Goal: Communication & Community: Answer question/provide support

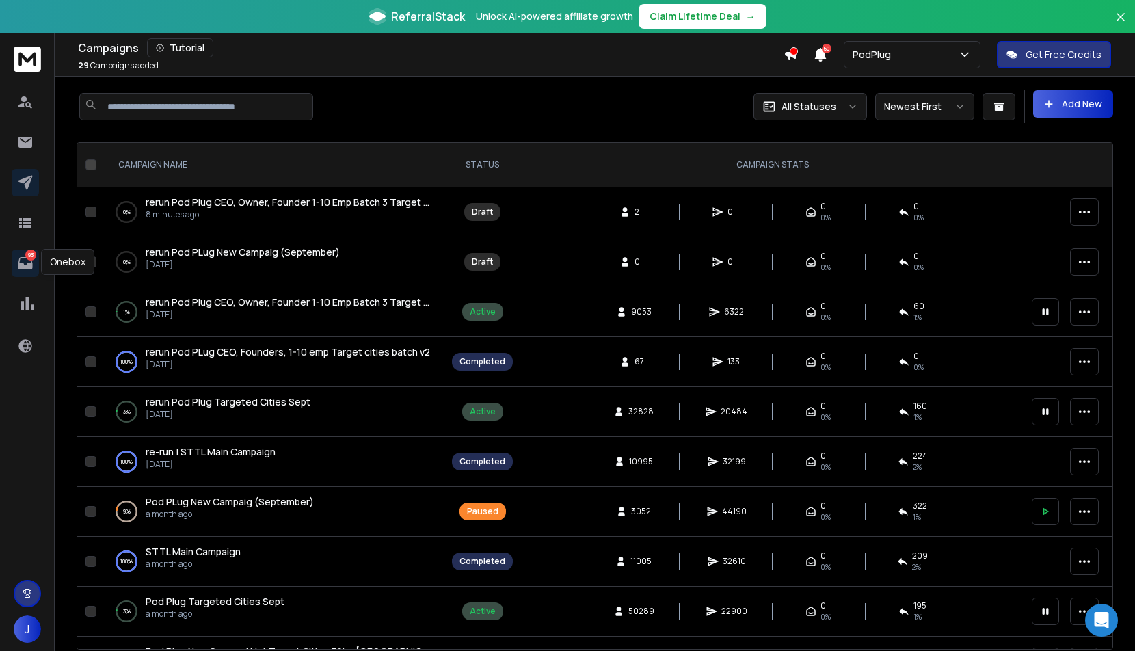
click at [30, 257] on p "93" at bounding box center [30, 255] width 11 height 11
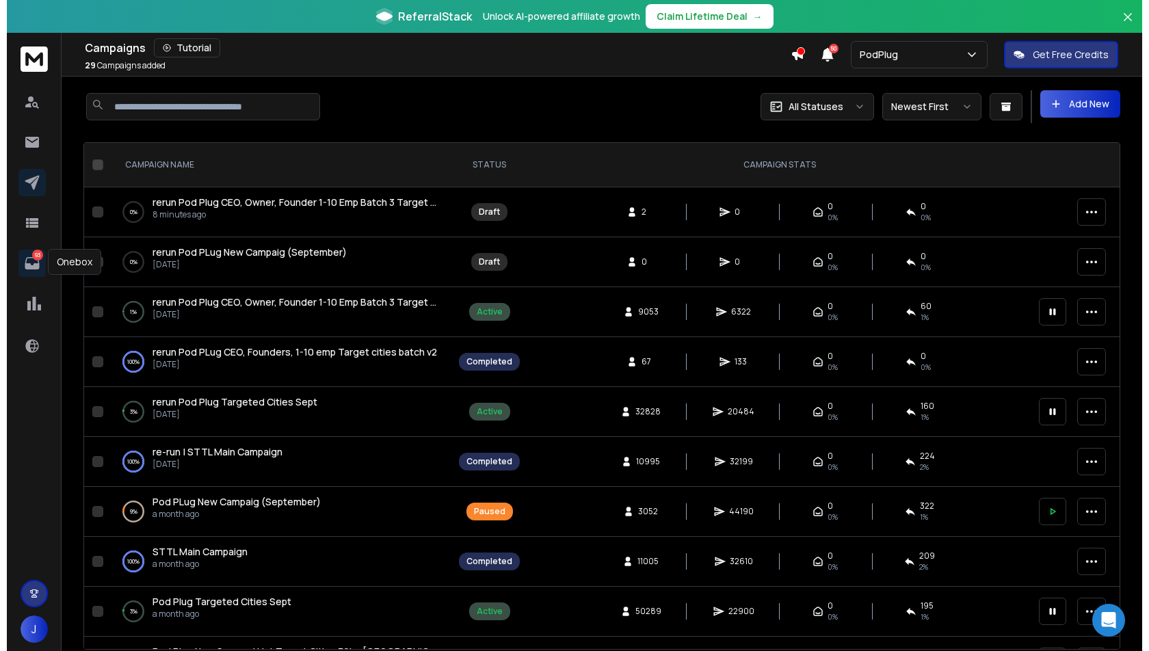
scroll to position [1003, 0]
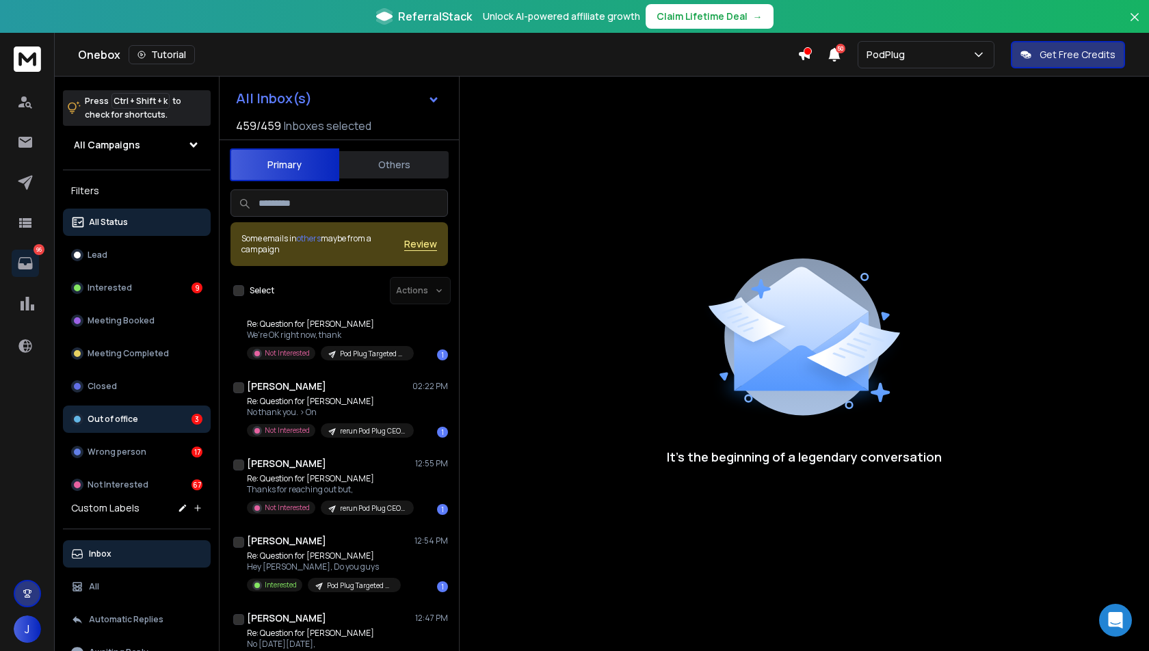
scroll to position [638, 0]
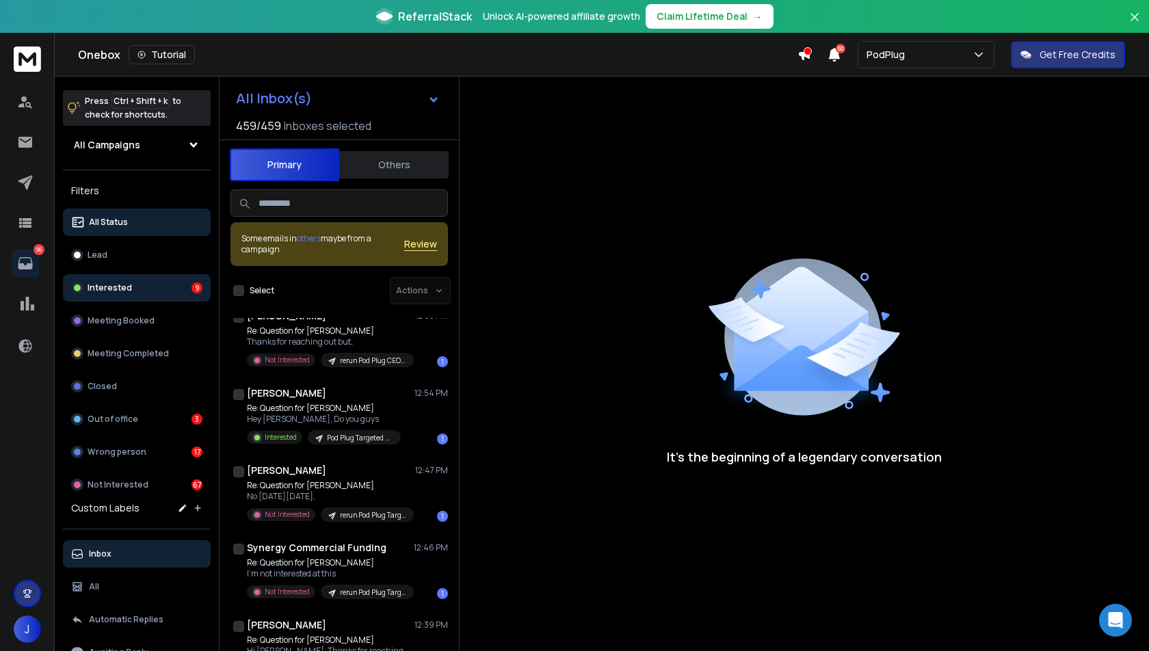
click at [133, 285] on button "Interested 9" at bounding box center [137, 287] width 148 height 27
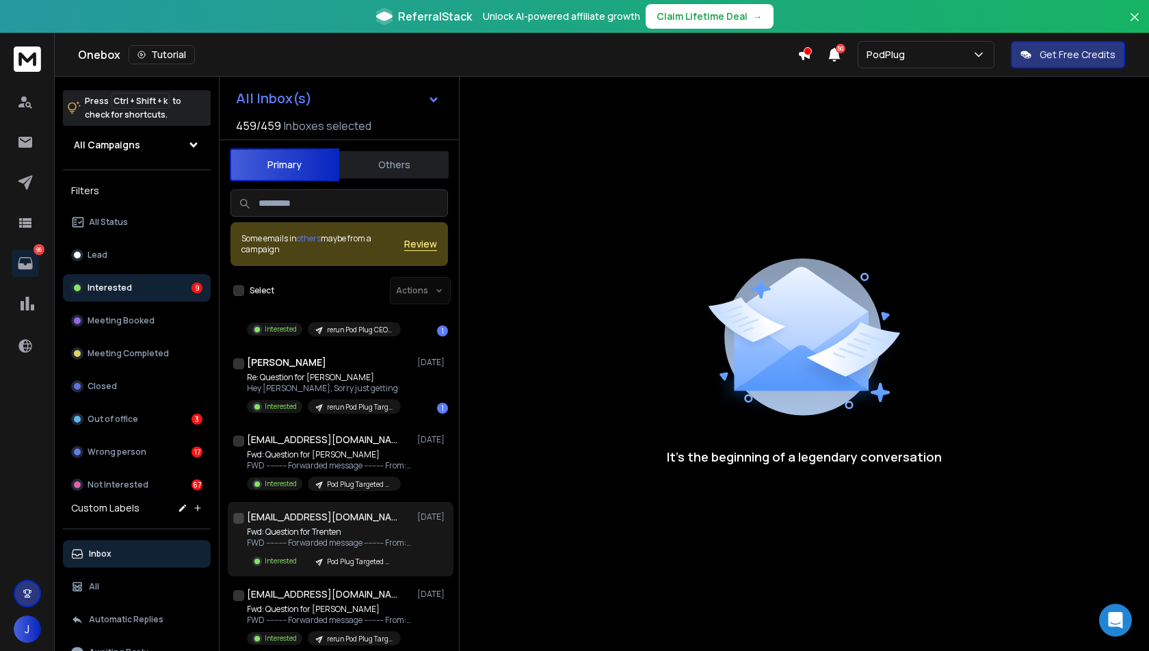
scroll to position [821, 0]
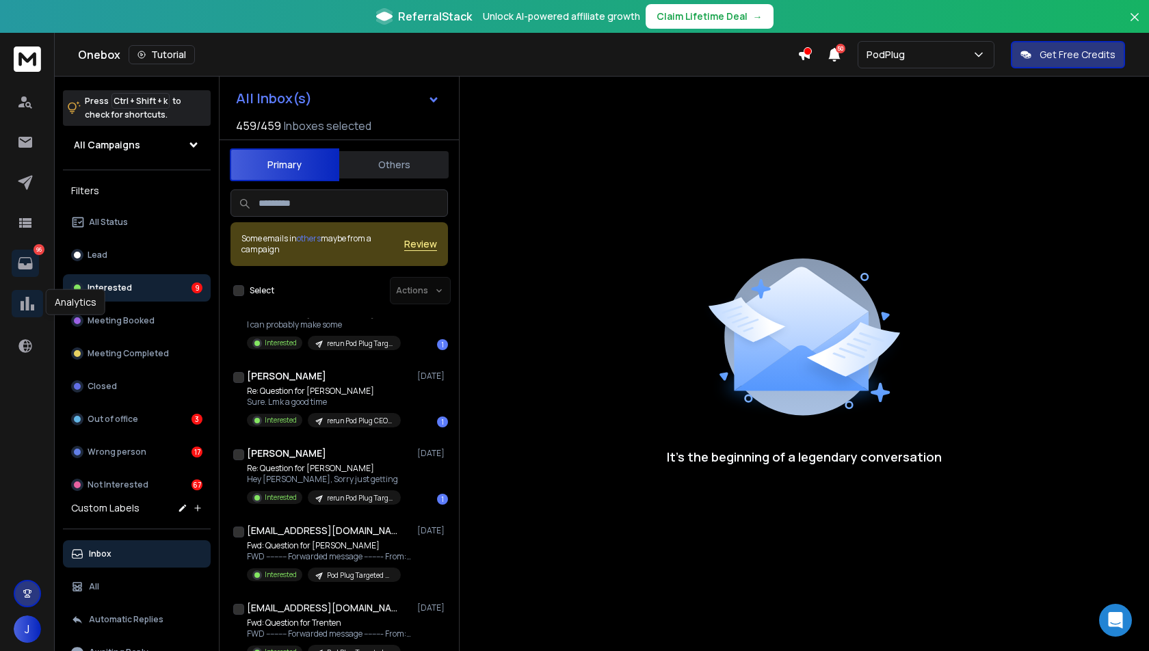
click at [23, 310] on icon at bounding box center [27, 303] width 21 height 21
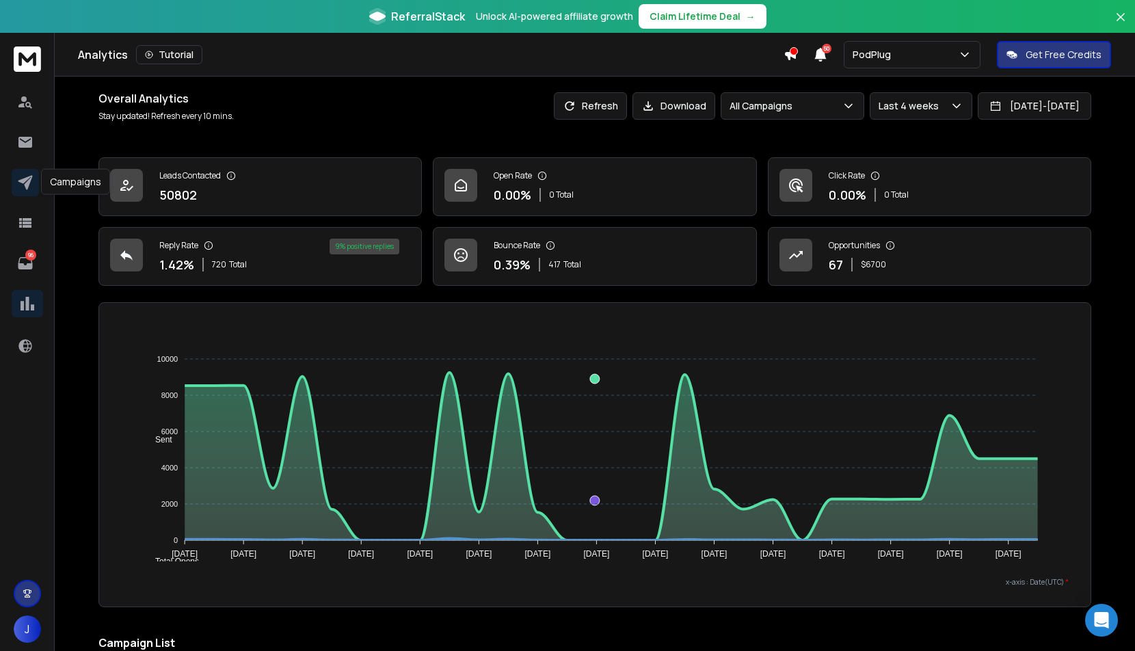
click at [33, 183] on icon at bounding box center [25, 182] width 16 height 16
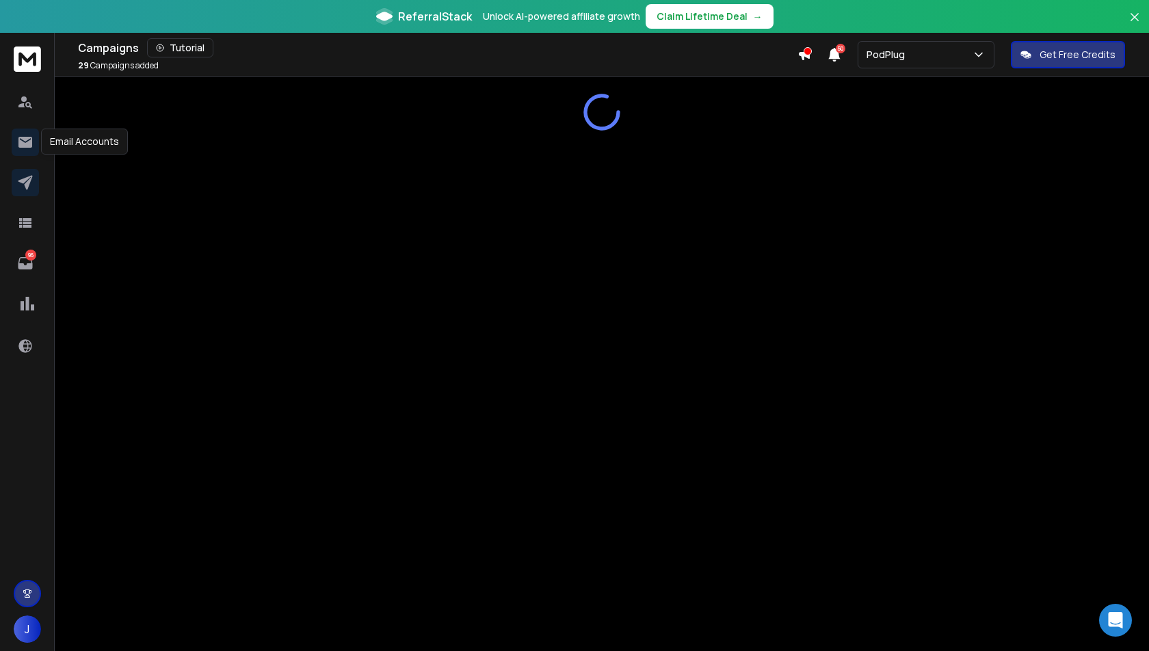
click at [22, 142] on icon at bounding box center [25, 142] width 14 height 11
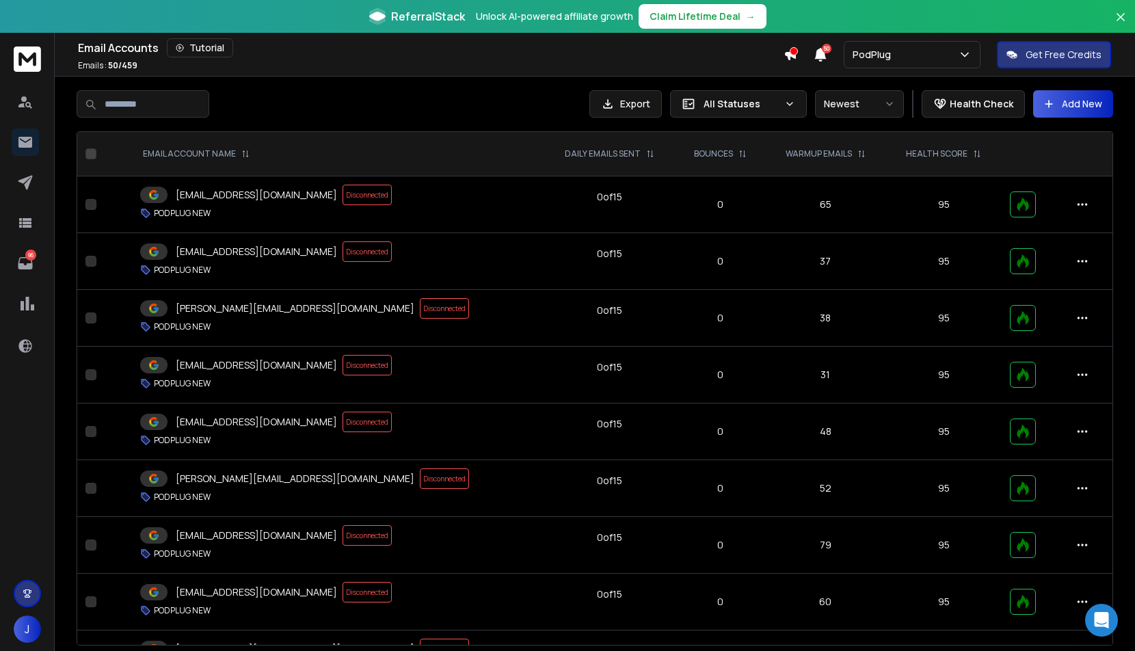
click at [756, 97] on p "All Statuses" at bounding box center [741, 104] width 75 height 14
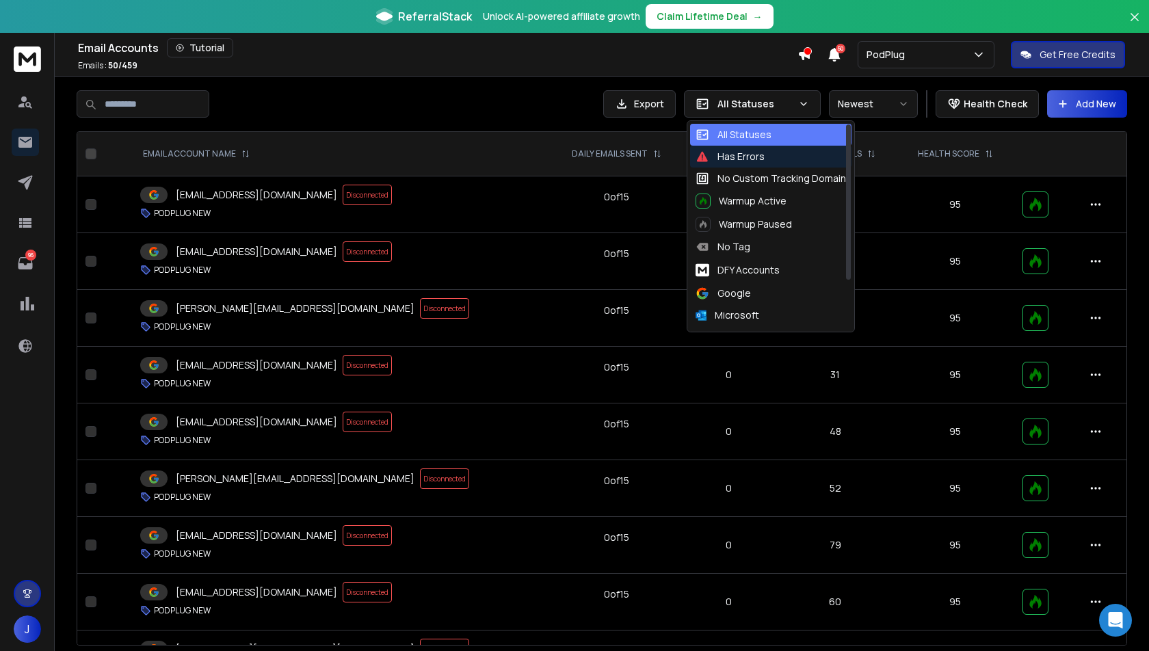
click at [739, 157] on div "Has Errors" at bounding box center [730, 157] width 69 height 14
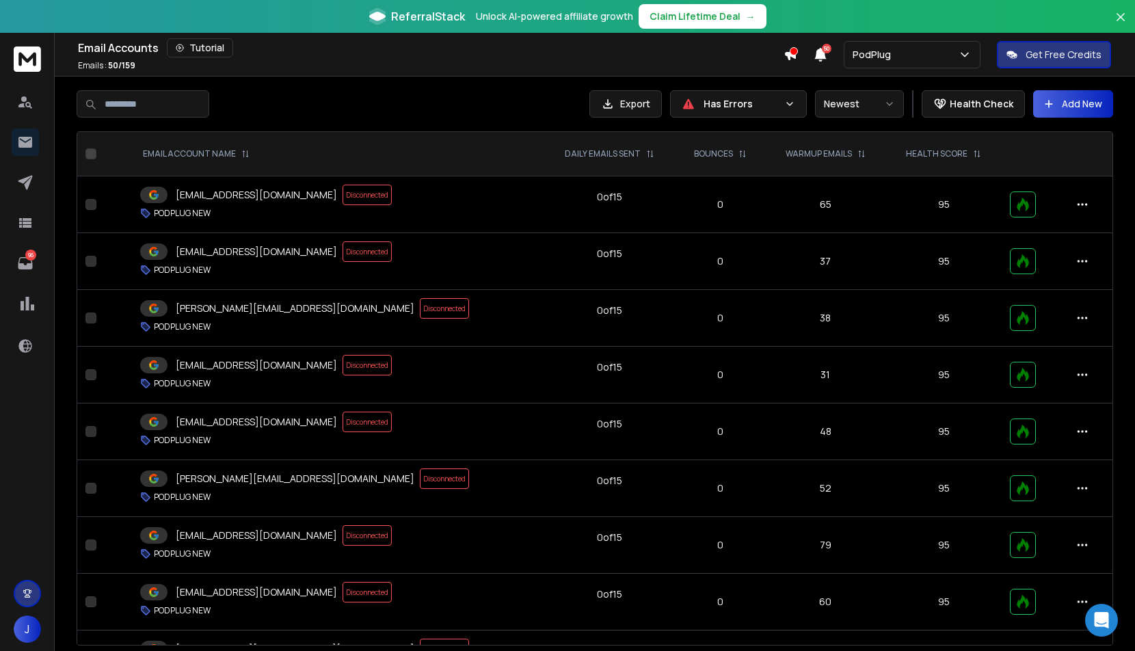
click at [696, 102] on icon at bounding box center [689, 104] width 14 height 14
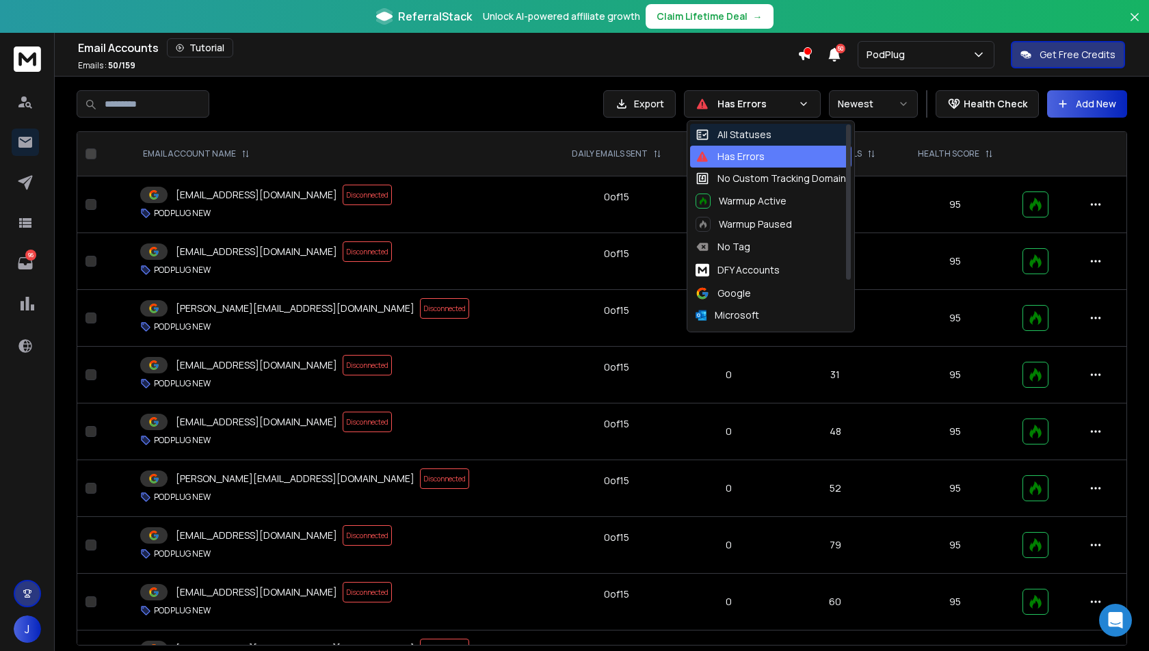
click at [729, 134] on div "All Statuses" at bounding box center [734, 135] width 76 height 14
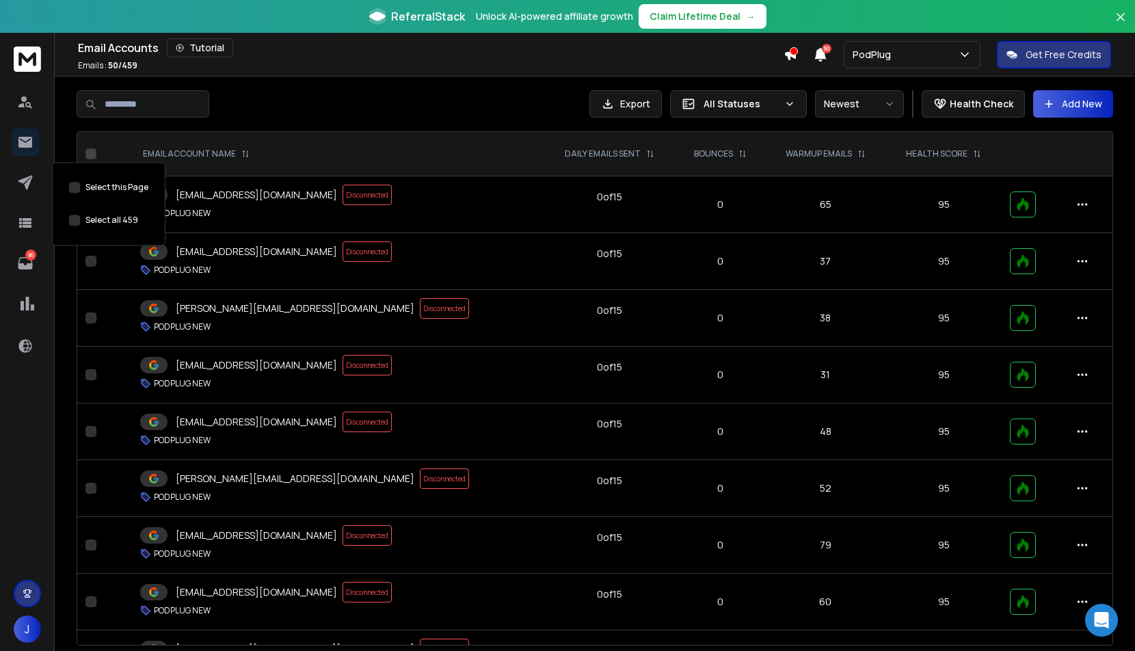
drag, startPoint x: 68, startPoint y: 223, endPoint x: 78, endPoint y: 222, distance: 9.7
click at [70, 223] on div "Select this Page Select all 459" at bounding box center [109, 203] width 96 height 71
click at [78, 222] on button "Select this Page" at bounding box center [74, 220] width 11 height 11
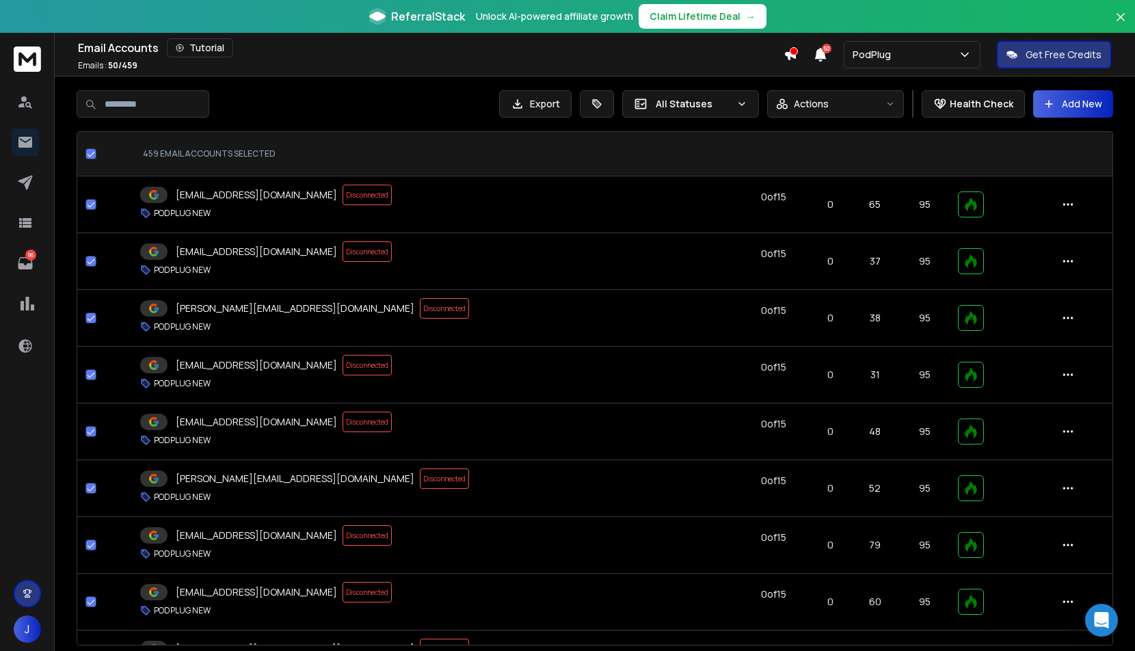
click at [5, 463] on div "96 J" at bounding box center [27, 345] width 55 height 624
click at [854, 108] on div "Actions" at bounding box center [828, 104] width 104 height 14
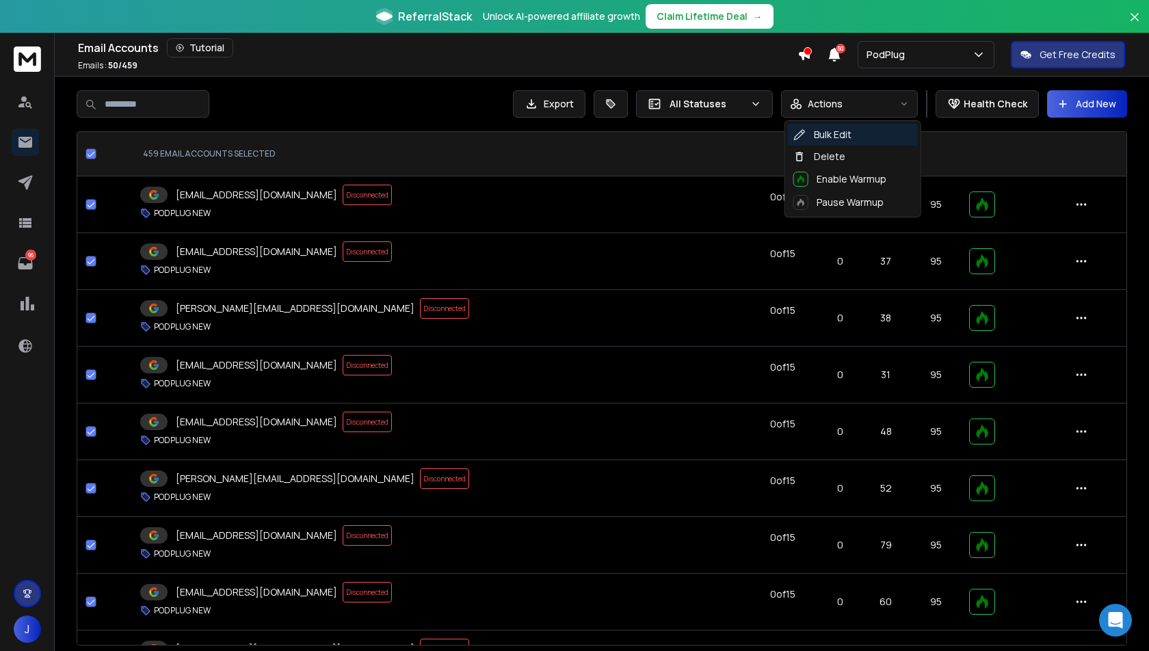
click at [846, 133] on div "Bulk Edit" at bounding box center [822, 135] width 58 height 14
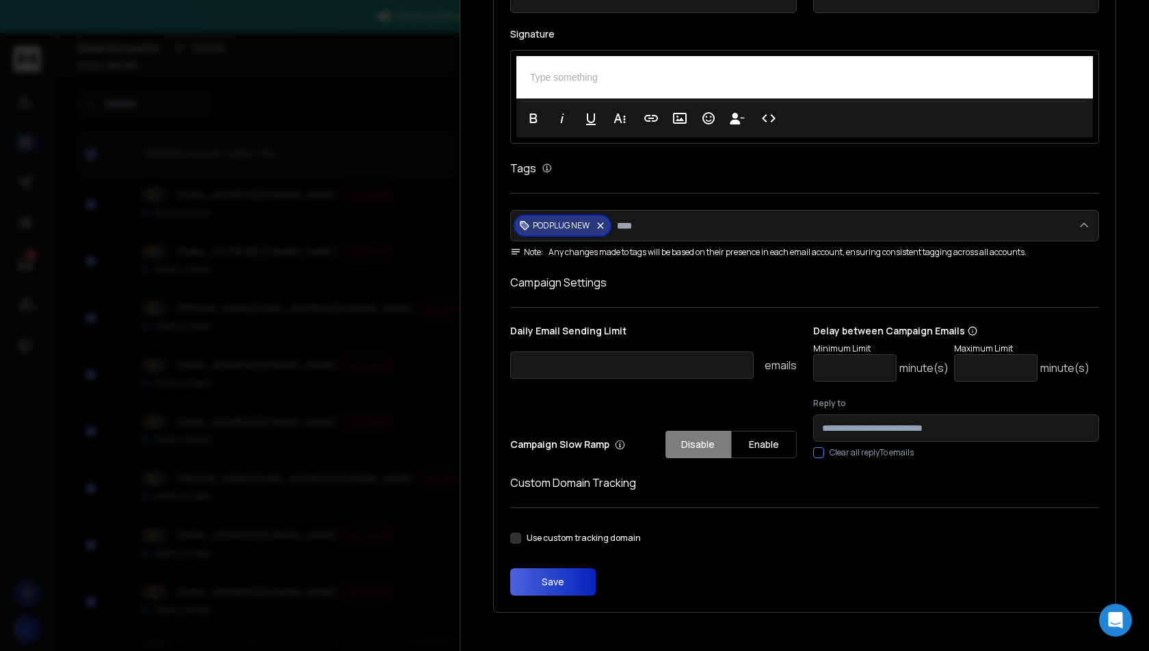
scroll to position [175, 0]
click at [588, 371] on input "number" at bounding box center [631, 365] width 243 height 27
type input "**"
click at [529, 591] on button "Save" at bounding box center [552, 581] width 85 height 27
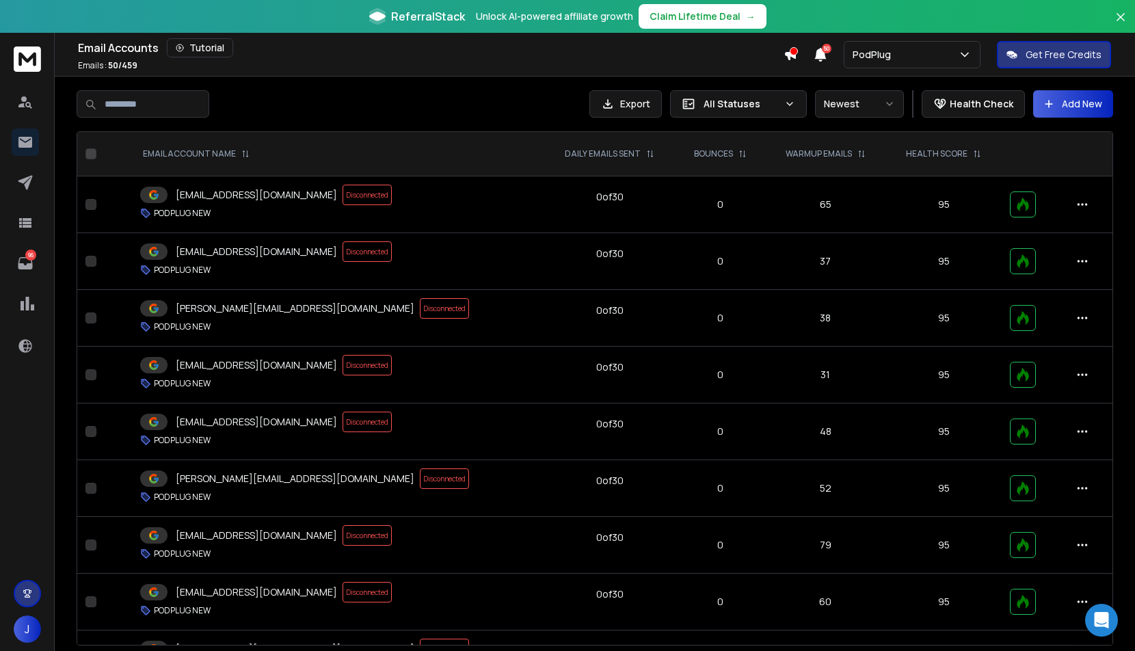
click at [1053, 145] on th at bounding box center [1083, 154] width 60 height 44
click at [25, 269] on link "96" at bounding box center [25, 263] width 27 height 27
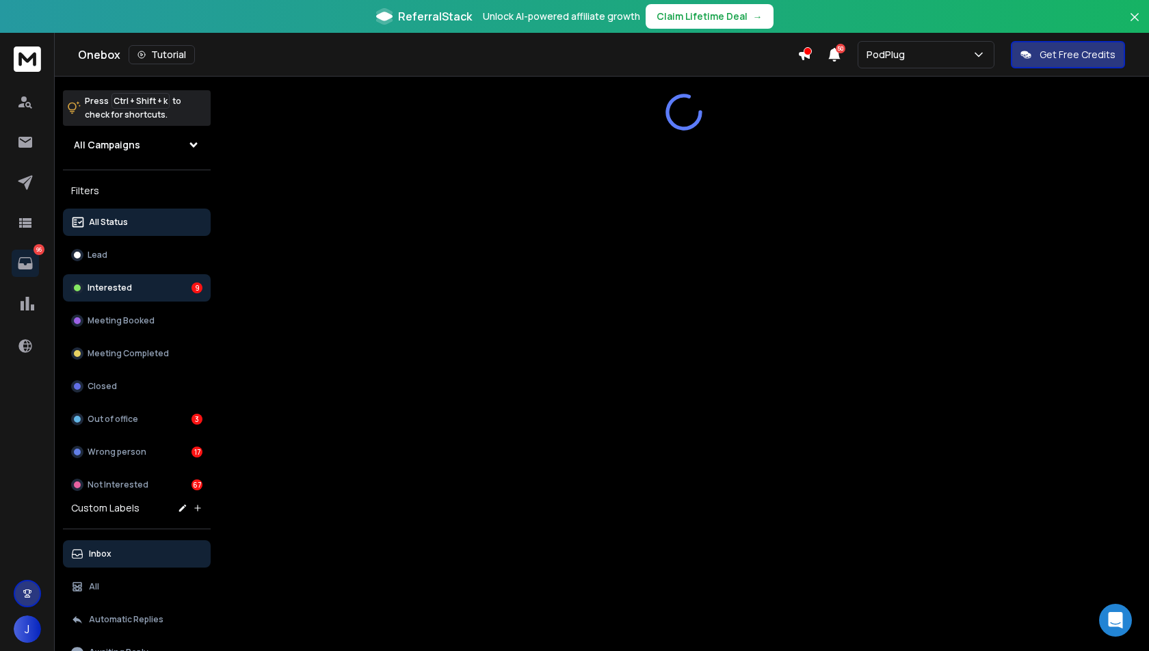
click at [176, 285] on button "Interested 9" at bounding box center [137, 287] width 148 height 27
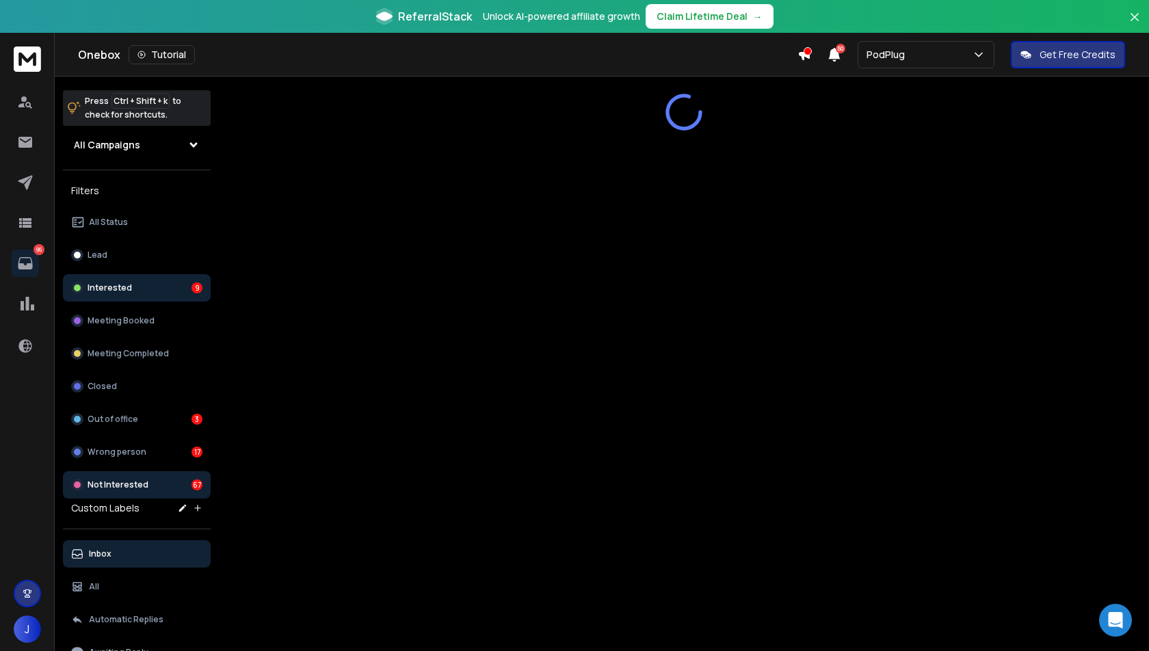
click at [123, 488] on p "Not Interested" at bounding box center [118, 484] width 61 height 11
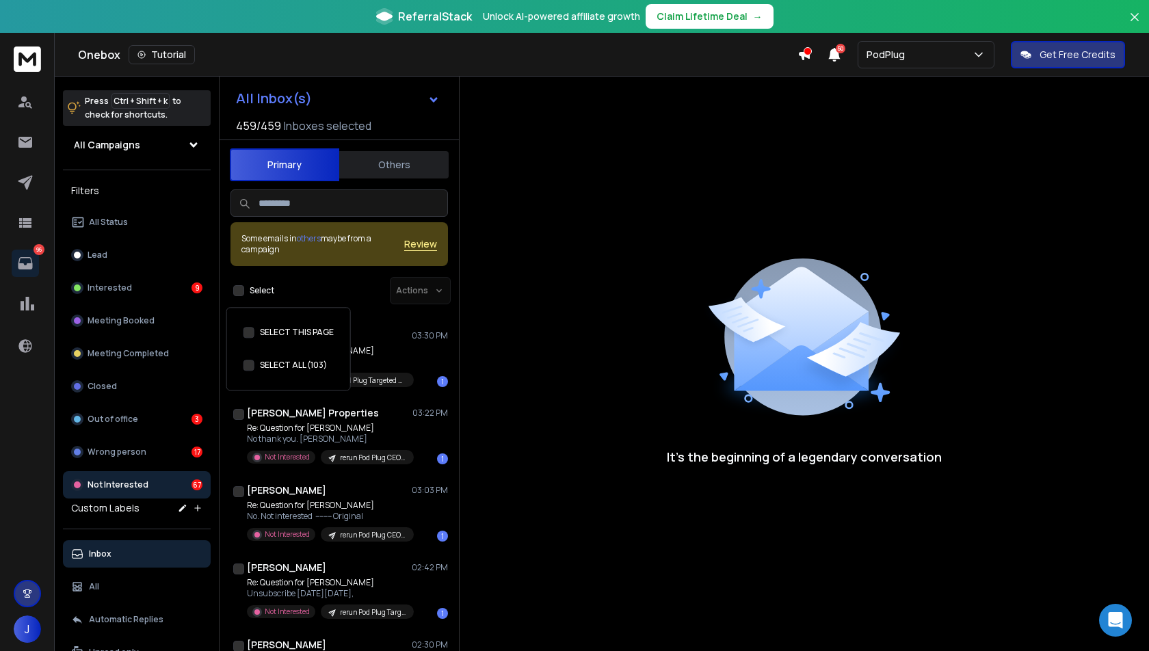
click at [248, 362] on button "SELECT THIS PAGE" at bounding box center [248, 365] width 11 height 11
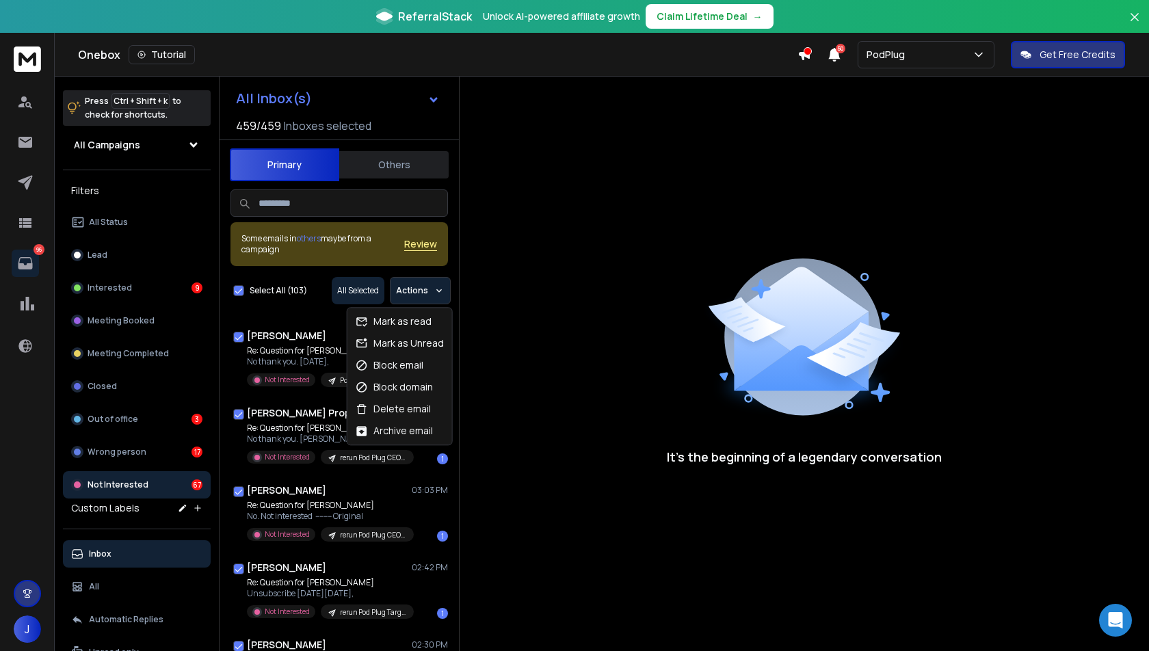
click at [423, 297] on button "Actions" at bounding box center [420, 290] width 61 height 27
click at [397, 382] on div "Block domain" at bounding box center [394, 387] width 77 height 14
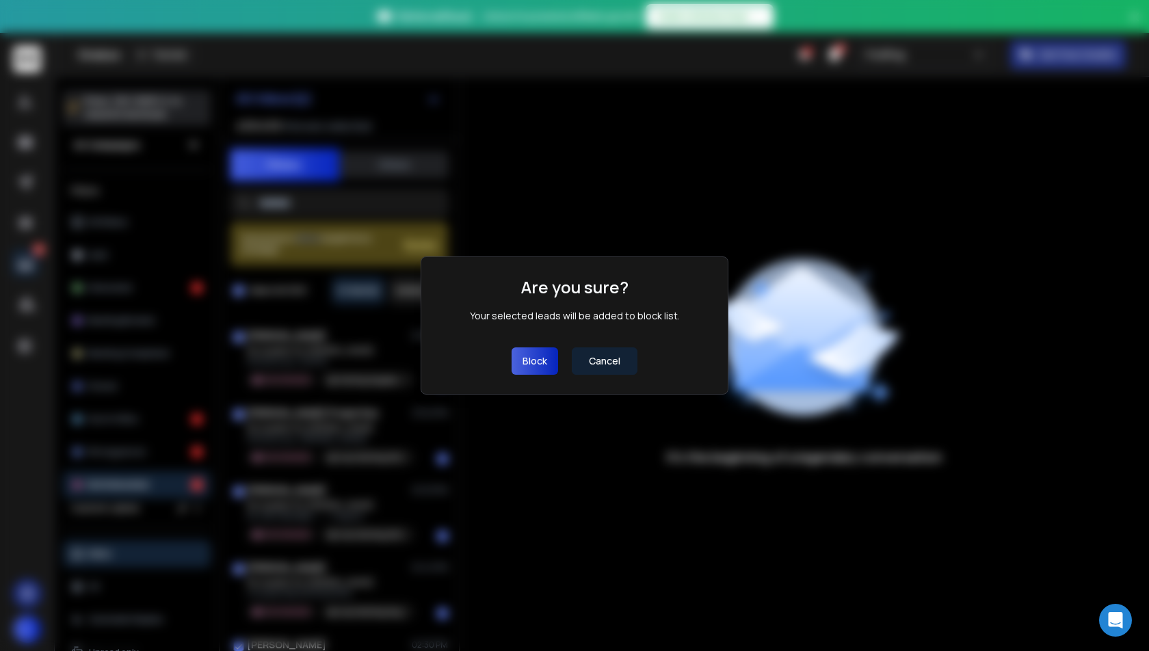
click at [572, 364] on button "Cancel" at bounding box center [605, 360] width 66 height 27
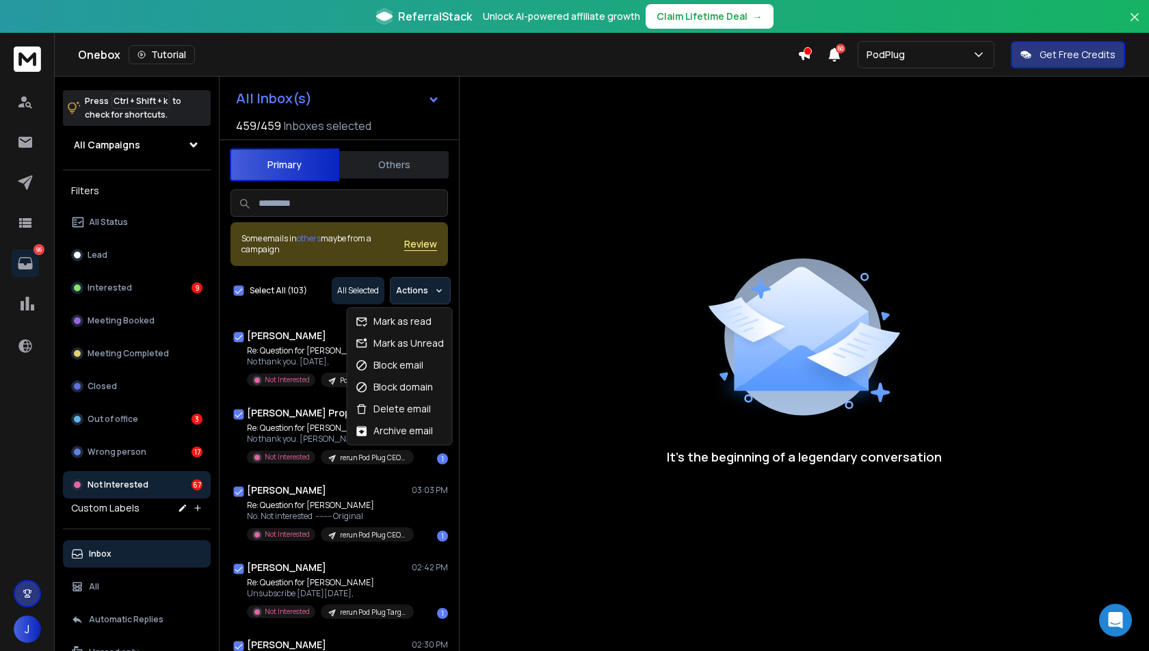
click at [430, 293] on button "Actions" at bounding box center [420, 290] width 61 height 27
click at [414, 360] on div "Block email" at bounding box center [390, 365] width 68 height 14
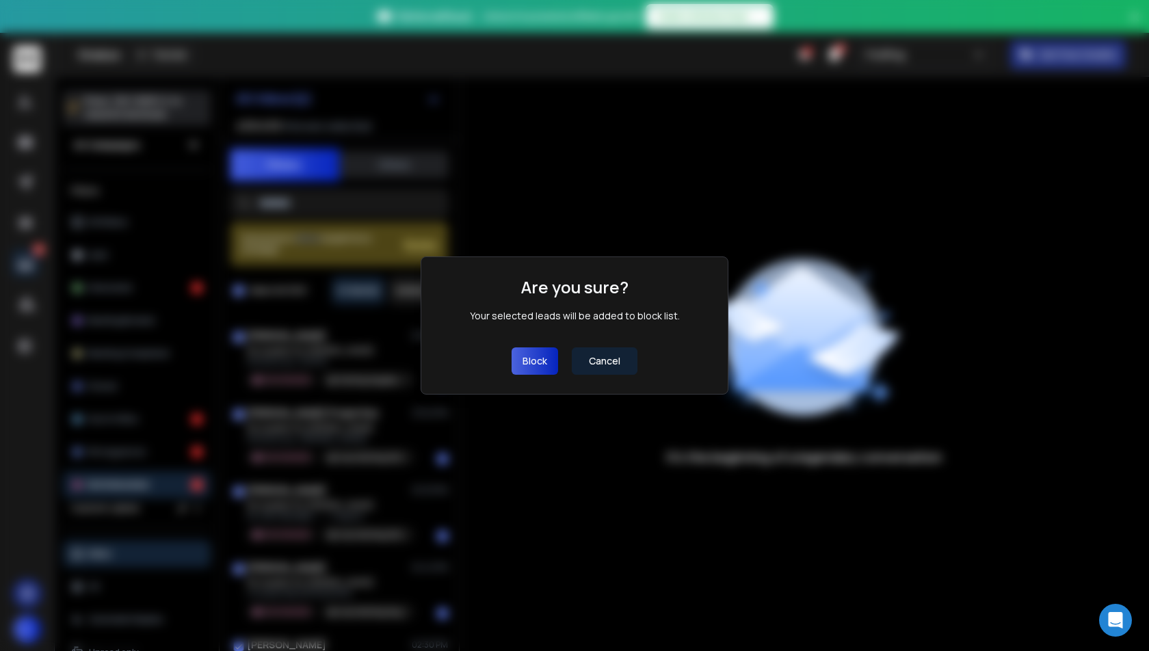
click at [529, 356] on p "Block" at bounding box center [535, 361] width 25 height 14
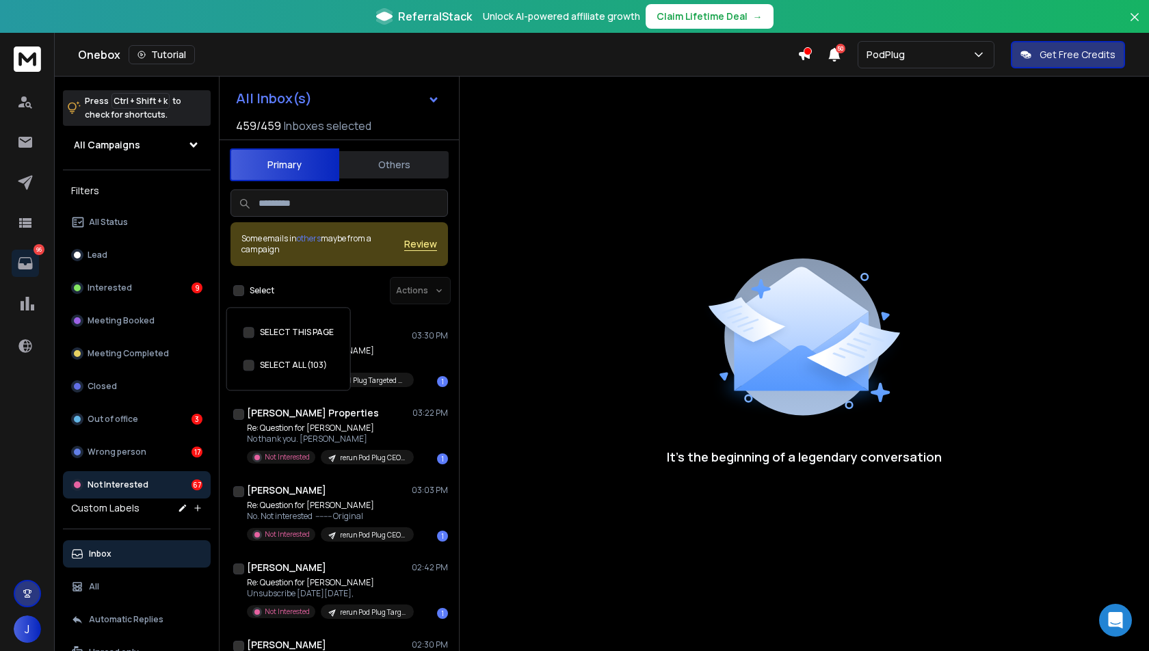
click at [247, 334] on button "SELECT THIS PAGE" at bounding box center [248, 332] width 11 height 11
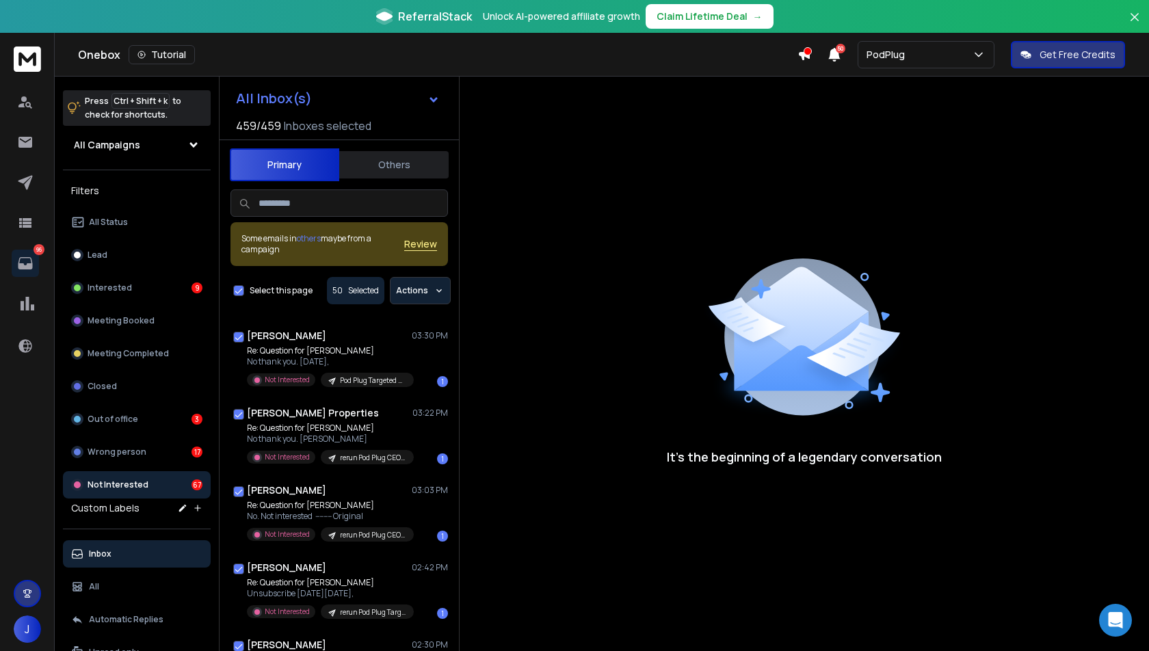
click at [421, 296] on p "Actions" at bounding box center [412, 290] width 32 height 11
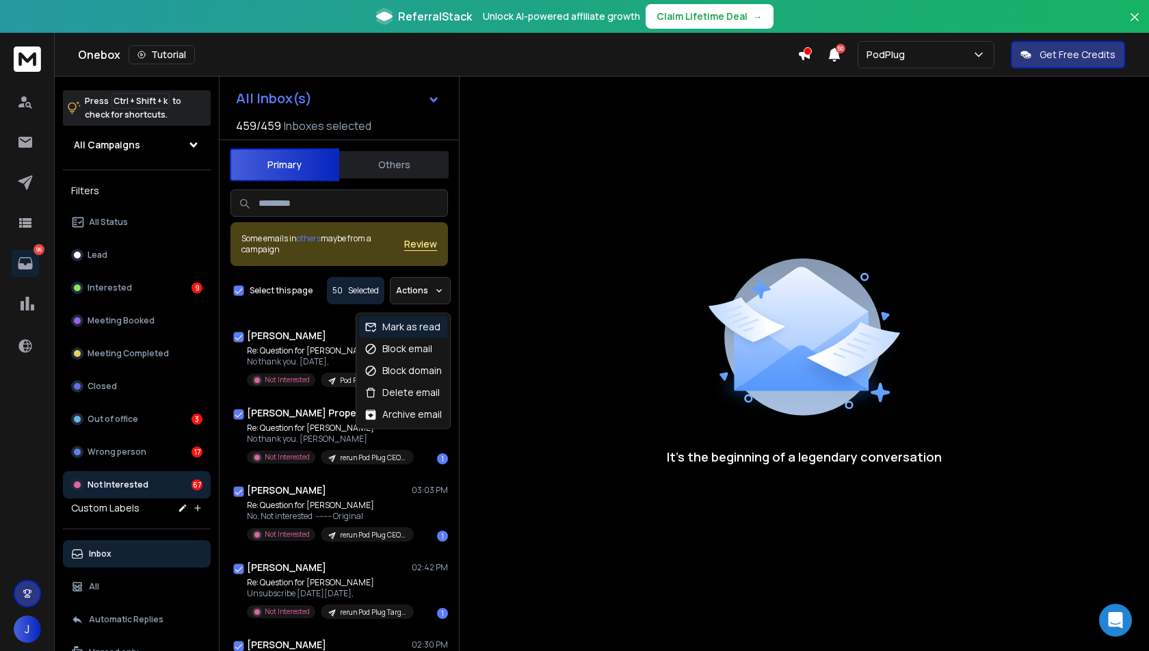
click at [394, 332] on div "Mark as read" at bounding box center [403, 327] width 76 height 14
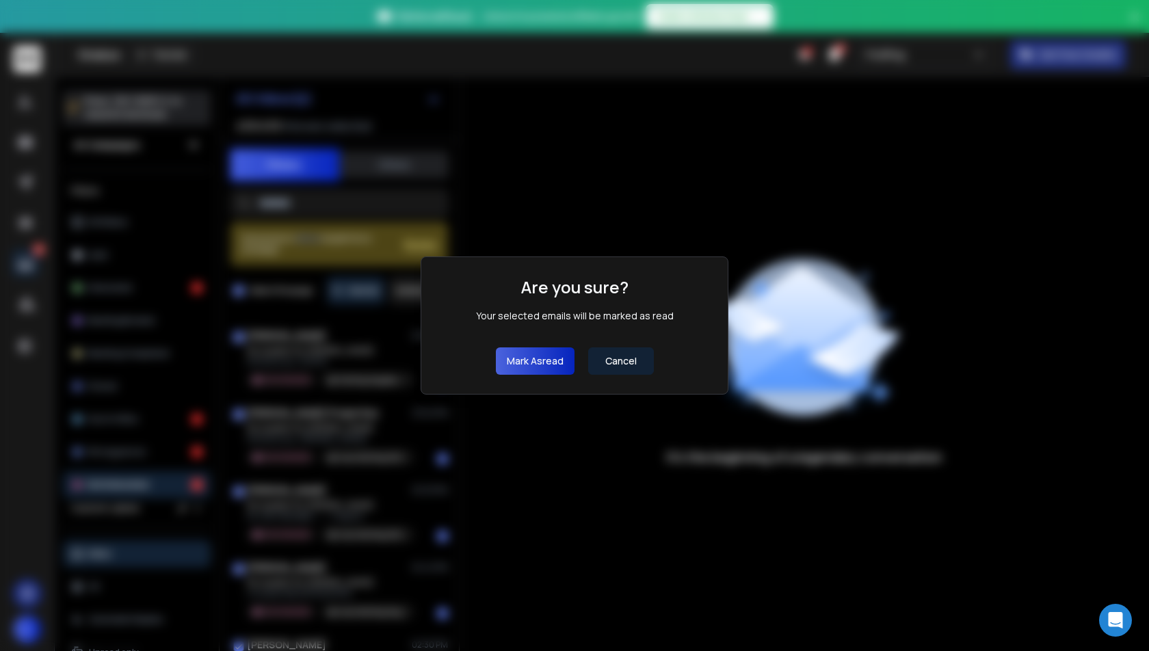
click at [542, 367] on p "Mark as read" at bounding box center [535, 361] width 57 height 14
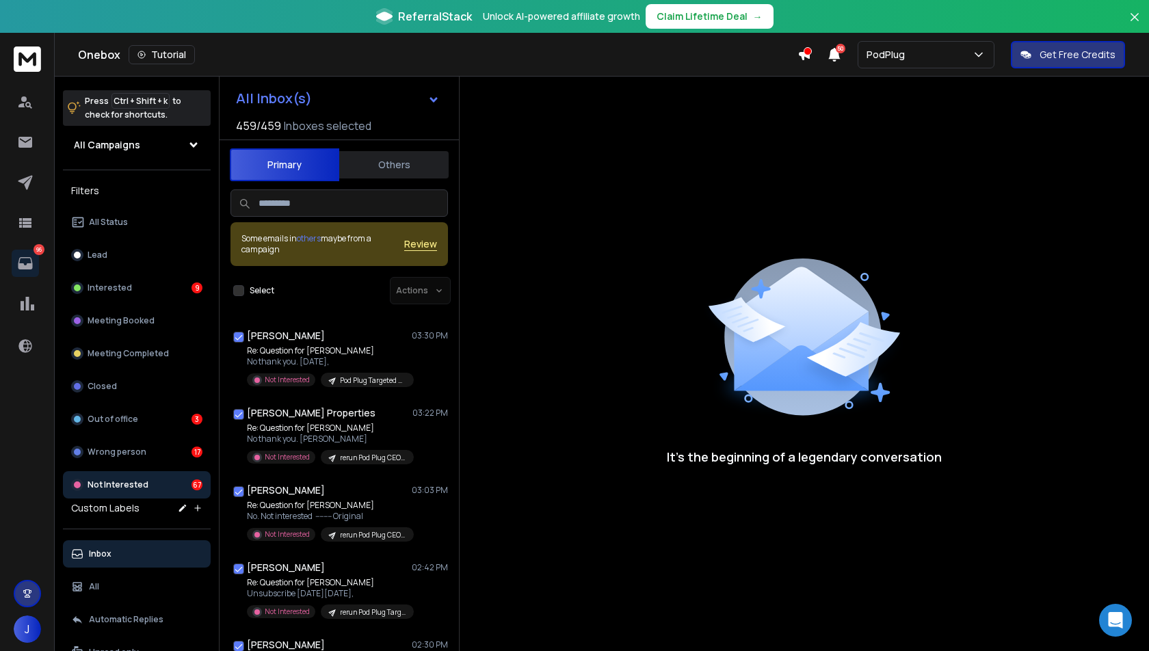
click at [1043, 529] on div "It’s the beginning of a legendary conversation" at bounding box center [804, 353] width 689 height 553
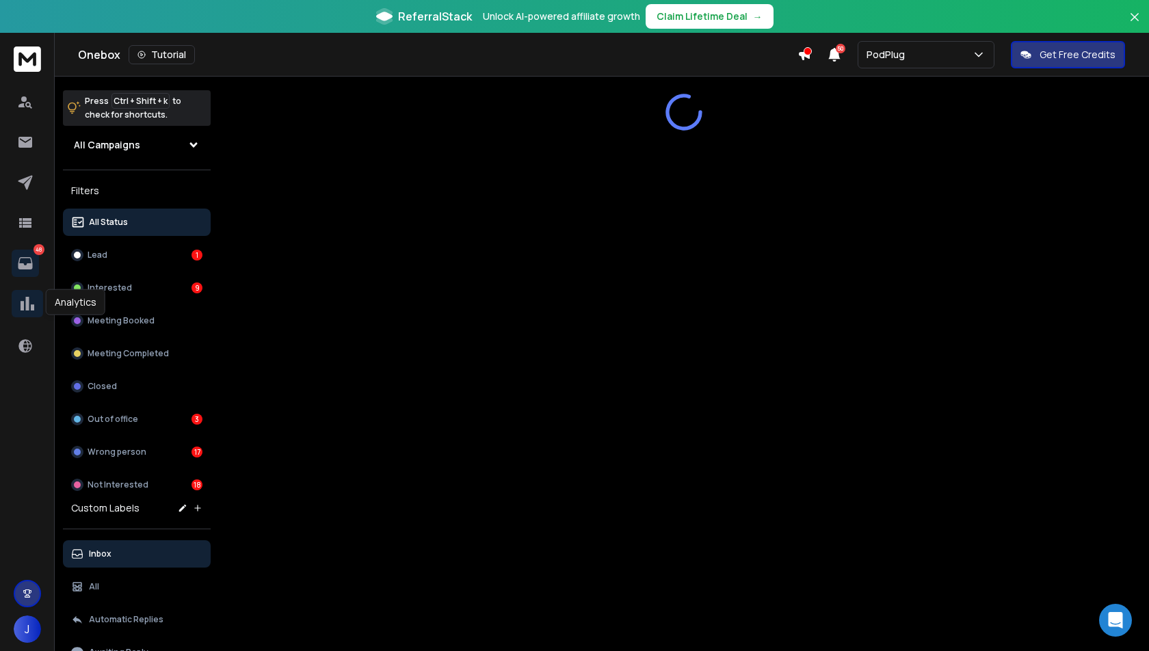
click at [31, 310] on icon at bounding box center [27, 303] width 21 height 21
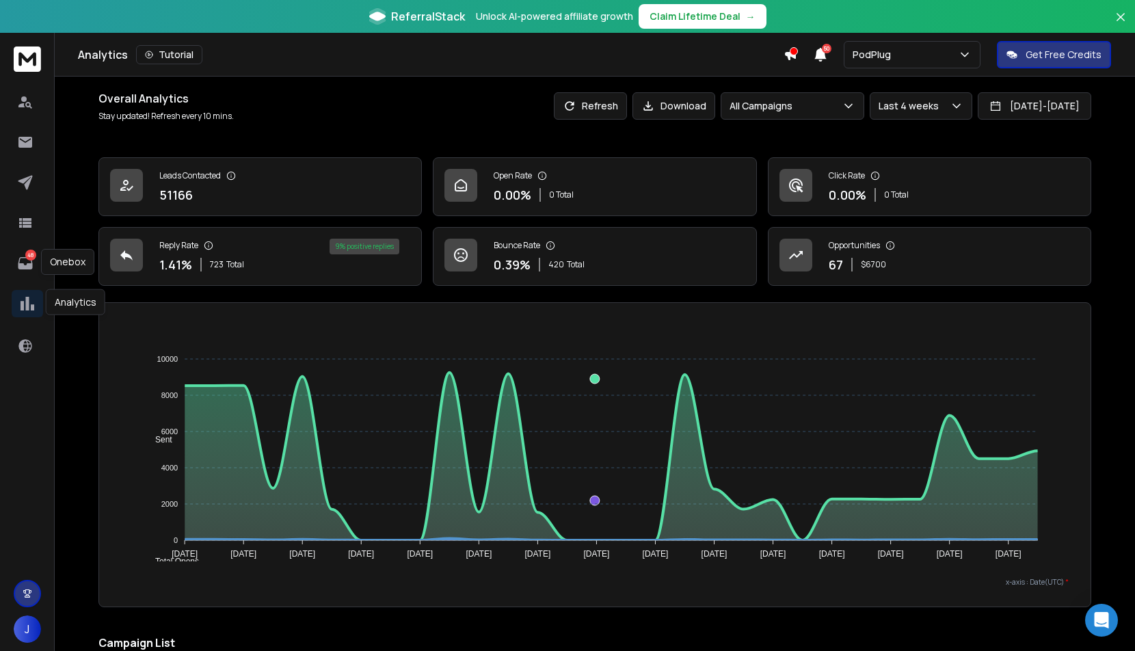
click at [39, 259] on div "48" at bounding box center [27, 266] width 31 height 32
click at [27, 256] on p "48" at bounding box center [30, 255] width 11 height 11
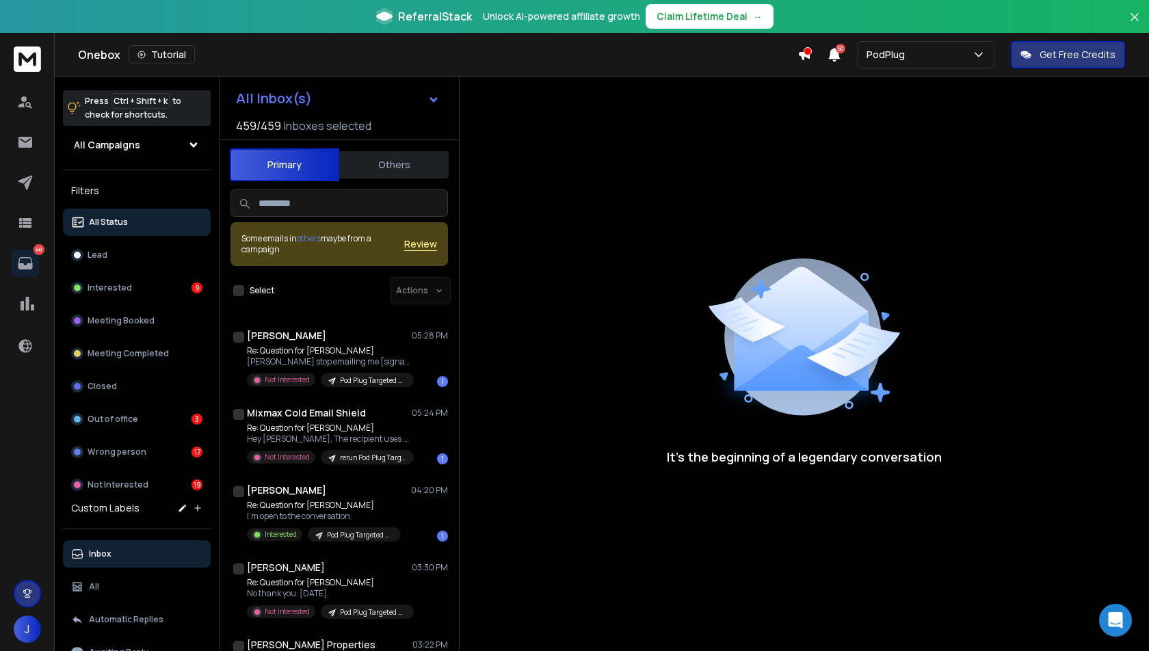
click at [1042, 272] on div "It’s the beginning of a legendary conversation" at bounding box center [804, 353] width 689 height 553
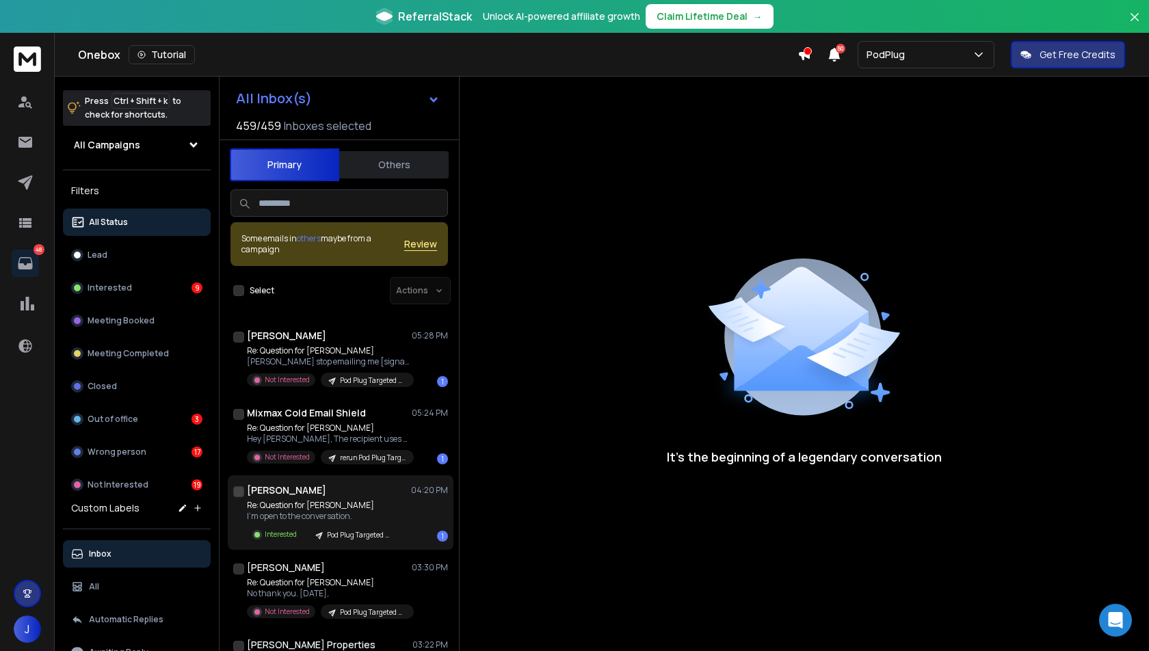
click at [386, 518] on p "I’m open to the conversation." at bounding box center [324, 516] width 154 height 11
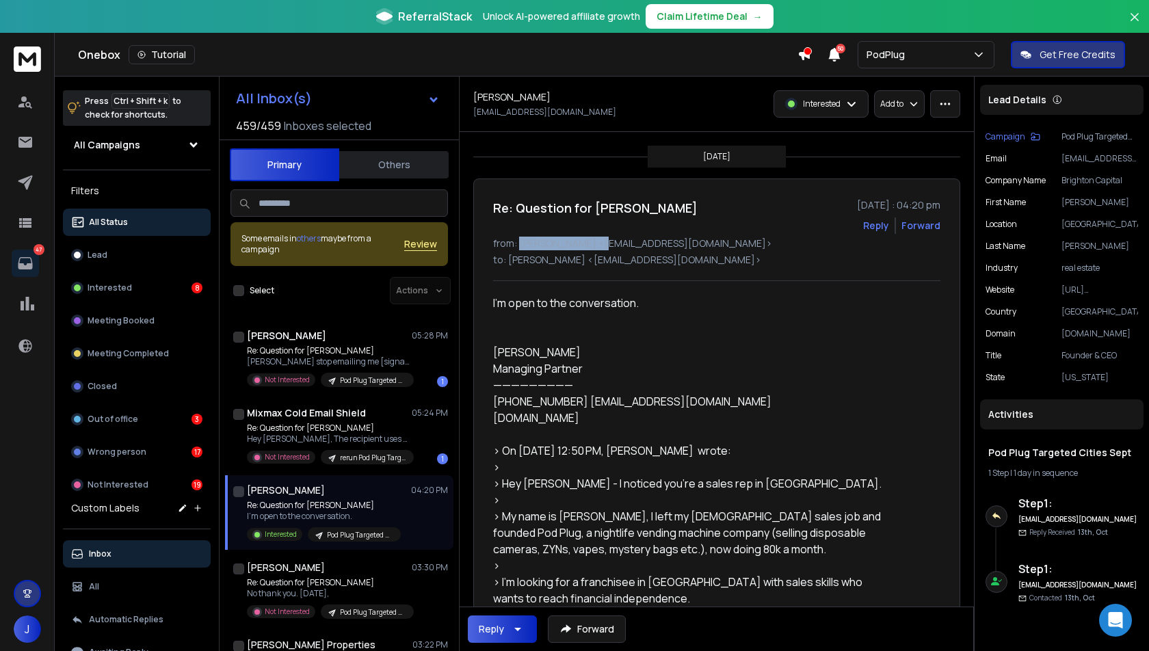
drag, startPoint x: 518, startPoint y: 241, endPoint x: 595, endPoint y: 245, distance: 76.7
click at [595, 245] on p "from: [PERSON_NAME] <[EMAIL_ADDRESS][DOMAIN_NAME]>" at bounding box center [716, 244] width 447 height 14
copy p "[PERSON_NAME]"
click at [1079, 159] on p "[EMAIL_ADDRESS][DOMAIN_NAME]" at bounding box center [1099, 158] width 77 height 11
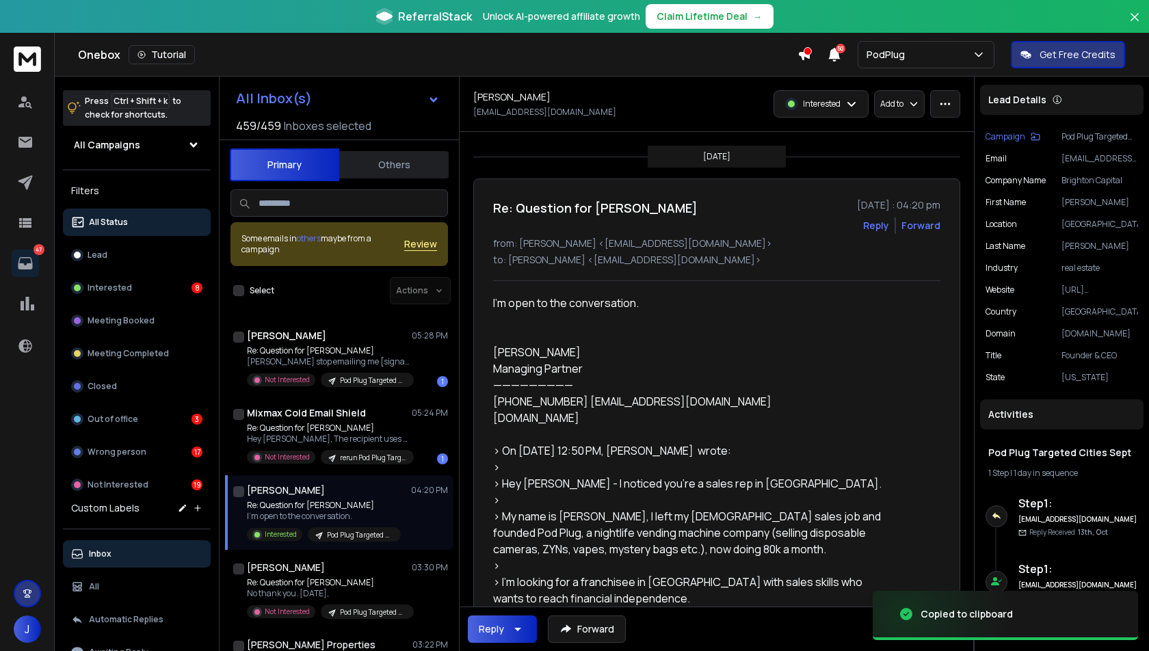
drag, startPoint x: 1100, startPoint y: 179, endPoint x: 755, endPoint y: 263, distance: 354.8
click at [1098, 179] on p "Brighton Capital" at bounding box center [1099, 180] width 77 height 11
click at [890, 451] on div "I’m open to the conversation. [PERSON_NAME] Managing Partner ————————— [PHONE_N…" at bounding box center [698, 514] width 410 height 438
drag, startPoint x: 575, startPoint y: 629, endPoint x: 668, endPoint y: 611, distance: 94.8
click at [576, 629] on button "Forward" at bounding box center [587, 629] width 78 height 27
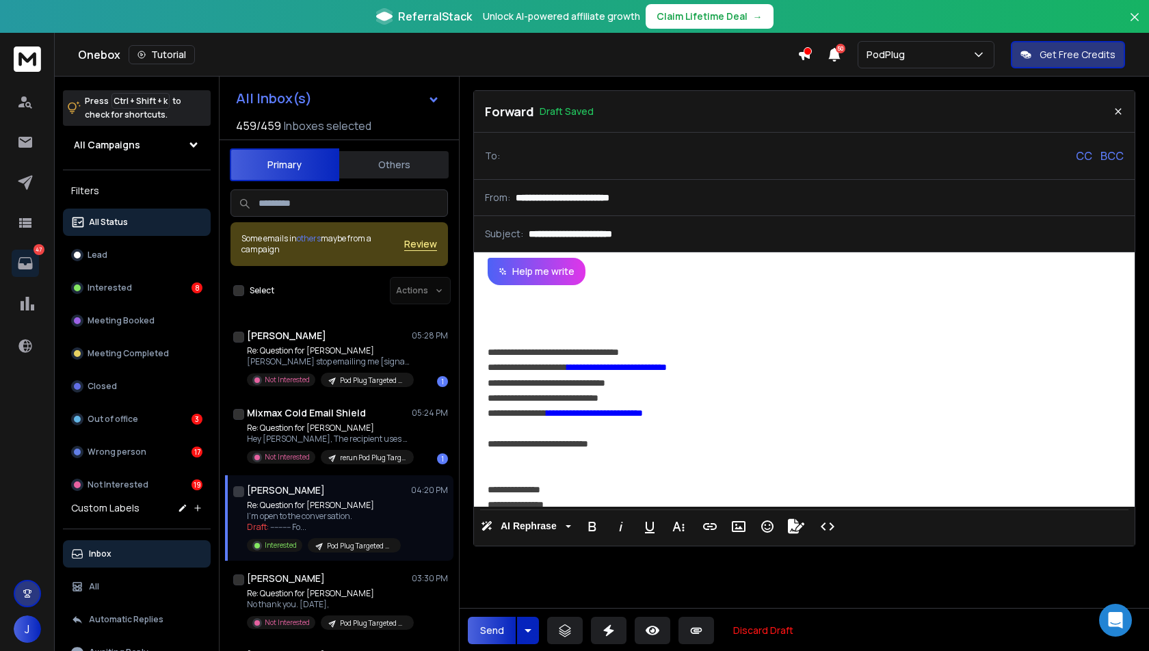
click at [601, 161] on input at bounding box center [553, 156] width 96 height 25
paste input "**********"
type input "**********"
click at [736, 148] on input at bounding box center [758, 156] width 96 height 25
paste input "**********"
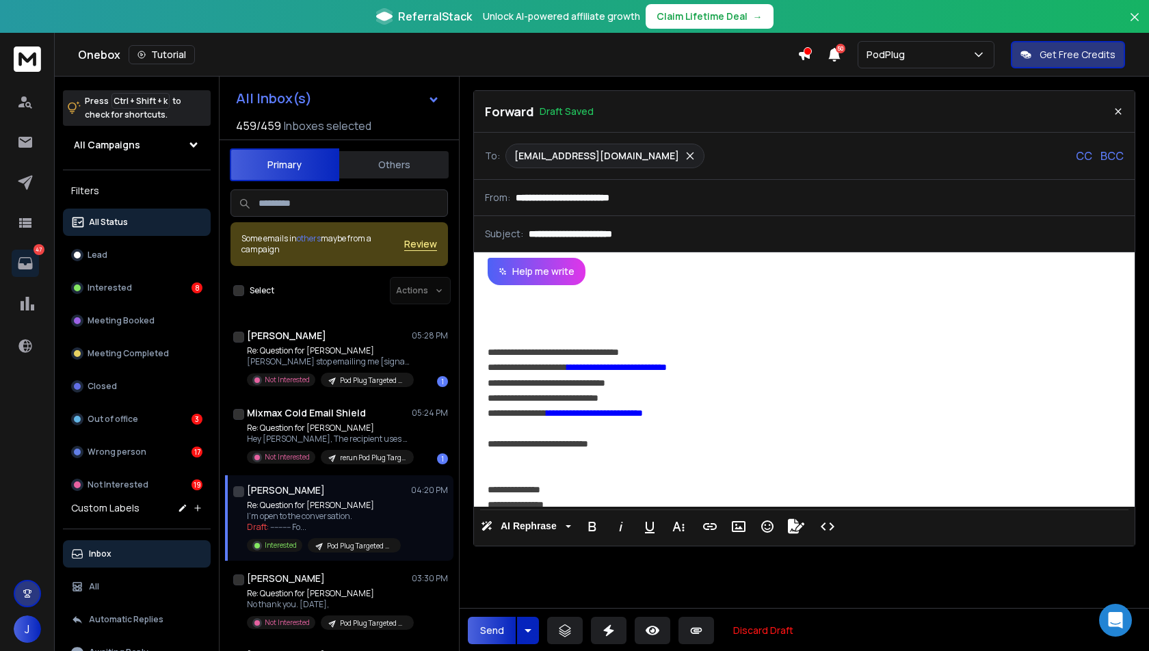
type input "**********"
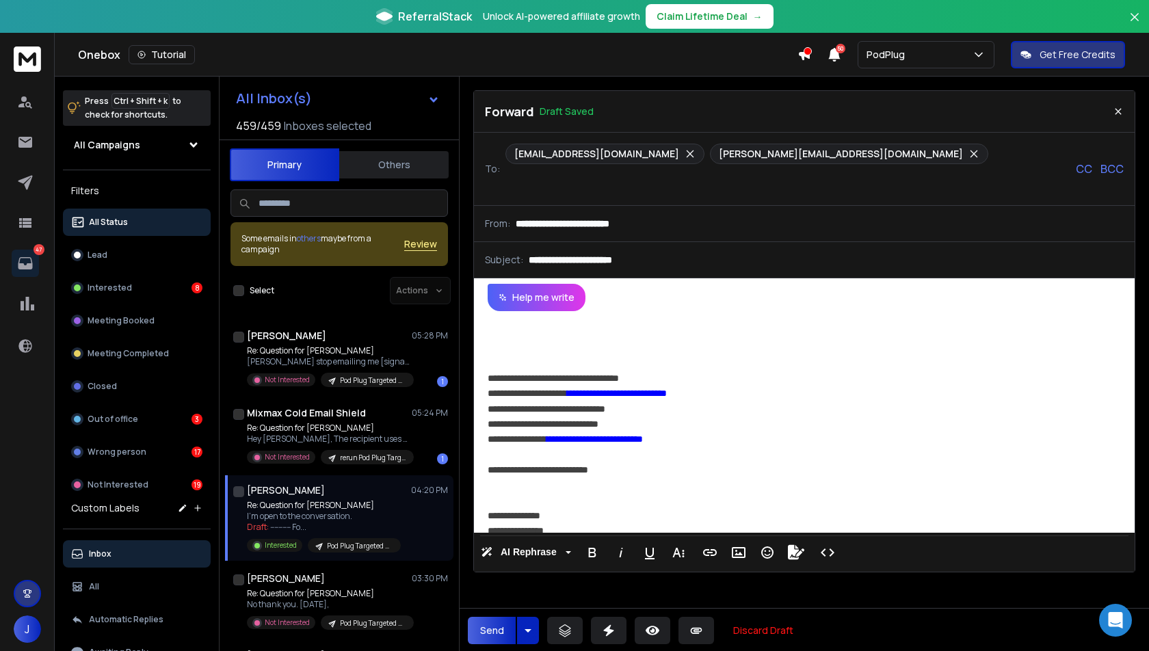
click at [520, 340] on div at bounding box center [804, 347] width 633 height 15
click at [499, 325] on div at bounding box center [804, 332] width 633 height 15
click at [605, 401] on p "**********" at bounding box center [796, 408] width 616 height 15
click at [483, 631] on button "Send" at bounding box center [492, 630] width 48 height 27
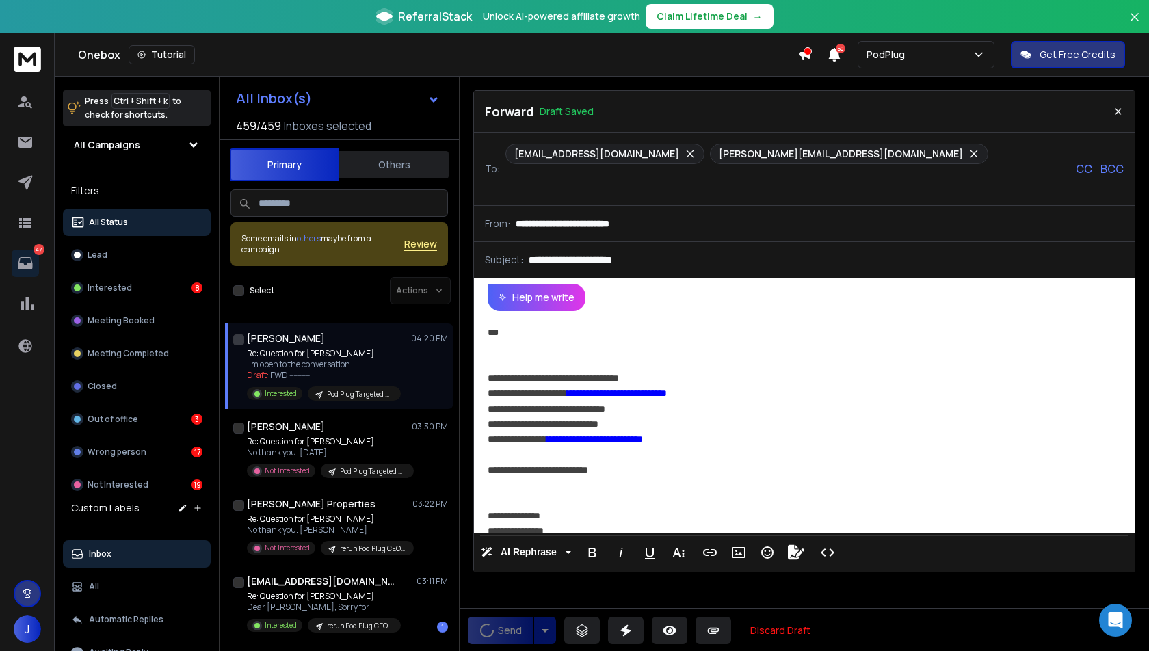
scroll to position [182, 0]
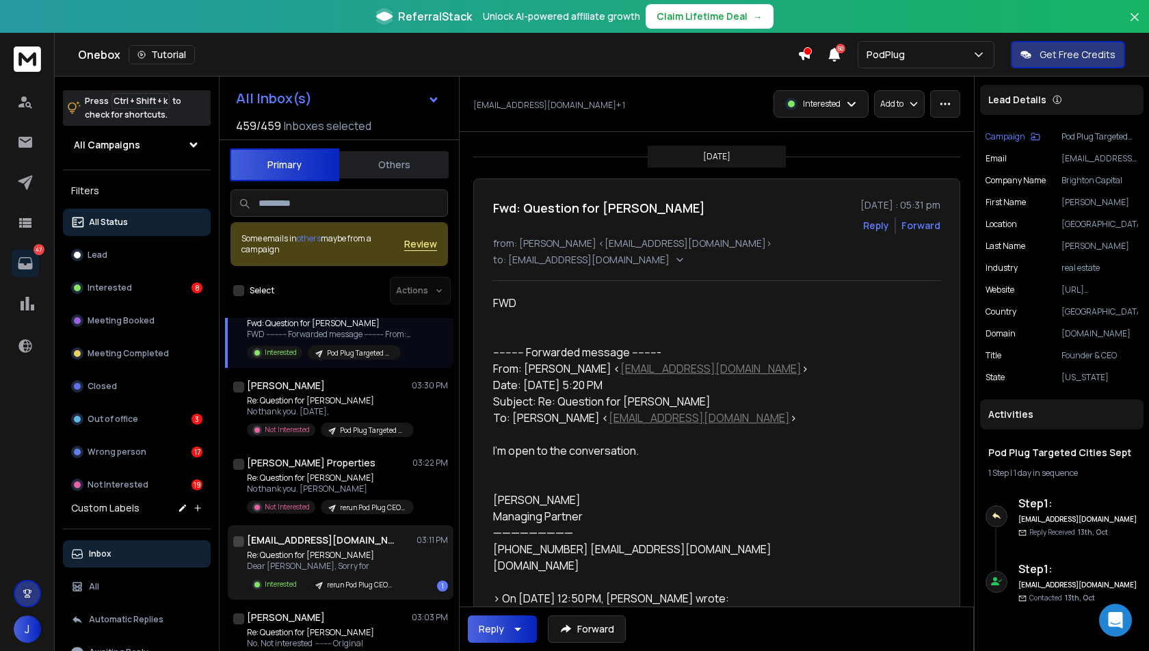
click at [395, 561] on p "Dear [PERSON_NAME], Sorry for" at bounding box center [324, 566] width 154 height 11
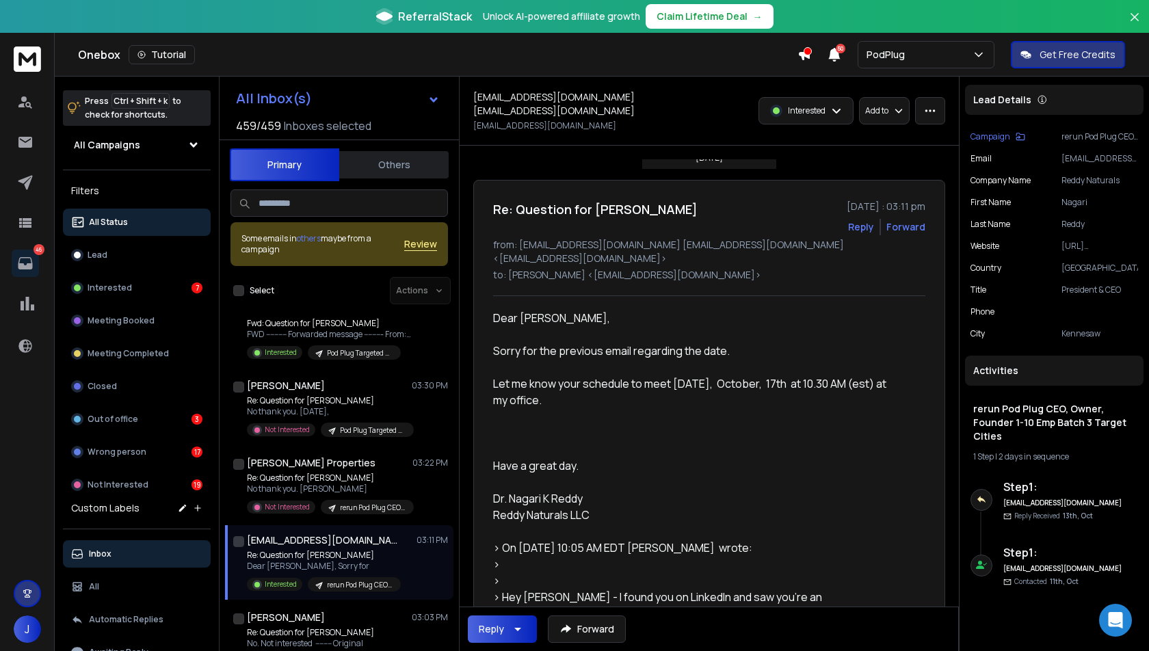
scroll to position [0, 0]
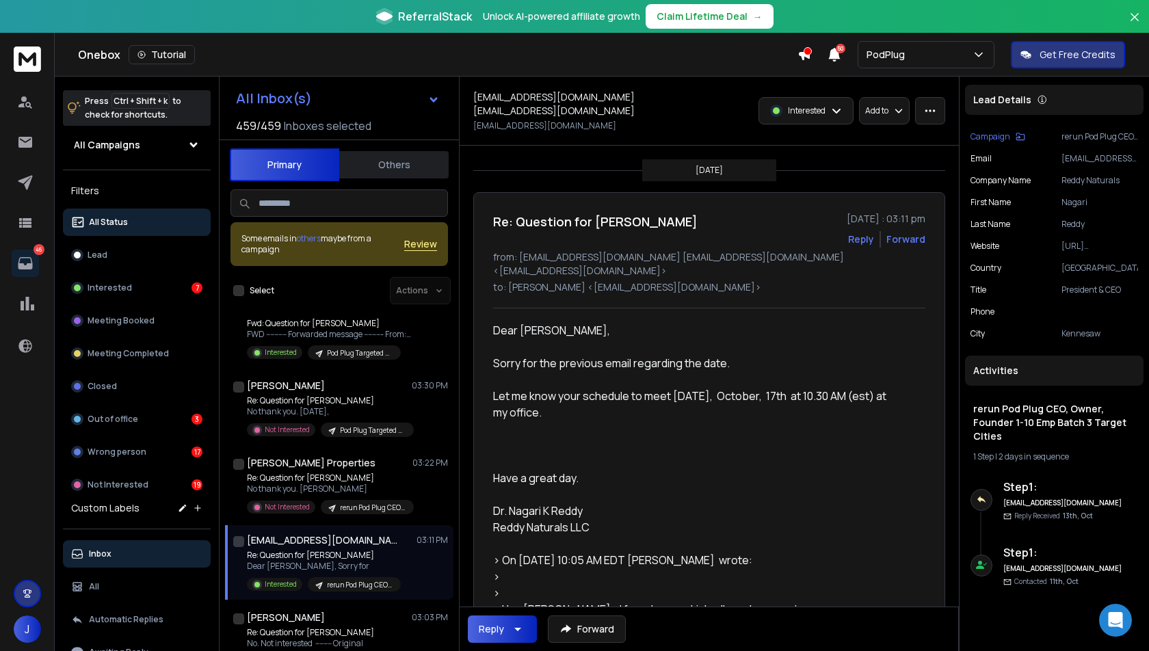
click at [1064, 201] on p "Nagari" at bounding box center [1099, 202] width 77 height 11
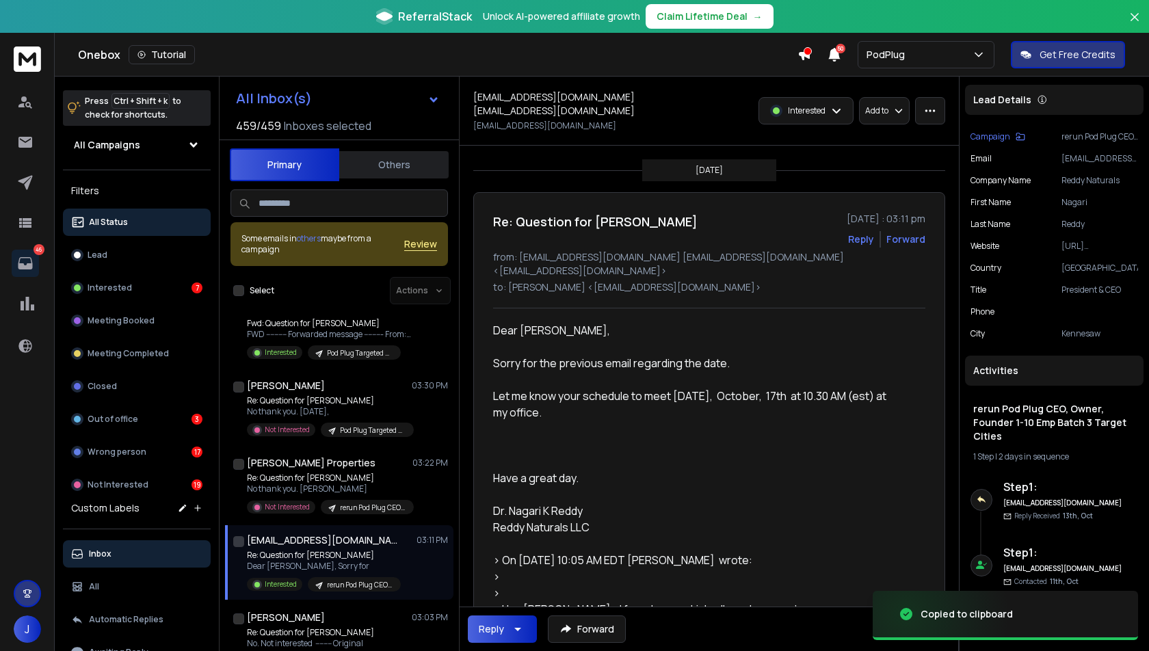
drag, startPoint x: 1082, startPoint y: 157, endPoint x: 1043, endPoint y: 167, distance: 40.3
click at [1082, 156] on p "[EMAIL_ADDRESS][DOMAIN_NAME]" at bounding box center [1099, 158] width 77 height 11
click at [901, 394] on div "Dear [PERSON_NAME], Sorry for the previous email regarding the date. Let me kno…" at bounding box center [698, 606] width 410 height 569
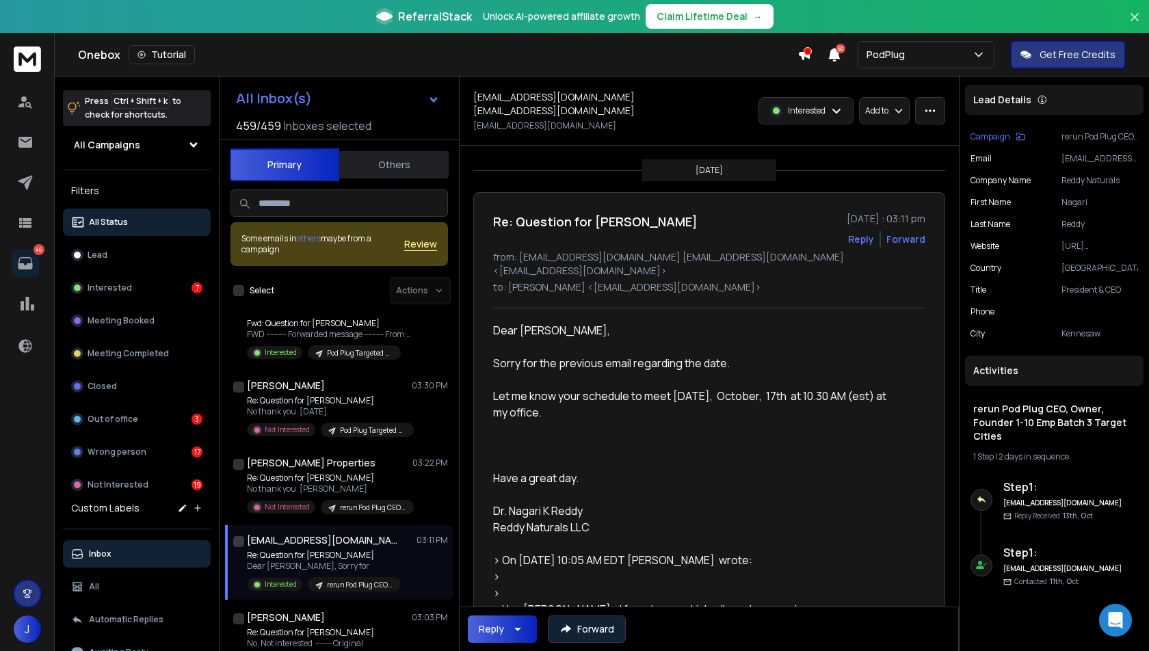
click at [580, 624] on button "Forward" at bounding box center [587, 629] width 78 height 27
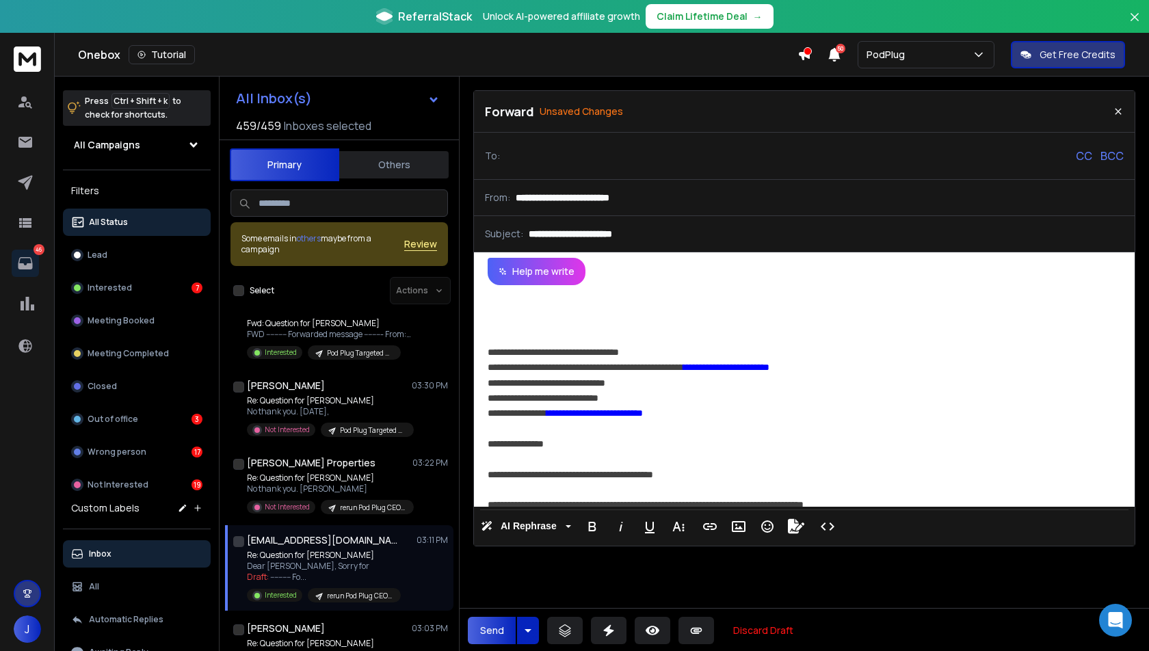
drag, startPoint x: 611, startPoint y: 155, endPoint x: 1131, endPoint y: 161, distance: 519.1
click at [601, 155] on input at bounding box center [553, 156] width 96 height 25
paste input "**********"
type input "**********"
click at [764, 155] on div "[EMAIL_ADDRESS][DOMAIN_NAME]" at bounding box center [787, 156] width 565 height 25
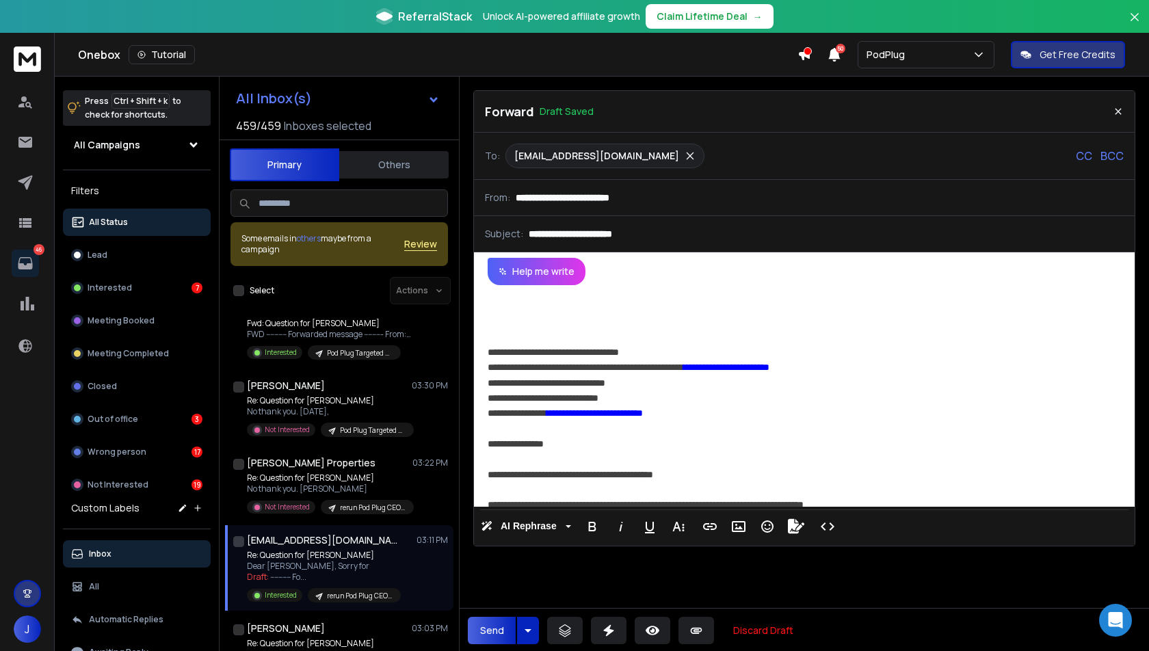
click at [702, 141] on div "To: [PERSON_NAME][EMAIL_ADDRESS][DOMAIN_NAME] CC BCC" at bounding box center [804, 156] width 661 height 47
click at [710, 157] on input at bounding box center [758, 156] width 96 height 25
paste input "**********"
type input "**********"
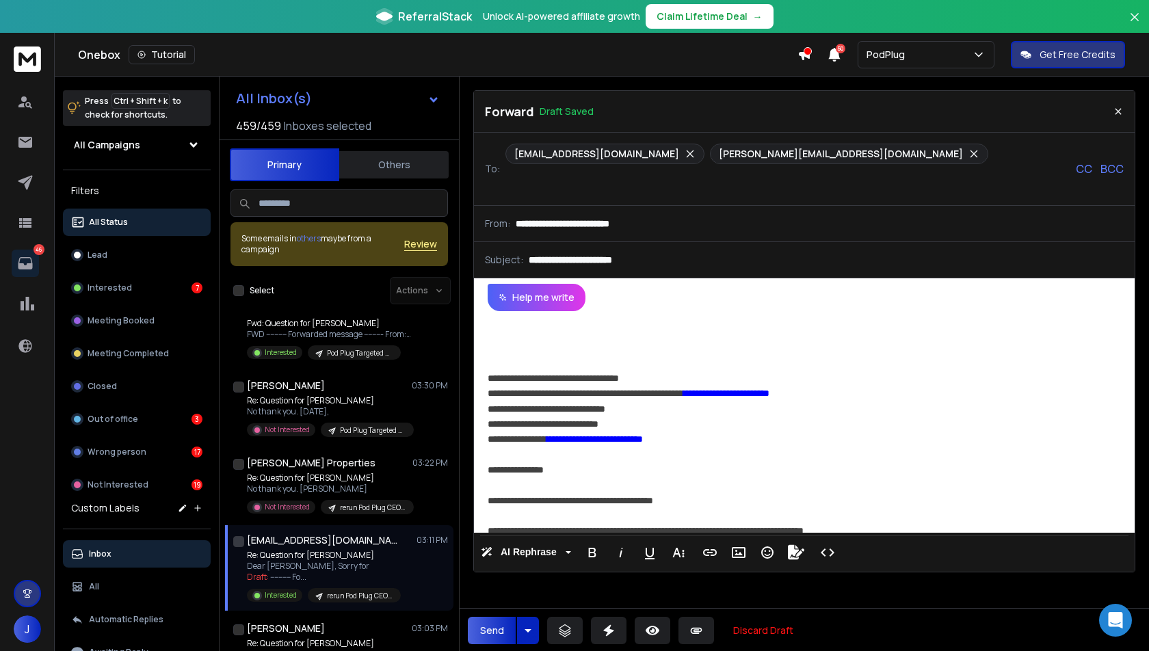
click at [540, 340] on div at bounding box center [804, 347] width 633 height 15
click at [501, 325] on div at bounding box center [804, 332] width 633 height 15
click at [610, 401] on p "**********" at bounding box center [796, 408] width 616 height 15
click at [621, 401] on p "**********" at bounding box center [796, 408] width 616 height 15
click at [485, 630] on button "Send" at bounding box center [492, 630] width 48 height 27
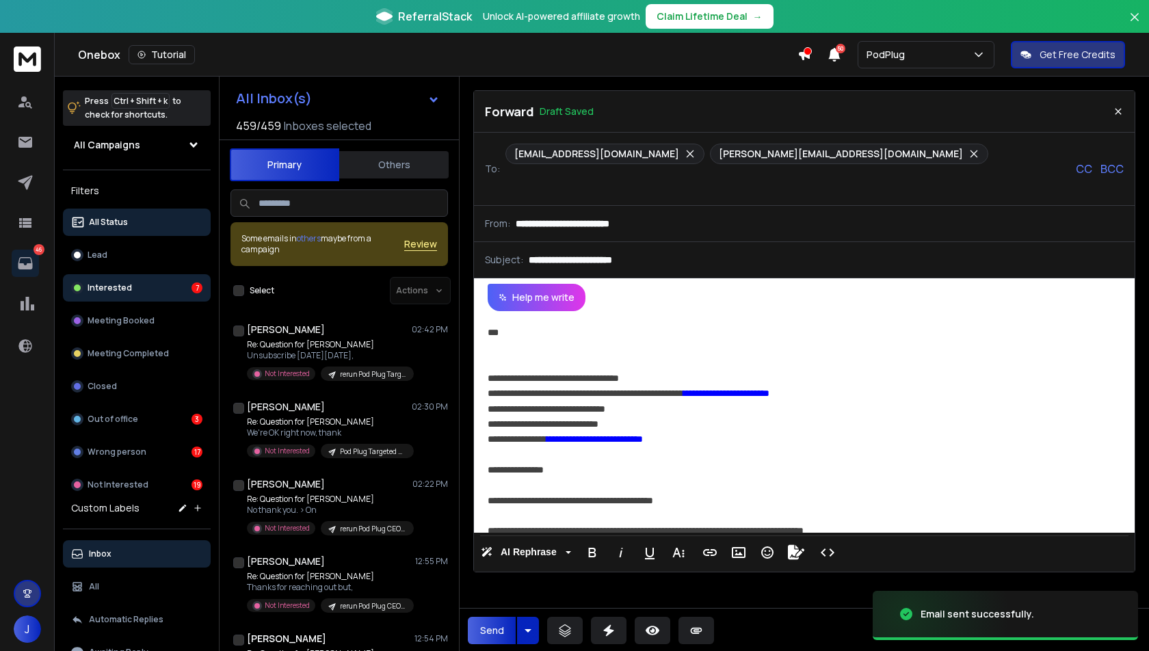
scroll to position [536, 0]
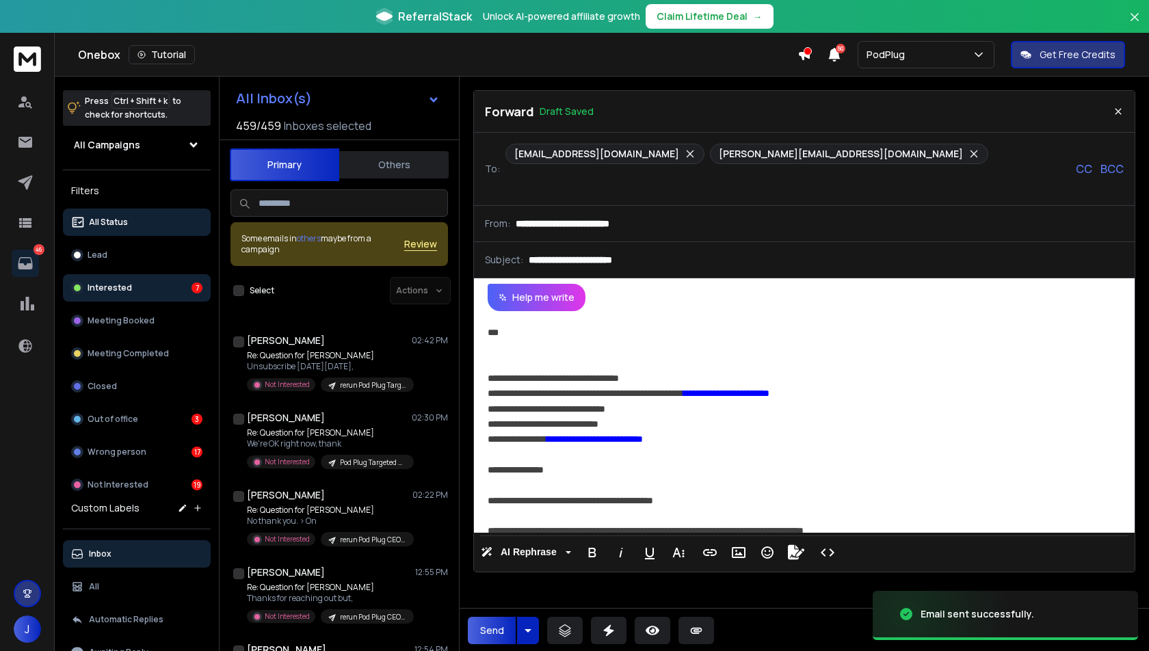
click at [121, 285] on p "Interested" at bounding box center [110, 287] width 44 height 11
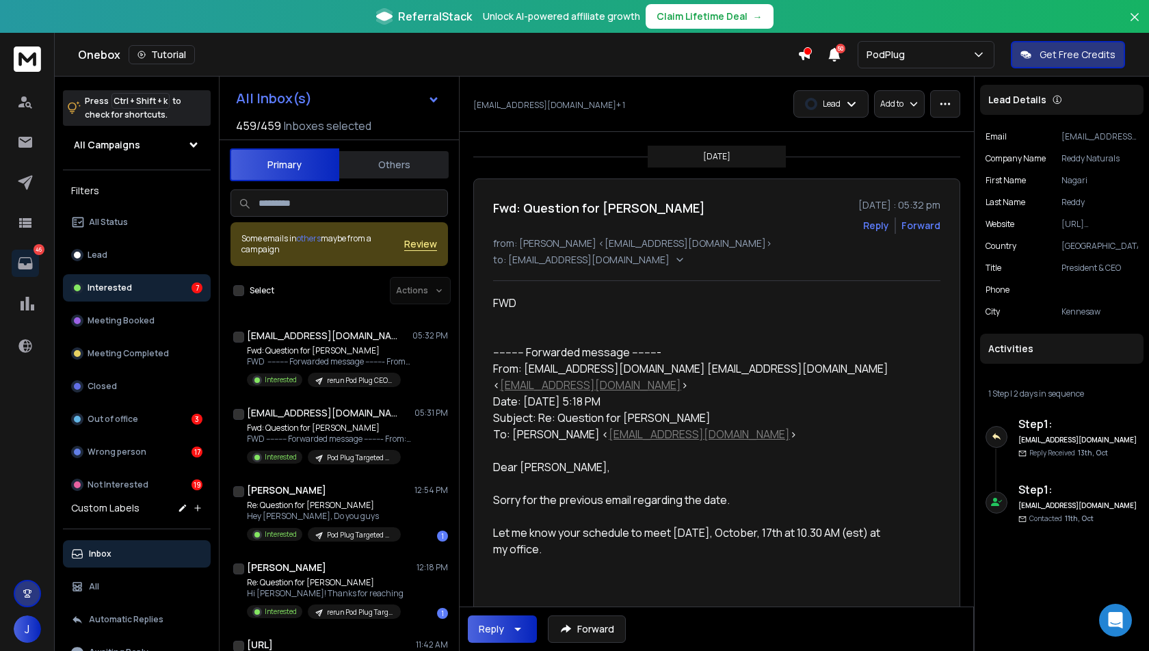
scroll to position [91, 0]
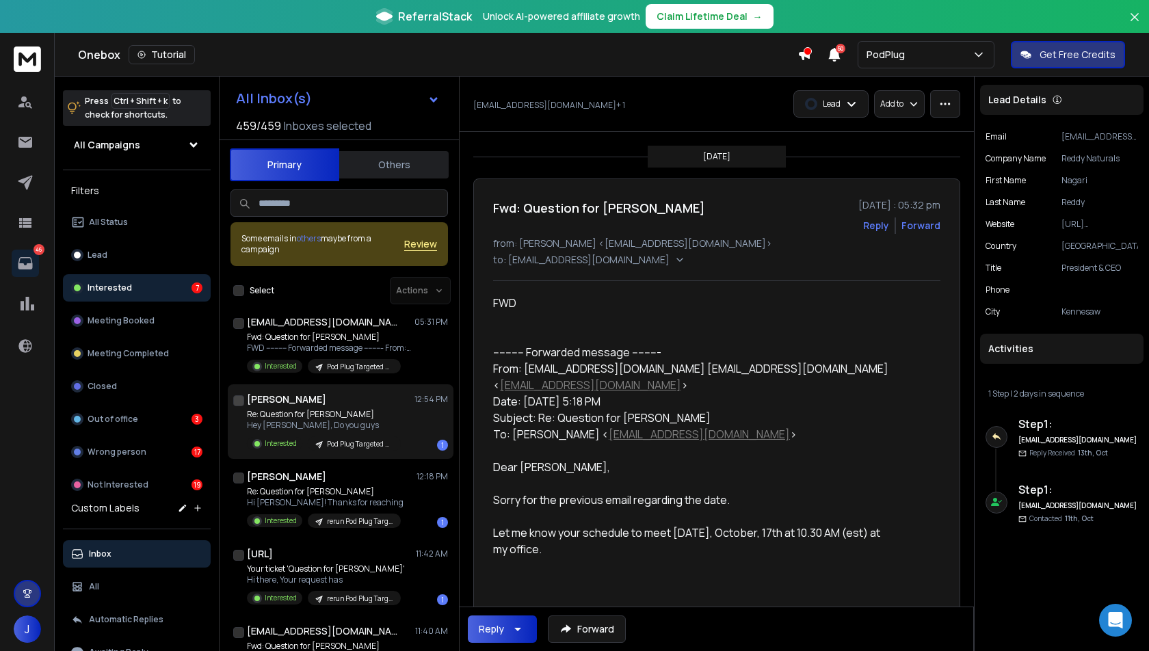
click at [348, 411] on p "Re: Question for [PERSON_NAME]" at bounding box center [324, 414] width 154 height 11
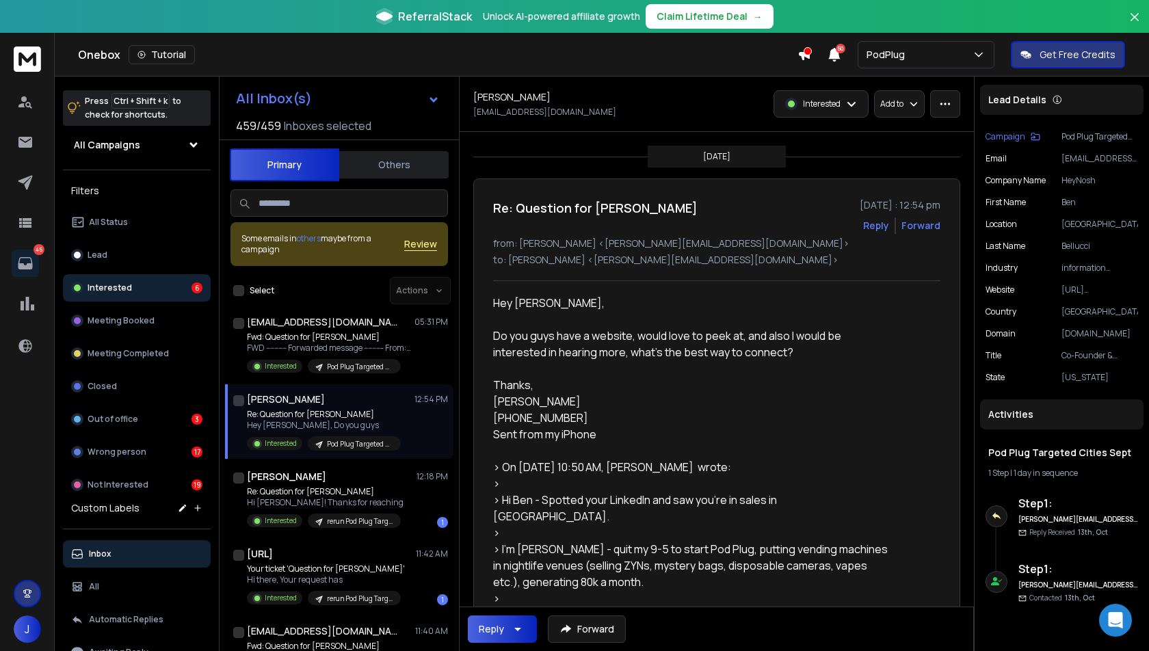
drag, startPoint x: 564, startPoint y: 399, endPoint x: 566, endPoint y: 414, distance: 14.6
click at [561, 399] on div "Hey [PERSON_NAME], Do you guys have a website, would love to peek at, and also …" at bounding box center [698, 555] width 410 height 520
drag, startPoint x: 572, startPoint y: 417, endPoint x: 88, endPoint y: 471, distance: 487.2
click at [484, 419] on div "Re: Question for [PERSON_NAME] [DATE] : 12:54 pm Reply Forward from: [PERSON_NA…" at bounding box center [716, 507] width 487 height 656
copy div "[PHONE_NUMBER]"
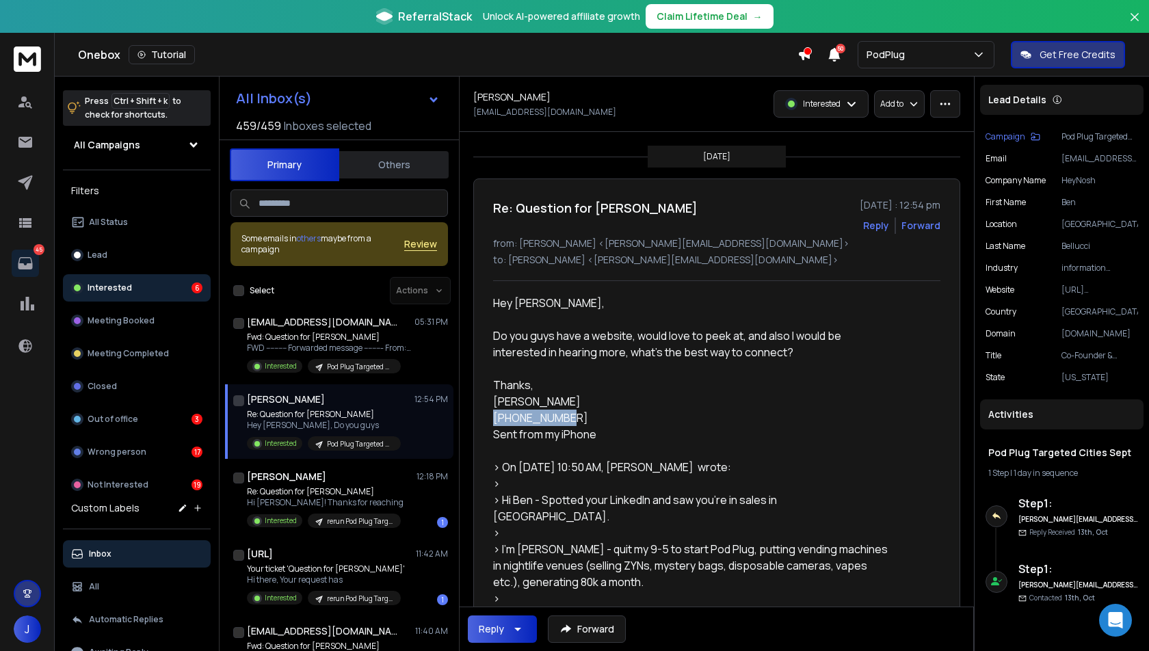
drag, startPoint x: 887, startPoint y: 378, endPoint x: 874, endPoint y: 378, distance: 13.0
click at [874, 378] on div "Hey [PERSON_NAME], Do you guys have a website, would love to peek at, and also …" at bounding box center [698, 555] width 410 height 520
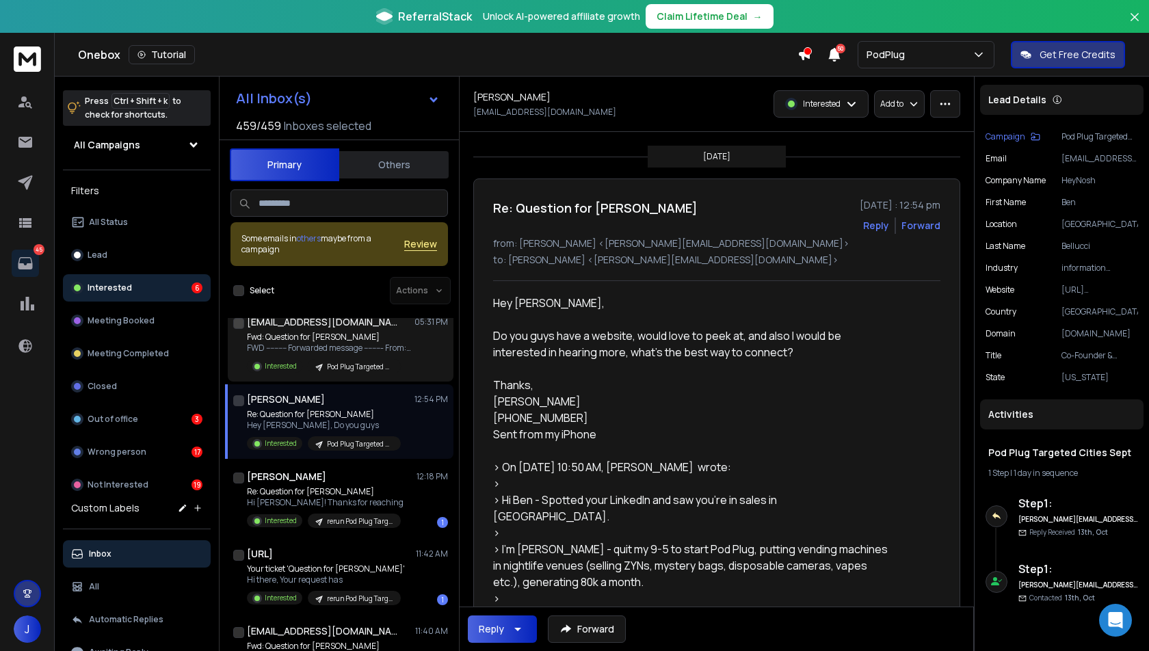
click at [356, 345] on p "FWD ---------- Forwarded message --------- From: [PERSON_NAME]" at bounding box center [329, 348] width 164 height 11
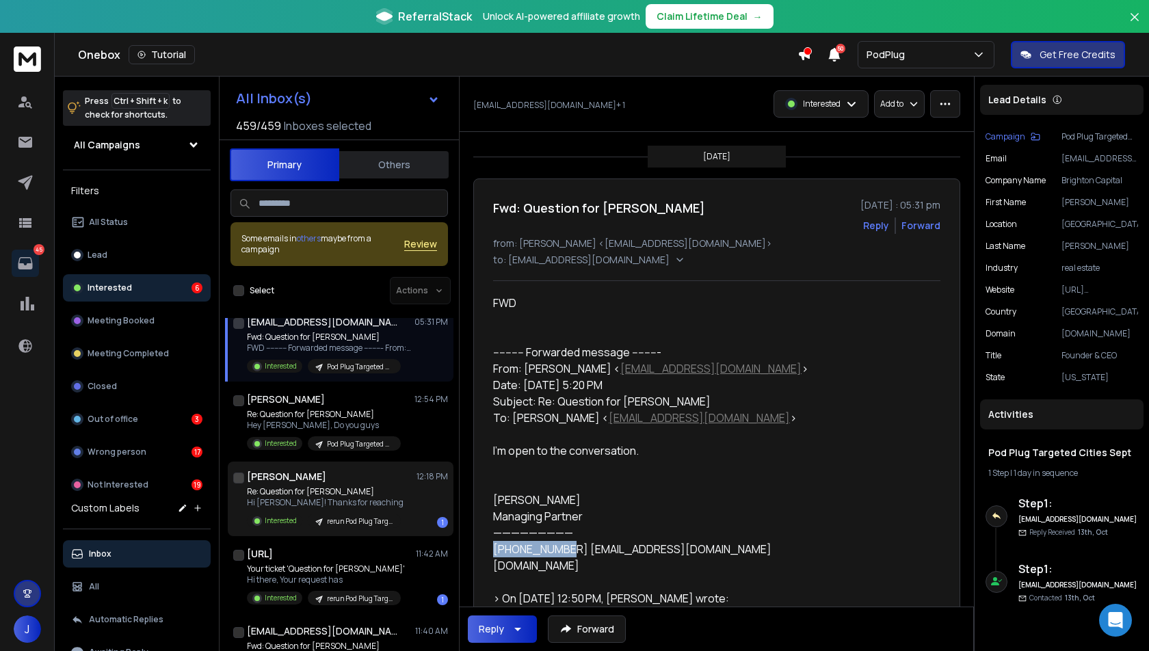
drag, startPoint x: 562, startPoint y: 548, endPoint x: 283, endPoint y: 517, distance: 280.7
click at [487, 550] on div "Fwd: Question for Anders [DATE] : 05:31 pm Reply Forward from: [PERSON_NAME] <[…" at bounding box center [716, 548] width 487 height 738
copy div "[PHONE_NUMBER]"
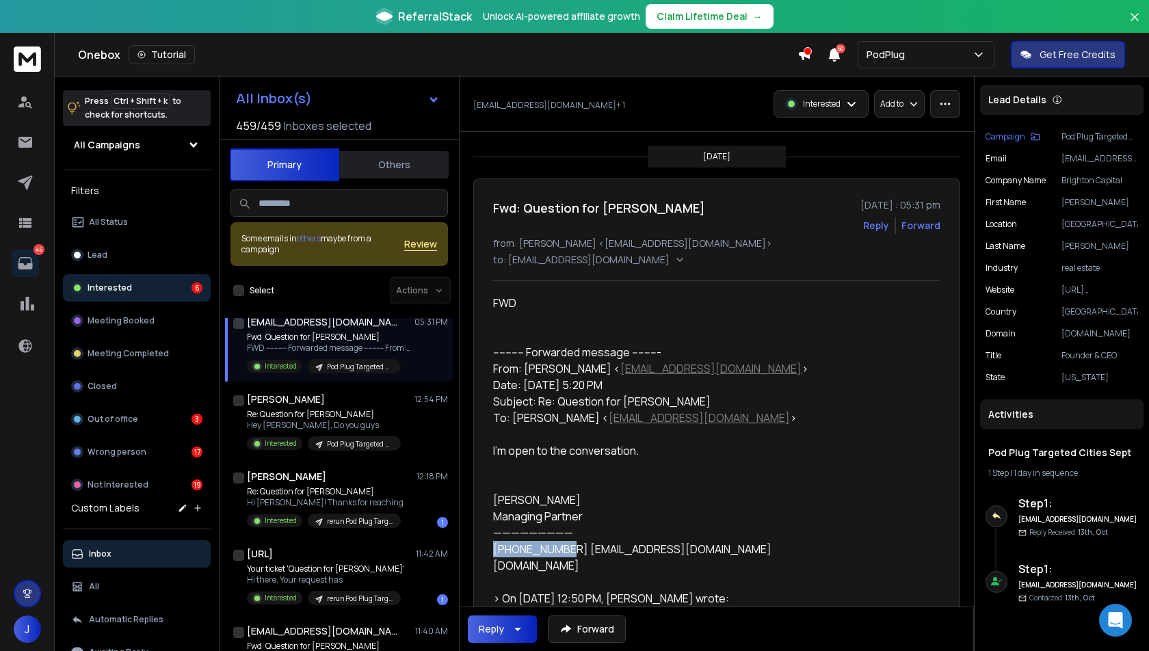
drag, startPoint x: 851, startPoint y: 365, endPoint x: 789, endPoint y: 368, distance: 63.0
click at [844, 365] on div "From: [PERSON_NAME] < [EMAIL_ADDRESS][DOMAIN_NAME] >" at bounding box center [692, 368] width 399 height 16
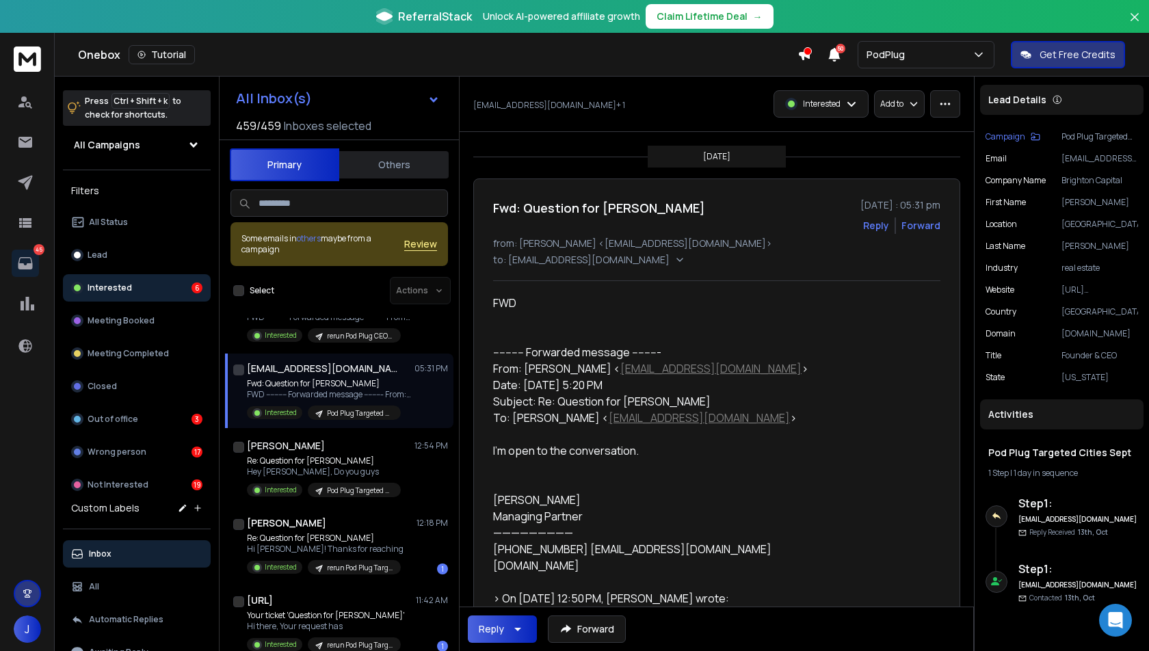
scroll to position [0, 0]
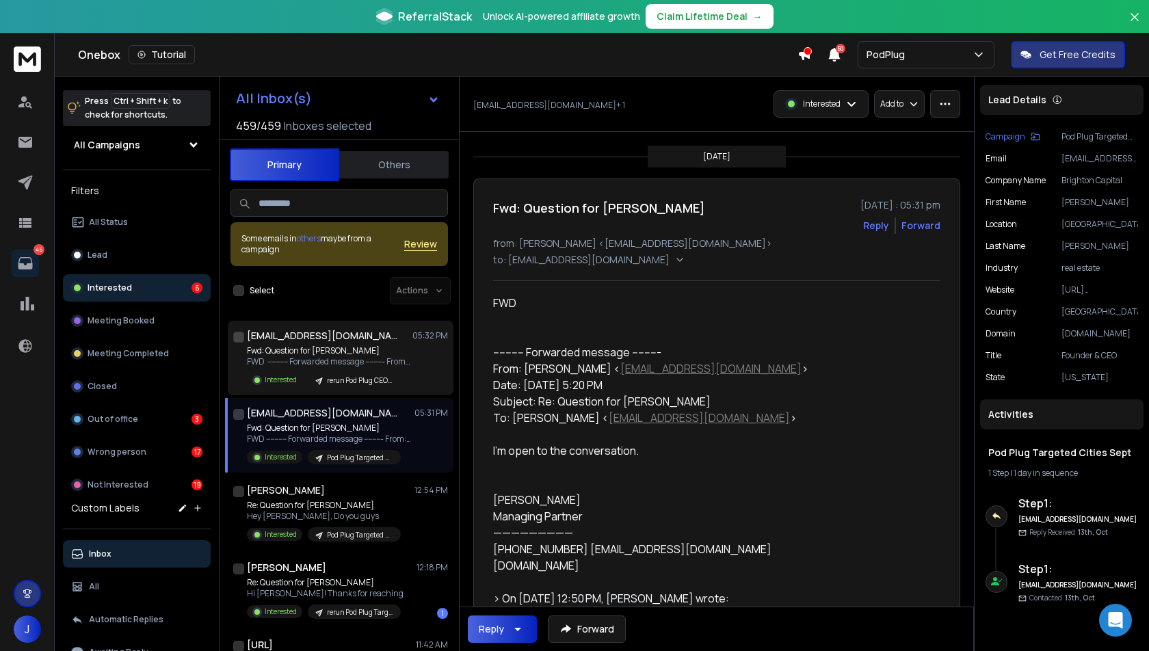
click at [313, 371] on div "Fwd: Question for Nagari FWD ---------- Forwarded message --------- From: [EMAI…" at bounding box center [329, 366] width 164 height 42
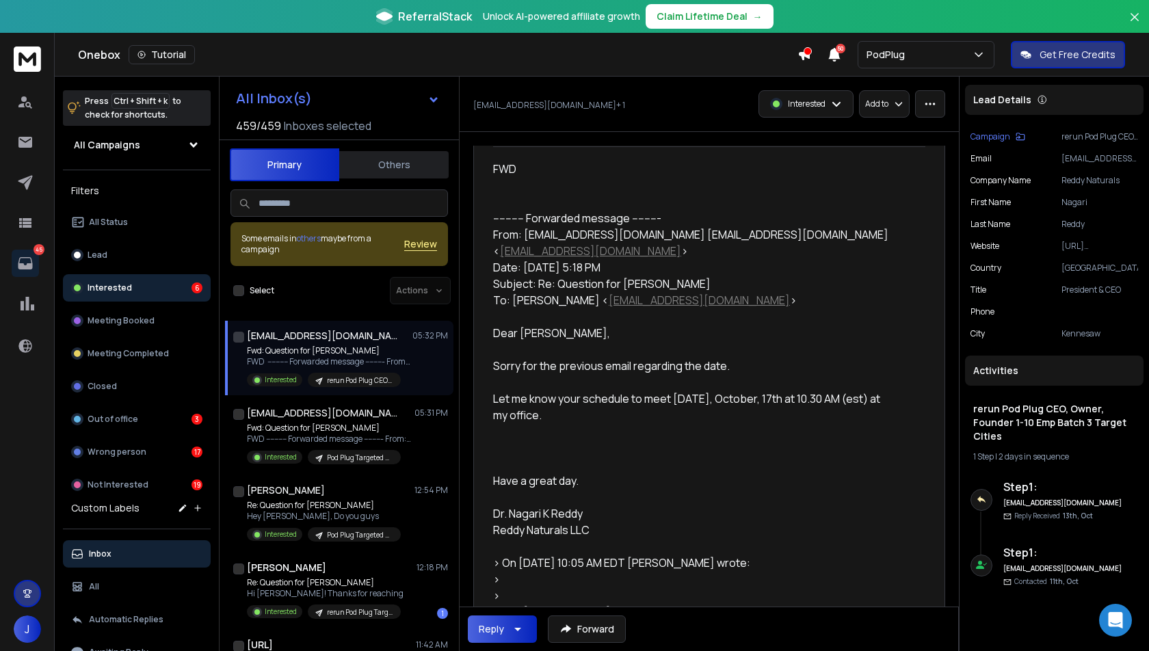
scroll to position [274, 0]
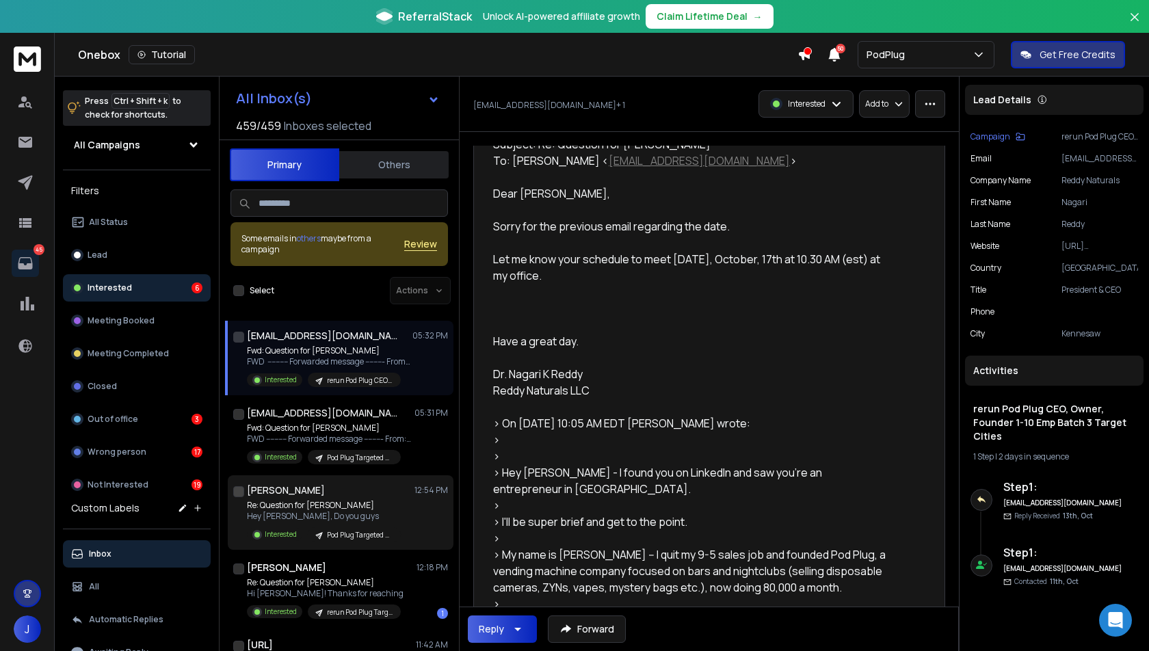
click at [375, 503] on p "Re: Question for [PERSON_NAME]" at bounding box center [324, 505] width 154 height 11
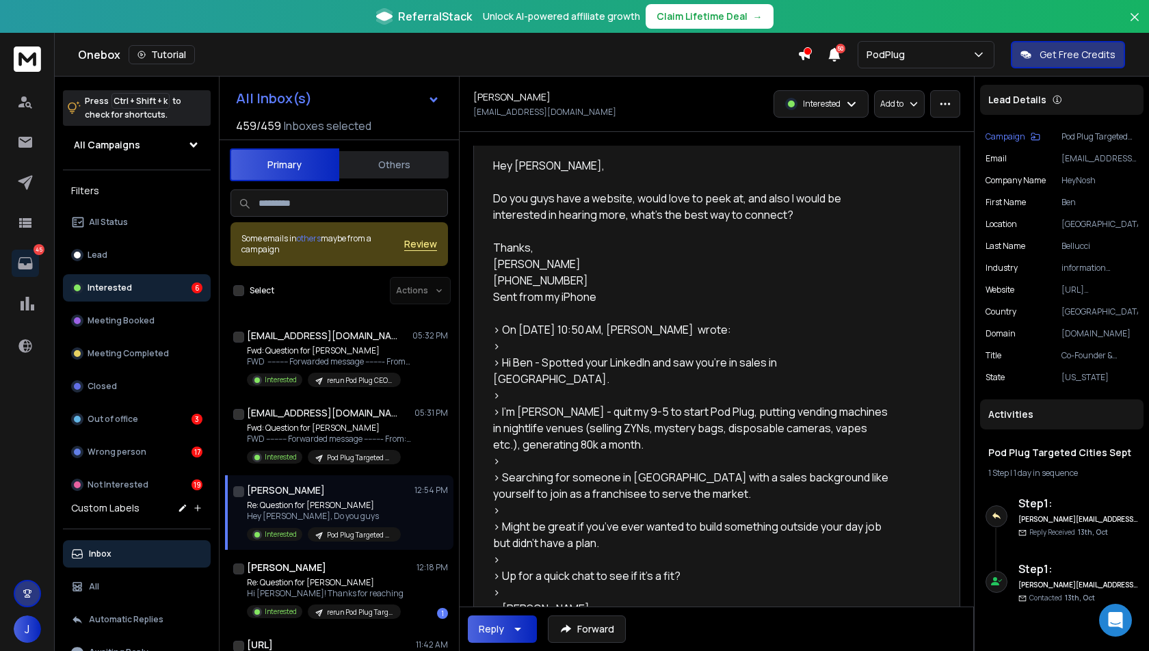
scroll to position [0, 0]
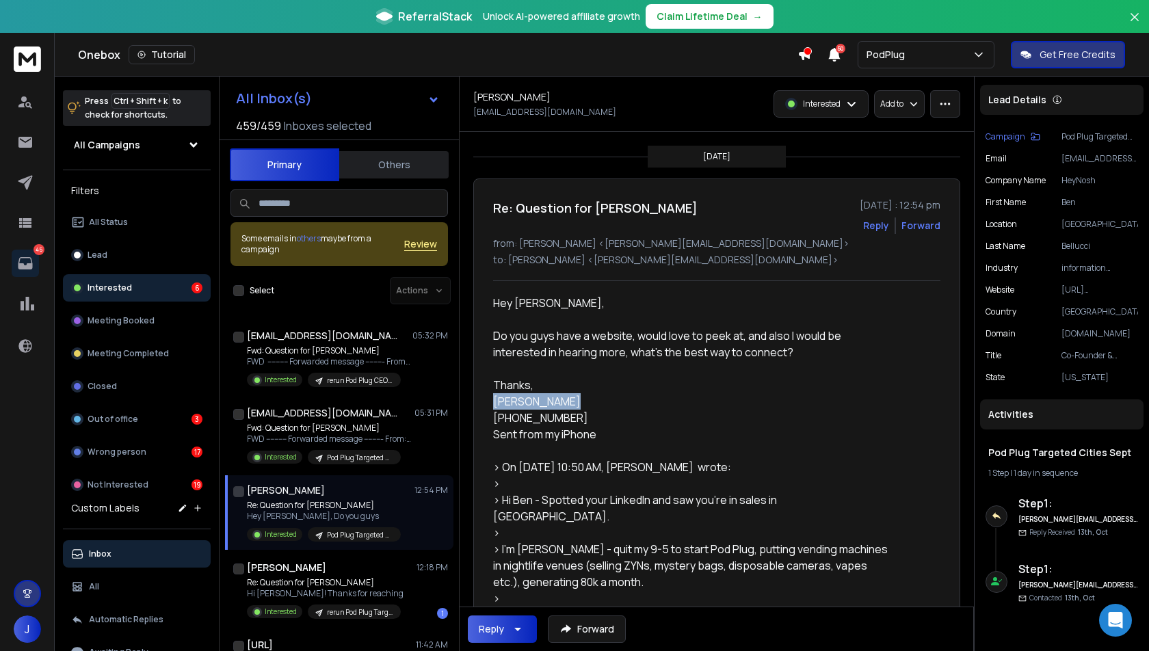
copy div "[PERSON_NAME]"
drag, startPoint x: 569, startPoint y: 404, endPoint x: 488, endPoint y: 405, distance: 80.7
click at [490, 405] on div "Re: Question for [PERSON_NAME] [DATE] : 12:54 pm Reply Forward from: [PERSON_NA…" at bounding box center [716, 507] width 487 height 656
drag, startPoint x: 923, startPoint y: 386, endPoint x: 748, endPoint y: 391, distance: 175.1
click at [893, 386] on div "Re: Question for [PERSON_NAME] [DATE] : 12:54 pm Reply Forward from: [PERSON_NA…" at bounding box center [716, 506] width 447 height 616
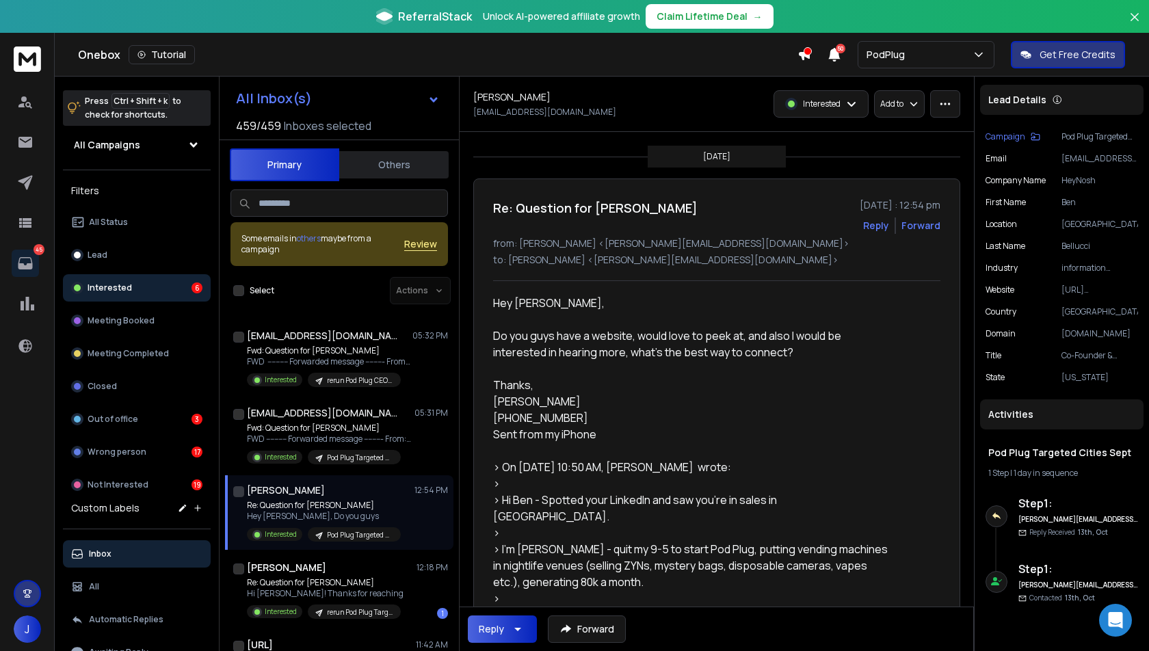
click at [581, 419] on div "Hey [PERSON_NAME], Do you guys have a website, would love to peek at, and also …" at bounding box center [698, 555] width 410 height 520
drag, startPoint x: 867, startPoint y: 336, endPoint x: 876, endPoint y: 326, distance: 14.1
click at [871, 334] on div "Hey [PERSON_NAME], Do you guys have a website, would love to peek at, and also …" at bounding box center [698, 555] width 410 height 520
click at [583, 626] on button "Forward" at bounding box center [587, 629] width 78 height 27
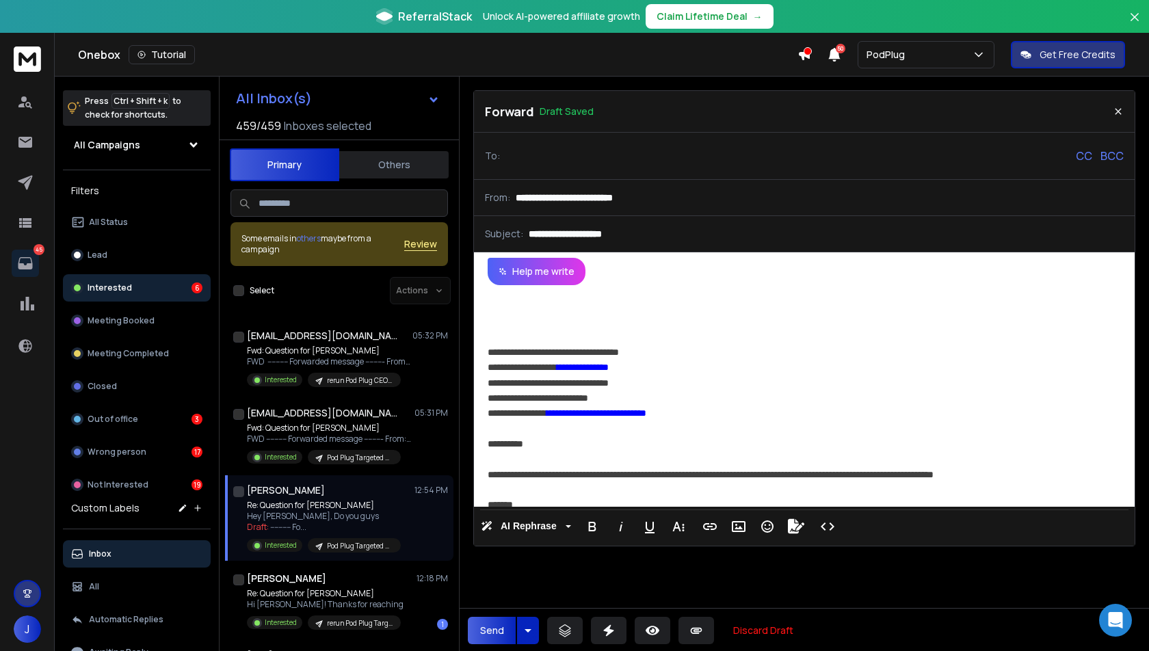
click at [561, 166] on input at bounding box center [553, 156] width 96 height 25
paste input "**********"
type input "**********"
click at [755, 150] on input at bounding box center [758, 156] width 96 height 25
paste input "**********"
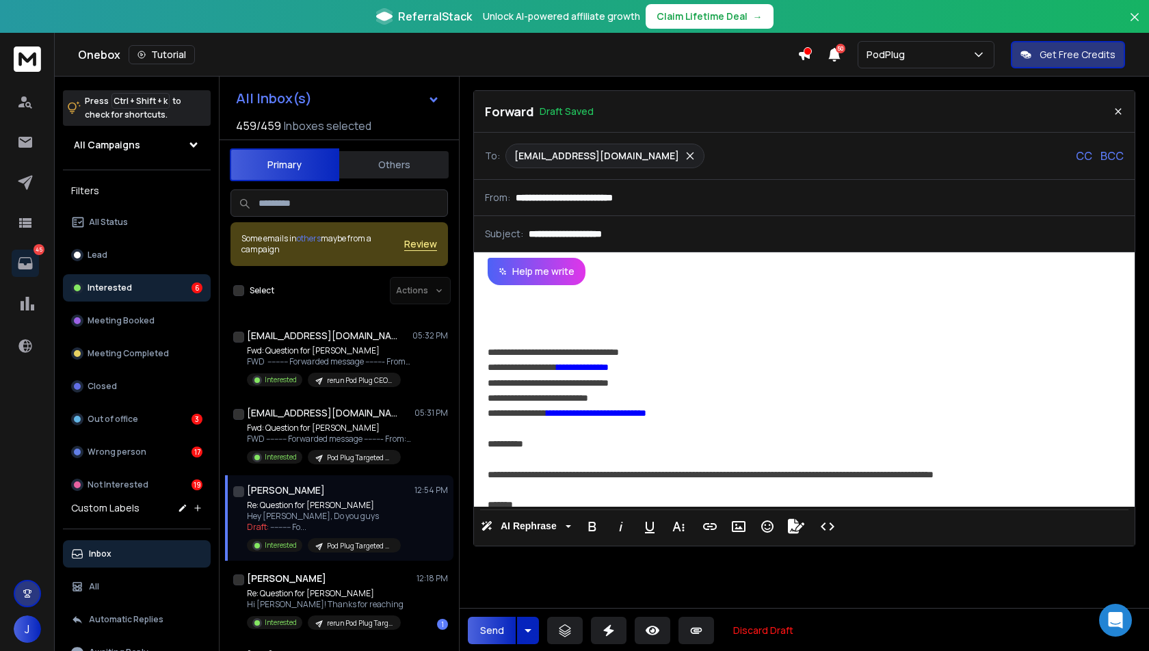
type input "**********"
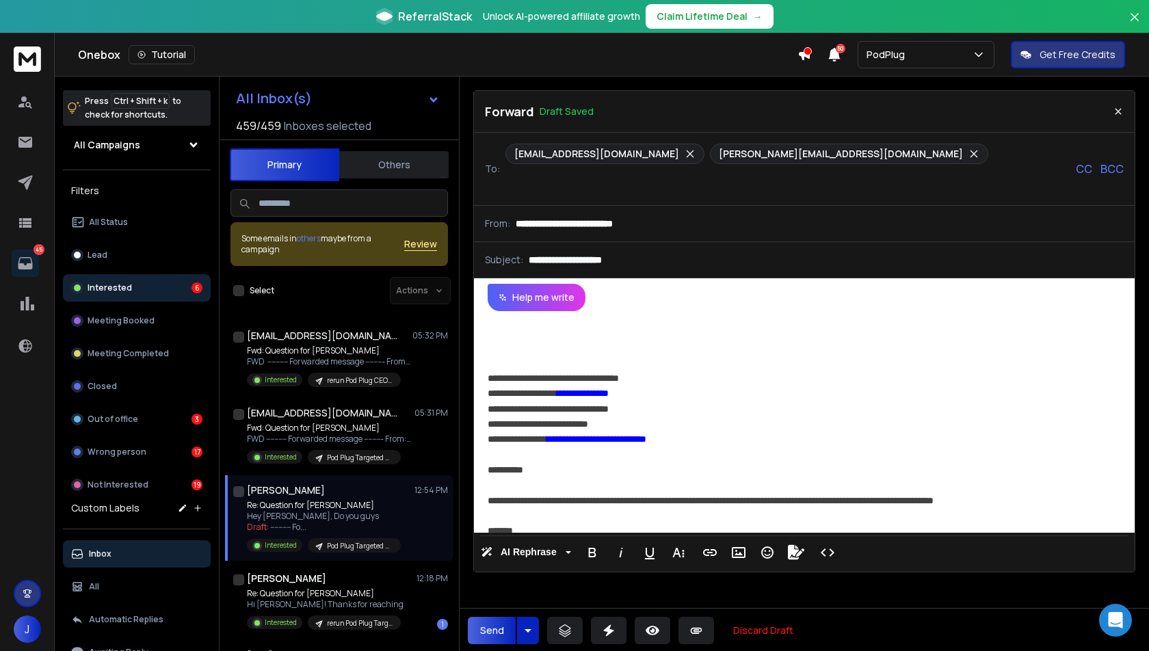
click at [516, 325] on div at bounding box center [804, 332] width 633 height 15
click at [539, 340] on div at bounding box center [804, 347] width 633 height 15
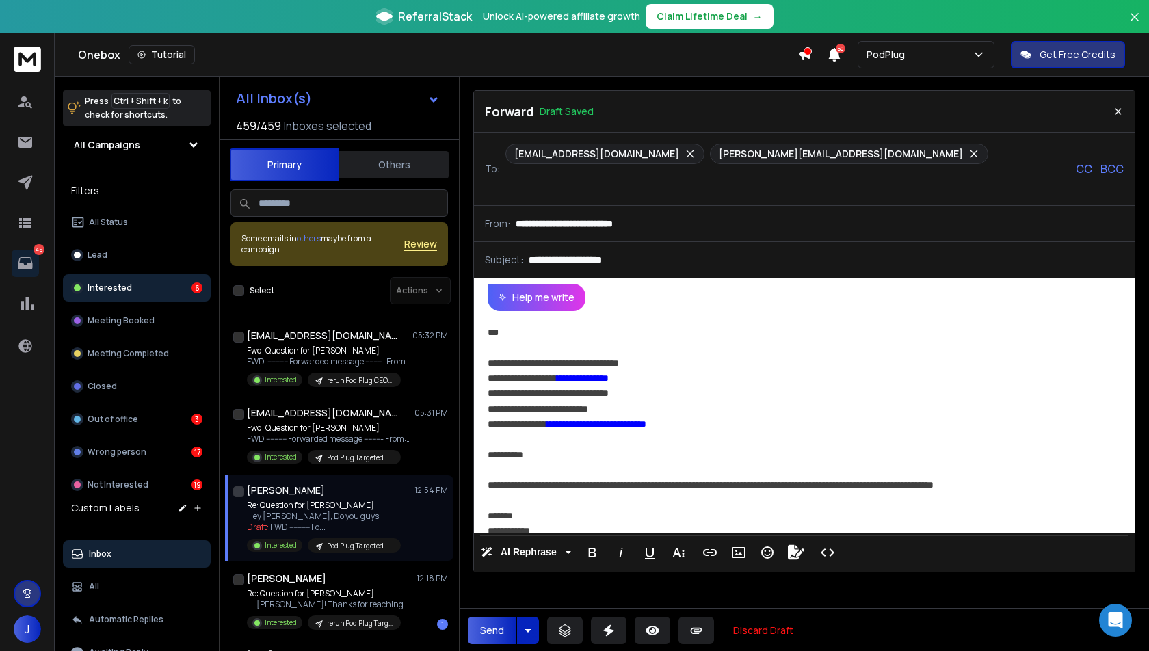
click at [901, 371] on p "**********" at bounding box center [796, 378] width 616 height 15
drag, startPoint x: 610, startPoint y: 367, endPoint x: 778, endPoint y: 365, distance: 167.6
click at [633, 386] on p "**********" at bounding box center [796, 393] width 616 height 15
click at [469, 633] on button "Send" at bounding box center [492, 630] width 48 height 27
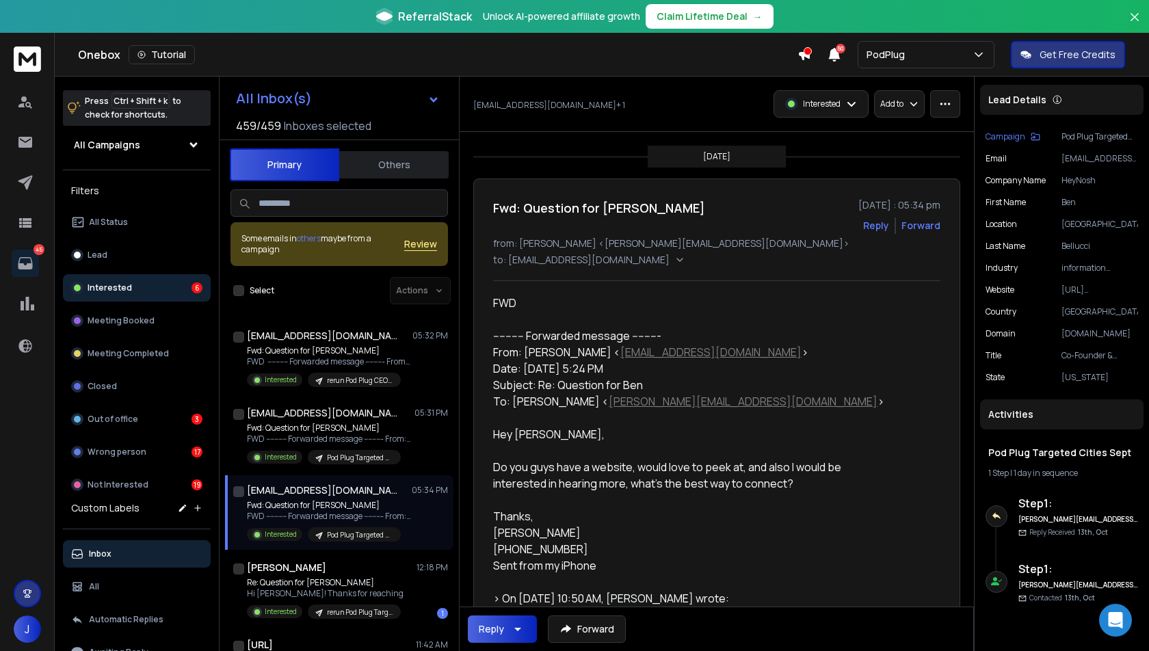
click at [909, 378] on div "Fwd: Question for Ben [DATE] : 05:34 pm Reply Forward from: [PERSON_NAME] <[PER…" at bounding box center [716, 580] width 447 height 764
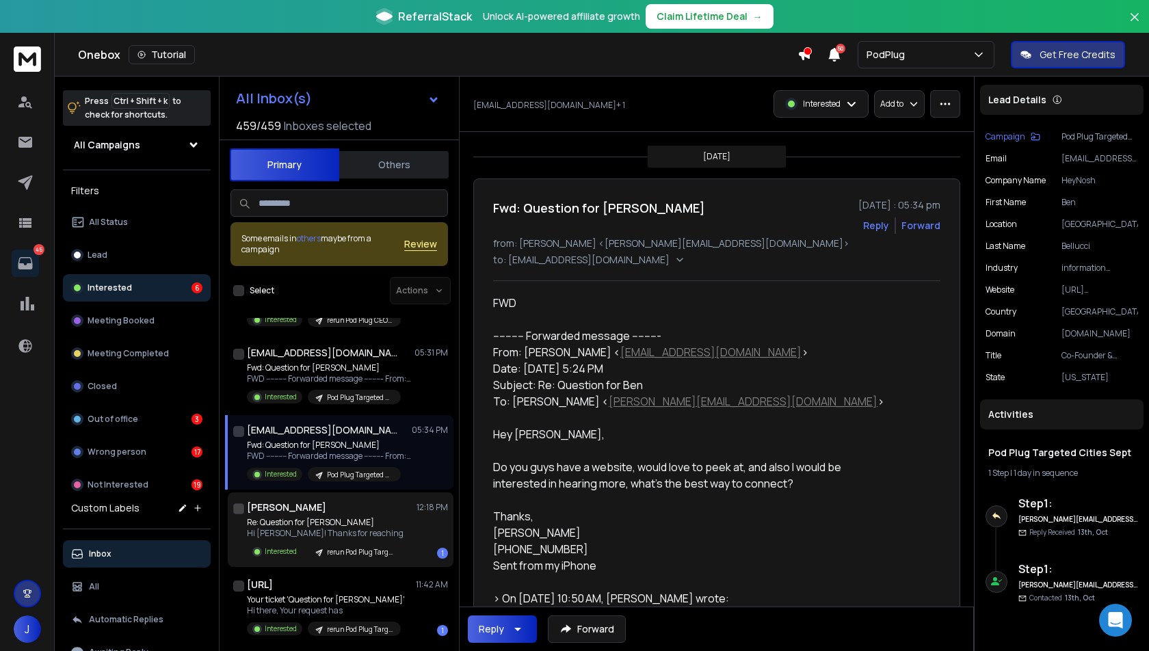
scroll to position [91, 0]
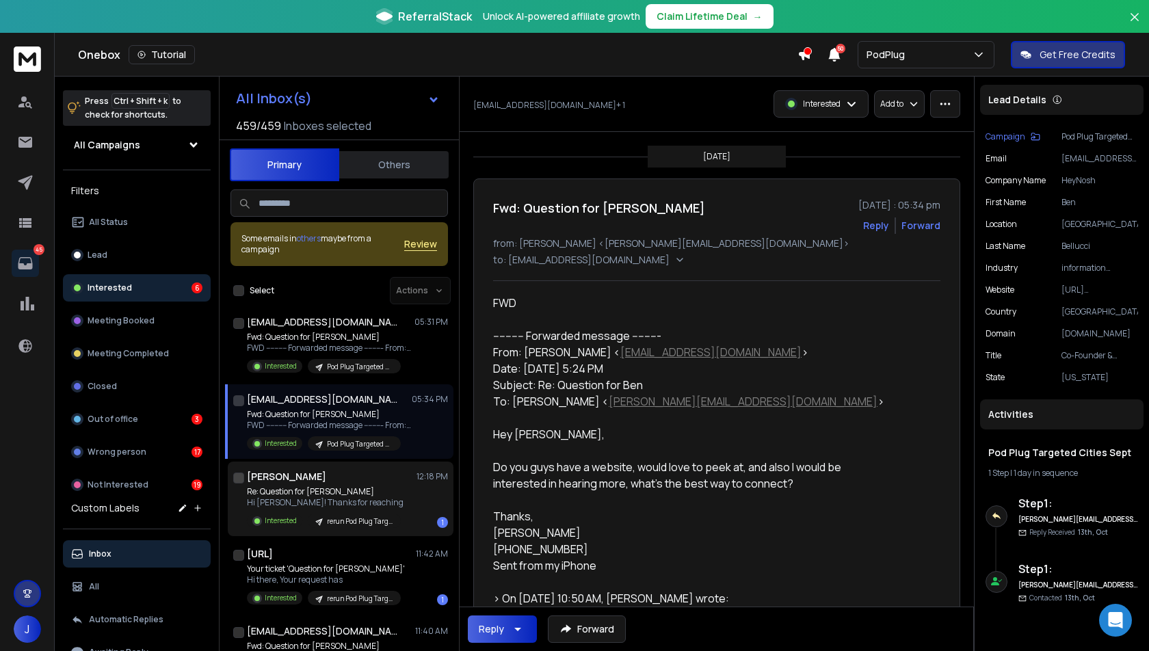
click at [406, 503] on div "Re: Question for [PERSON_NAME] [PERSON_NAME]! Thanks for reaching Interested re…" at bounding box center [347, 507] width 201 height 42
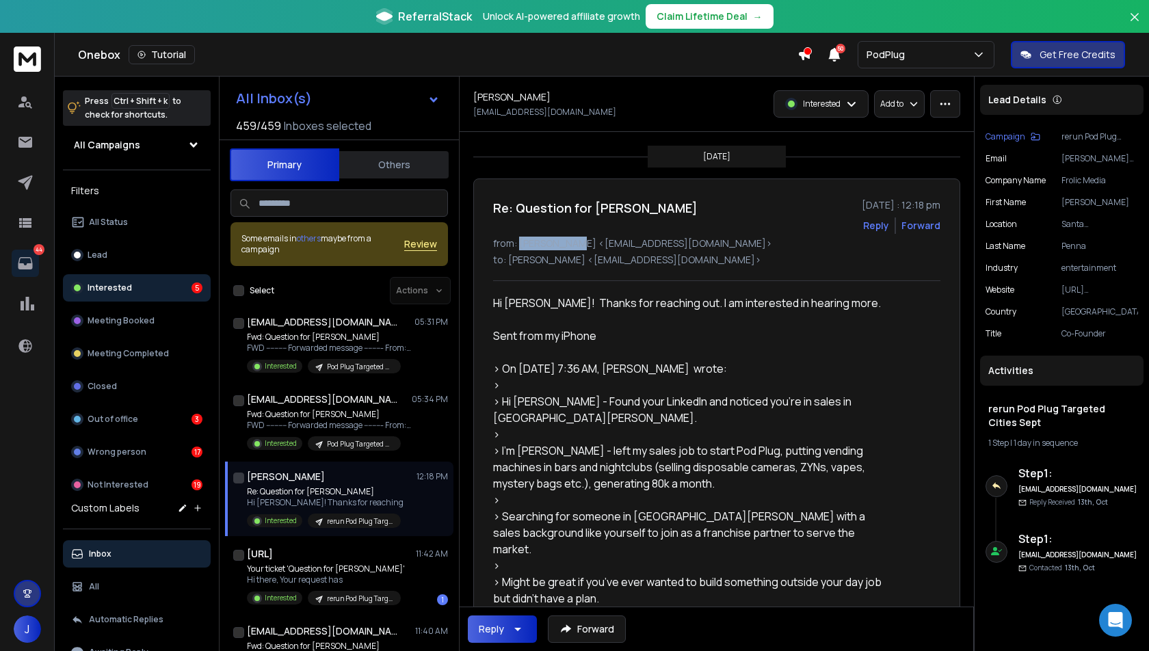
drag, startPoint x: 518, startPoint y: 243, endPoint x: 573, endPoint y: 245, distance: 55.4
click at [573, 245] on p "from: [PERSON_NAME] <[EMAIL_ADDRESS][DOMAIN_NAME]>" at bounding box center [716, 244] width 447 height 14
copy p "[PERSON_NAME]"
drag, startPoint x: 1065, startPoint y: 183, endPoint x: 970, endPoint y: 196, distance: 95.9
click at [1065, 183] on p "Frolic Media" at bounding box center [1099, 180] width 77 height 11
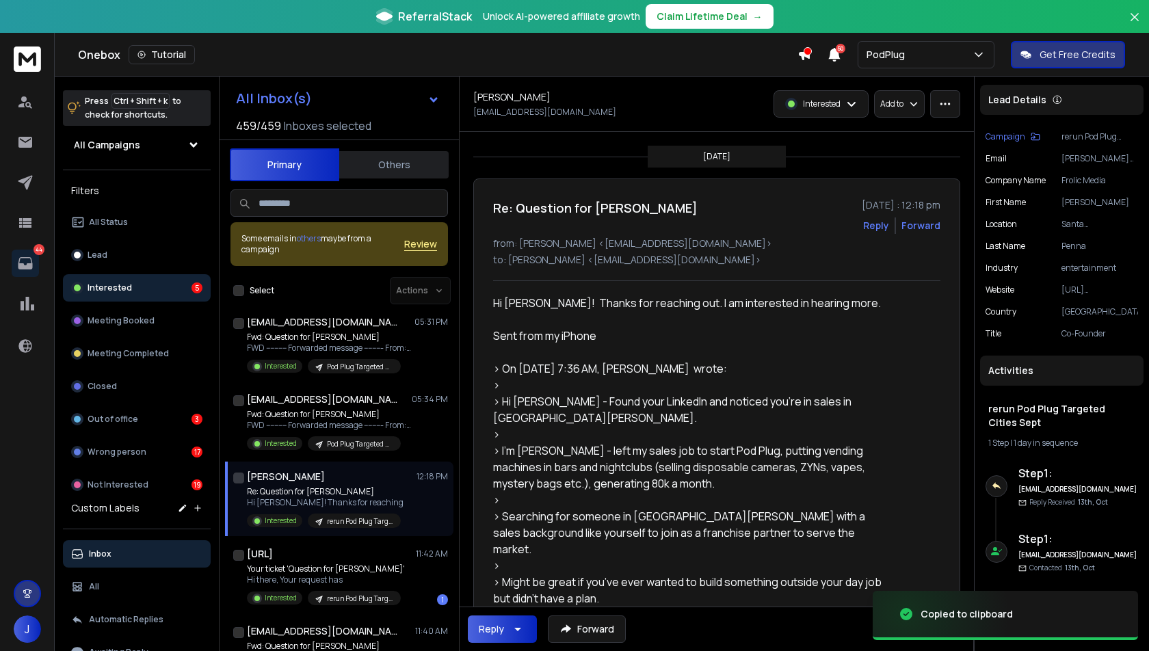
drag, startPoint x: 1070, startPoint y: 246, endPoint x: 263, endPoint y: 242, distance: 806.3
click at [1070, 247] on p "Penna" at bounding box center [1099, 246] width 77 height 11
click at [1061, 157] on p "[PERSON_NAME][EMAIL_ADDRESS][DOMAIN_NAME]" at bounding box center [1099, 158] width 77 height 11
drag, startPoint x: 936, startPoint y: 370, endPoint x: 934, endPoint y: 358, distance: 11.9
click at [936, 370] on div "Re: Question for [PERSON_NAME] [DATE] : 12:18 pm Reply Forward from: [PERSON_NA…" at bounding box center [716, 466] width 487 height 574
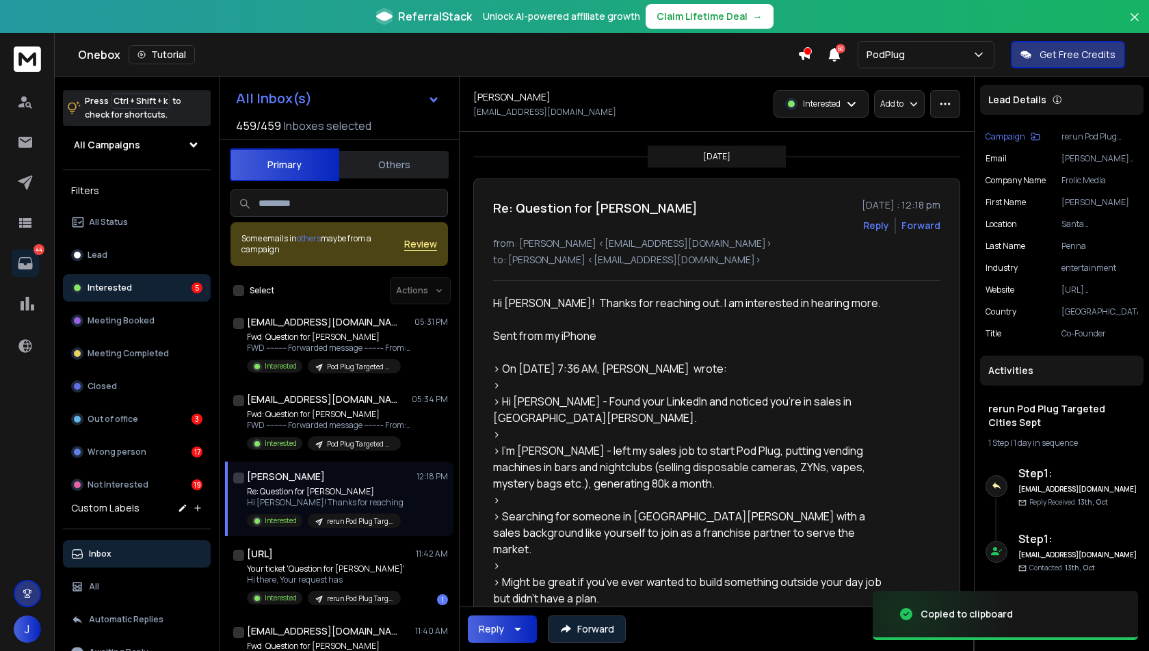
click at [564, 621] on button "Forward" at bounding box center [587, 629] width 78 height 27
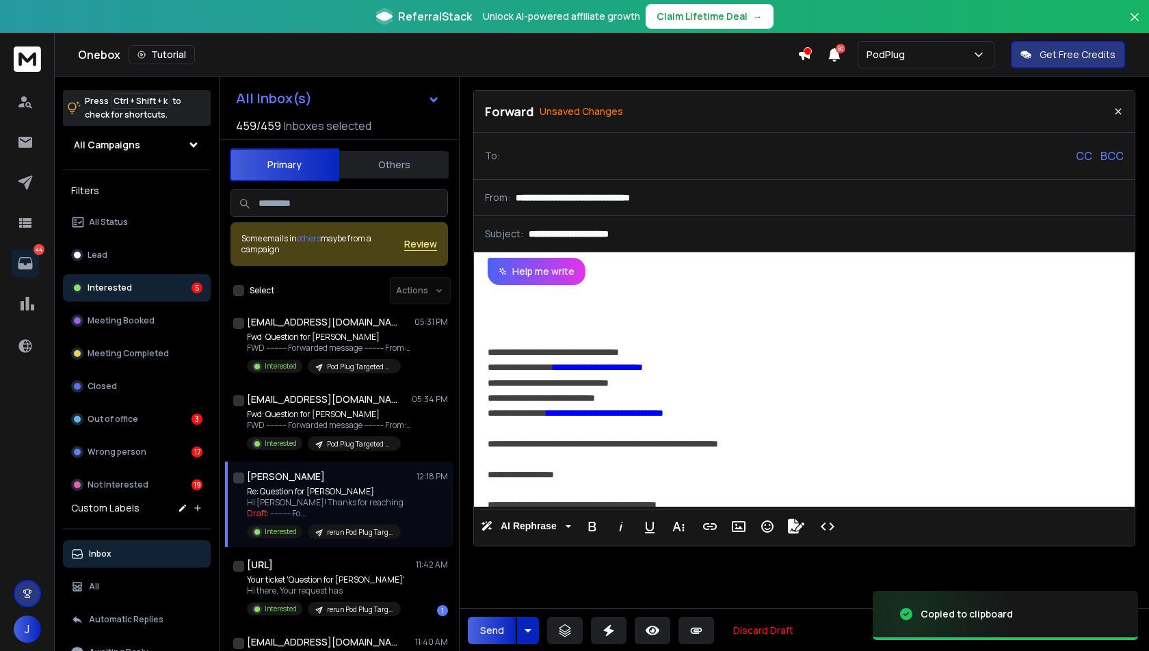
click at [624, 159] on div at bounding box center [787, 156] width 565 height 25
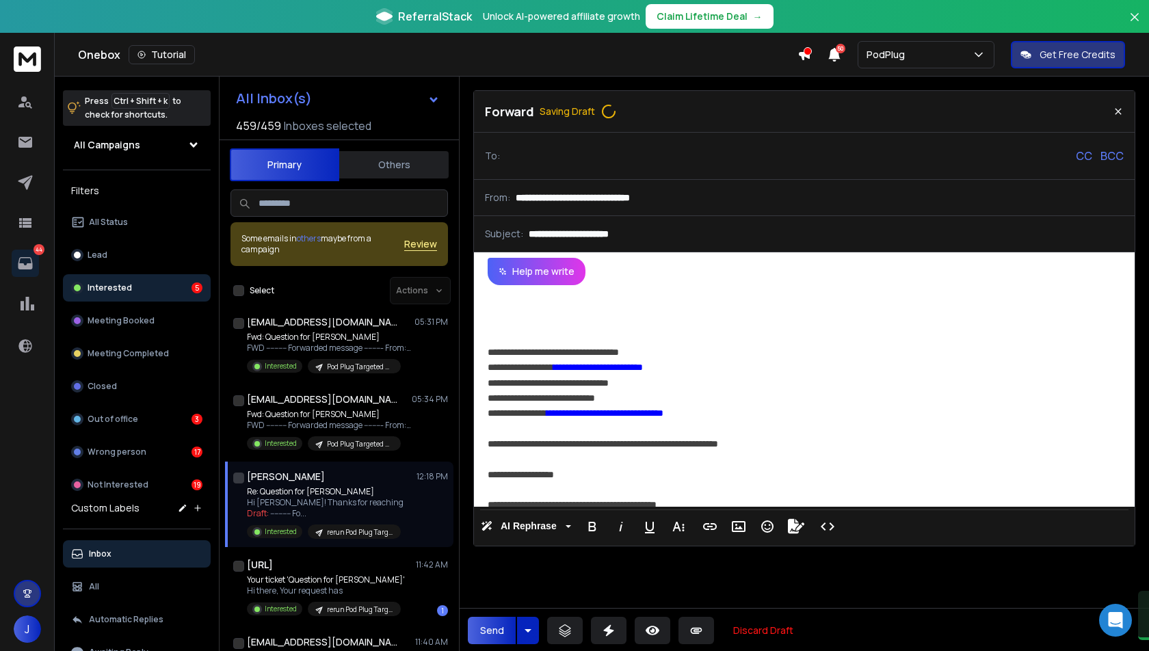
click at [555, 161] on input at bounding box center [553, 156] width 96 height 25
paste input "**********"
type input "**********"
click at [713, 156] on input at bounding box center [758, 156] width 96 height 25
paste input "**********"
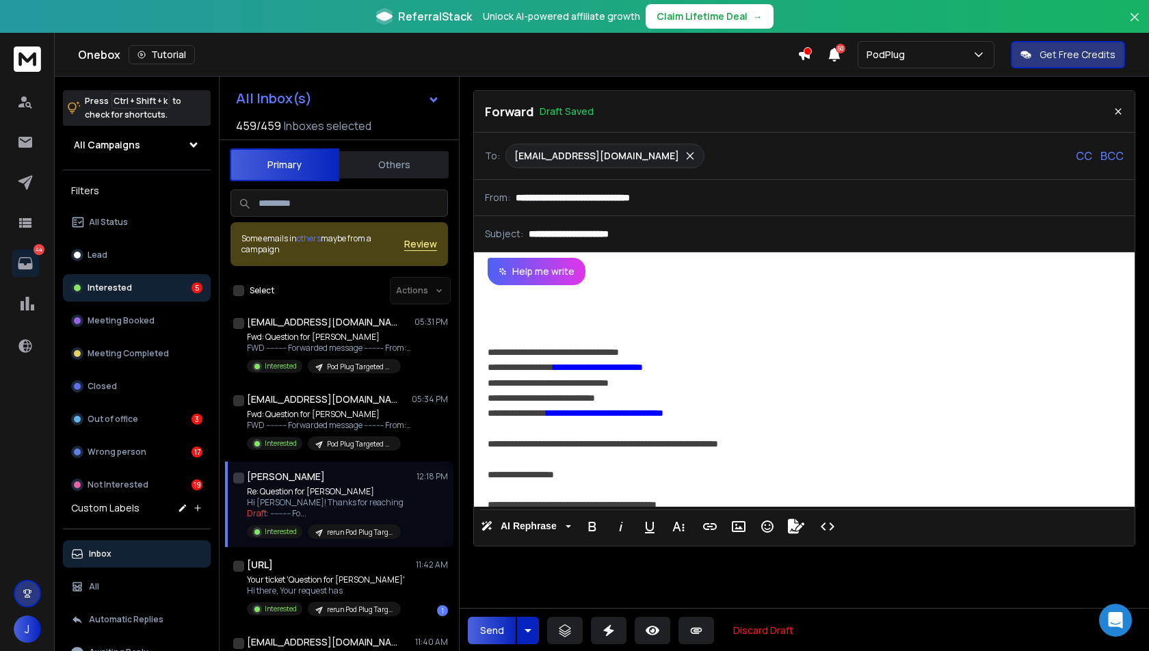
type input "**********"
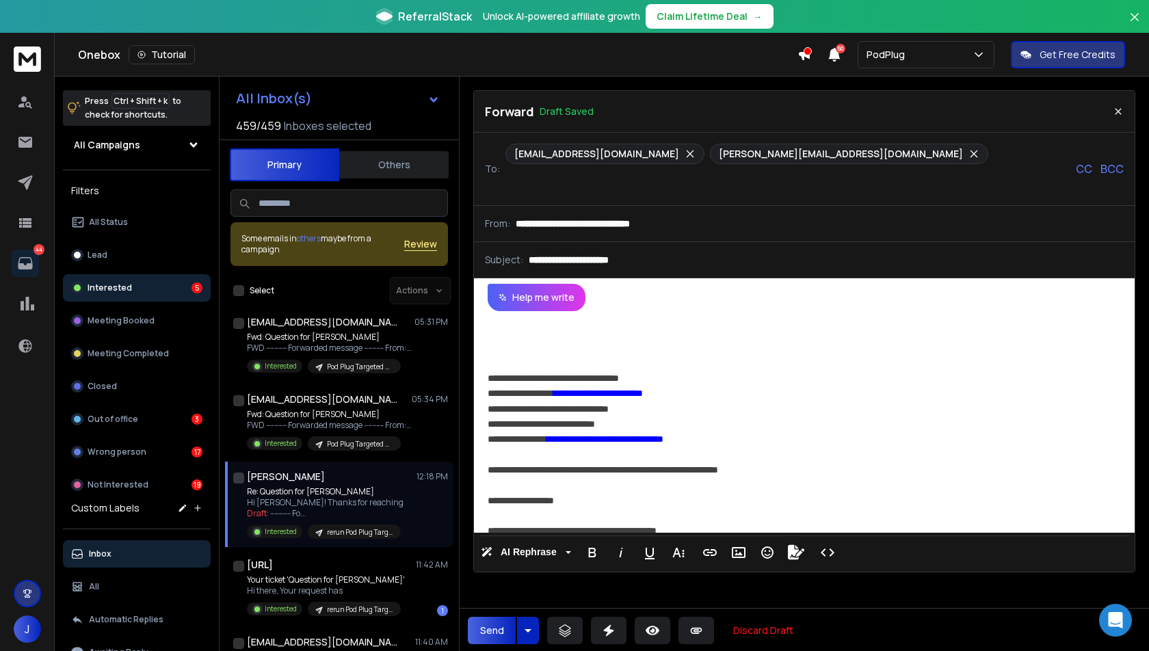
click at [531, 325] on div at bounding box center [804, 332] width 633 height 15
click at [611, 401] on p "**********" at bounding box center [796, 408] width 616 height 15
click at [616, 401] on p "**********" at bounding box center [796, 408] width 616 height 15
drag, startPoint x: 944, startPoint y: 395, endPoint x: 925, endPoint y: 395, distance: 19.2
click at [937, 417] on p "**********" at bounding box center [796, 424] width 616 height 15
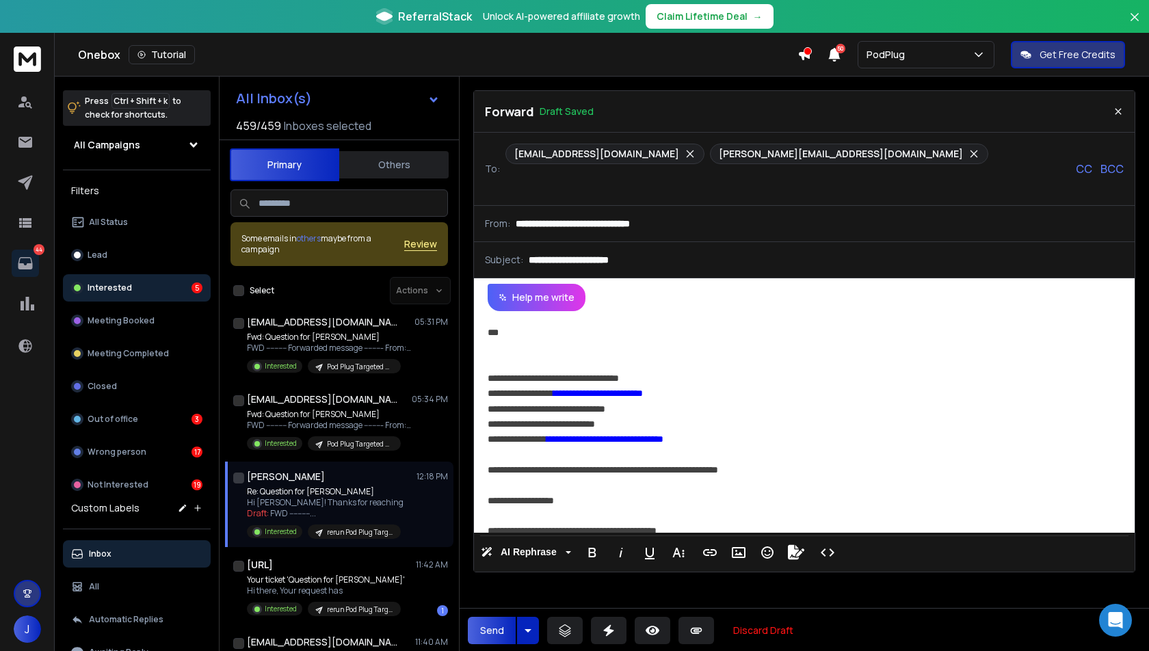
click at [488, 633] on button "Send" at bounding box center [492, 630] width 48 height 27
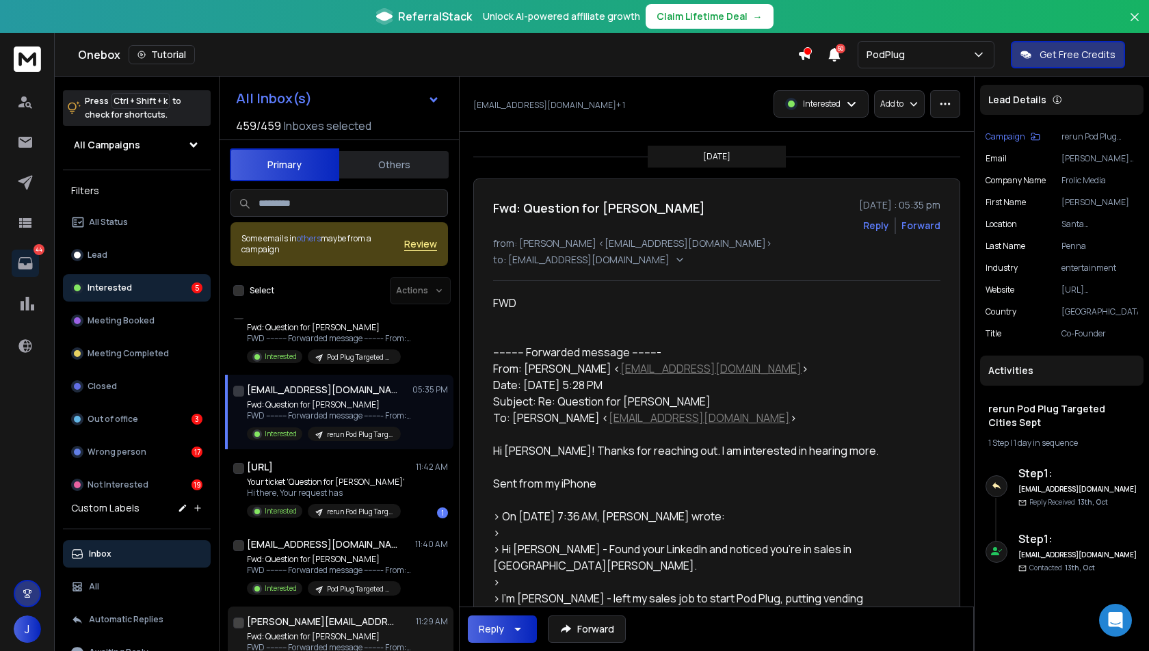
scroll to position [171, 0]
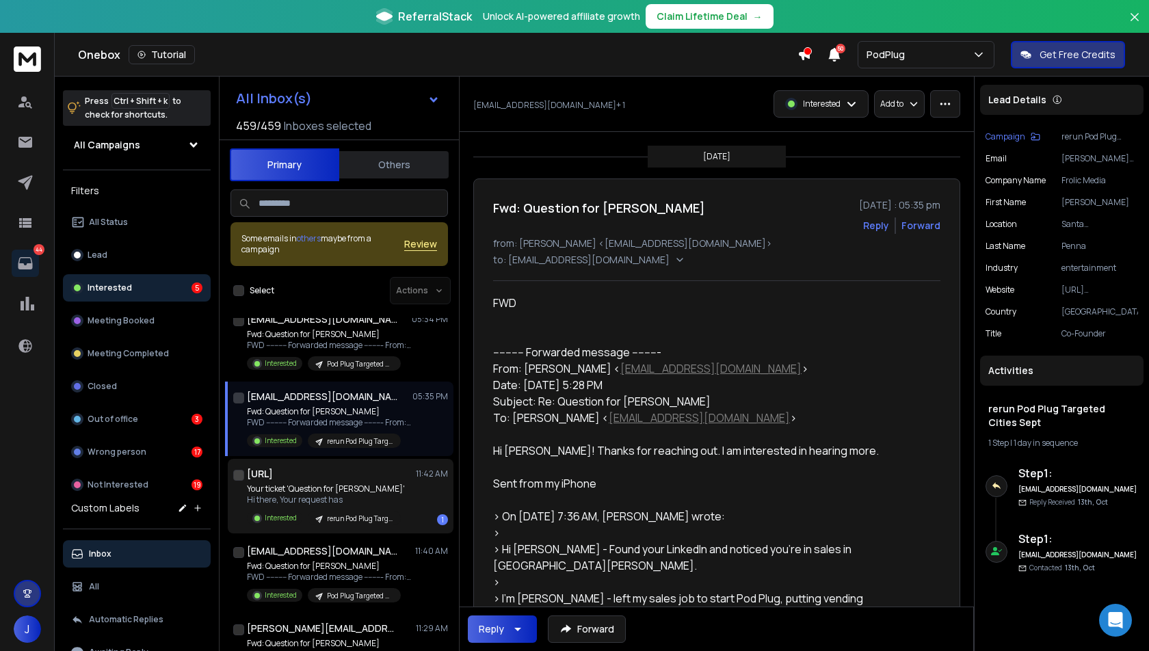
click at [345, 501] on p "Hi there, Your request has" at bounding box center [326, 499] width 158 height 11
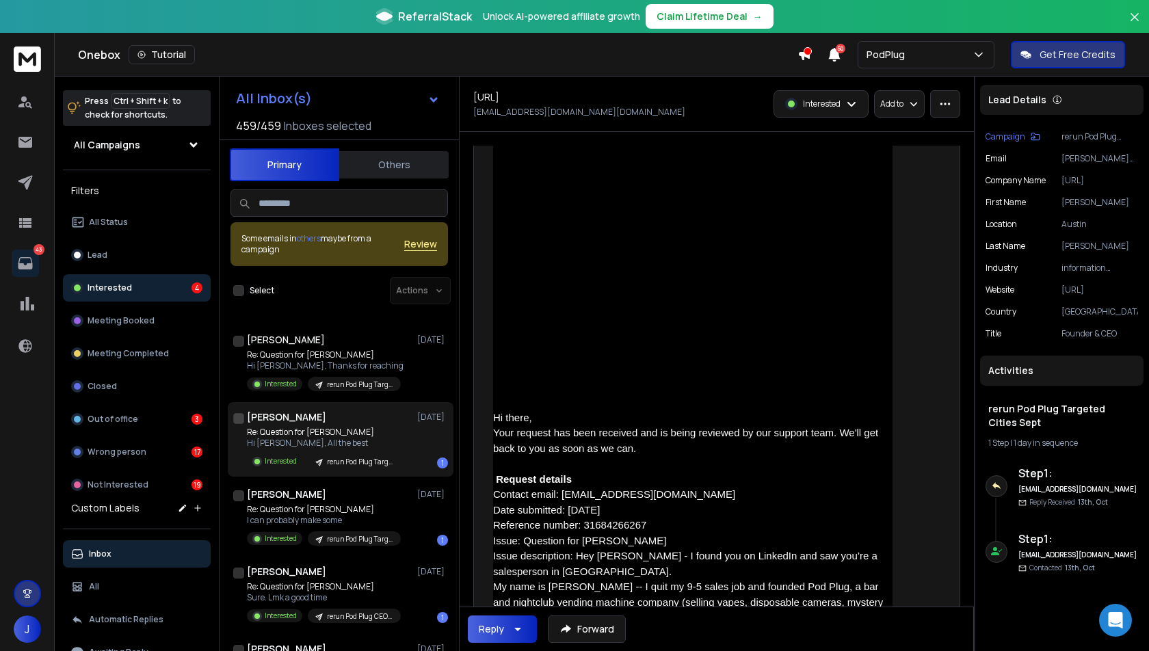
scroll to position [627, 0]
click at [362, 433] on p "Re: Question for [PERSON_NAME]" at bounding box center [324, 430] width 154 height 11
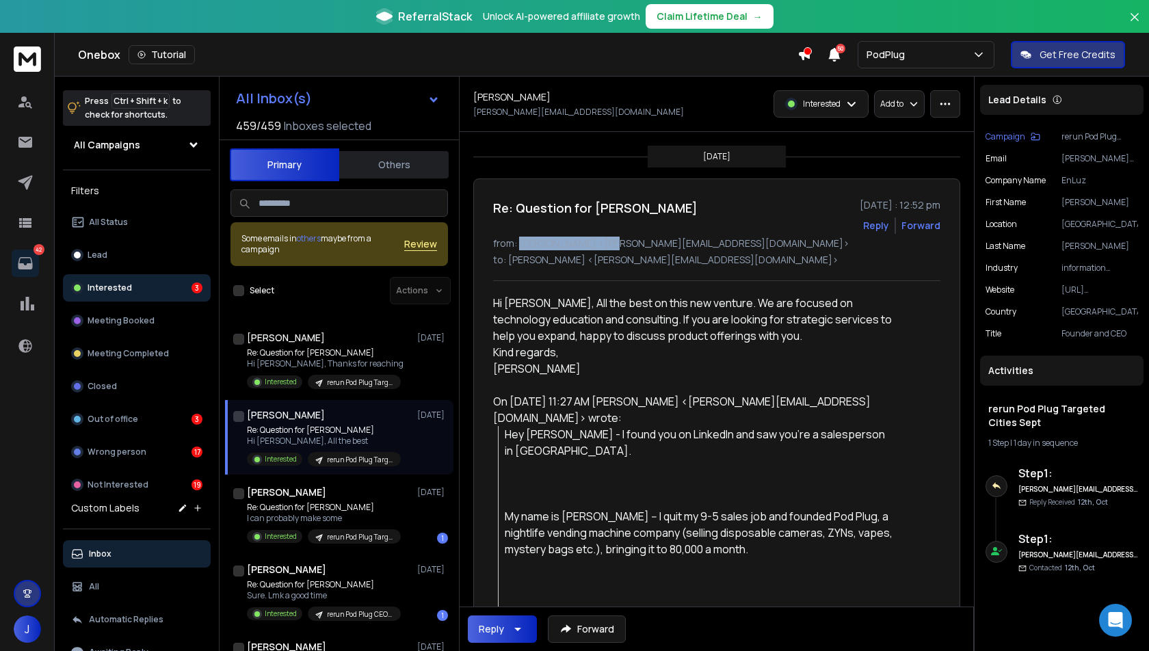
copy p "[PERSON_NAME]"
drag, startPoint x: 600, startPoint y: 246, endPoint x: 518, endPoint y: 245, distance: 81.4
click at [518, 246] on p "from: [PERSON_NAME] <[PERSON_NAME][EMAIL_ADDRESS][DOMAIN_NAME]>" at bounding box center [716, 244] width 447 height 14
click at [1075, 156] on p "[PERSON_NAME][EMAIL_ADDRESS][DOMAIN_NAME]" at bounding box center [1099, 158] width 77 height 11
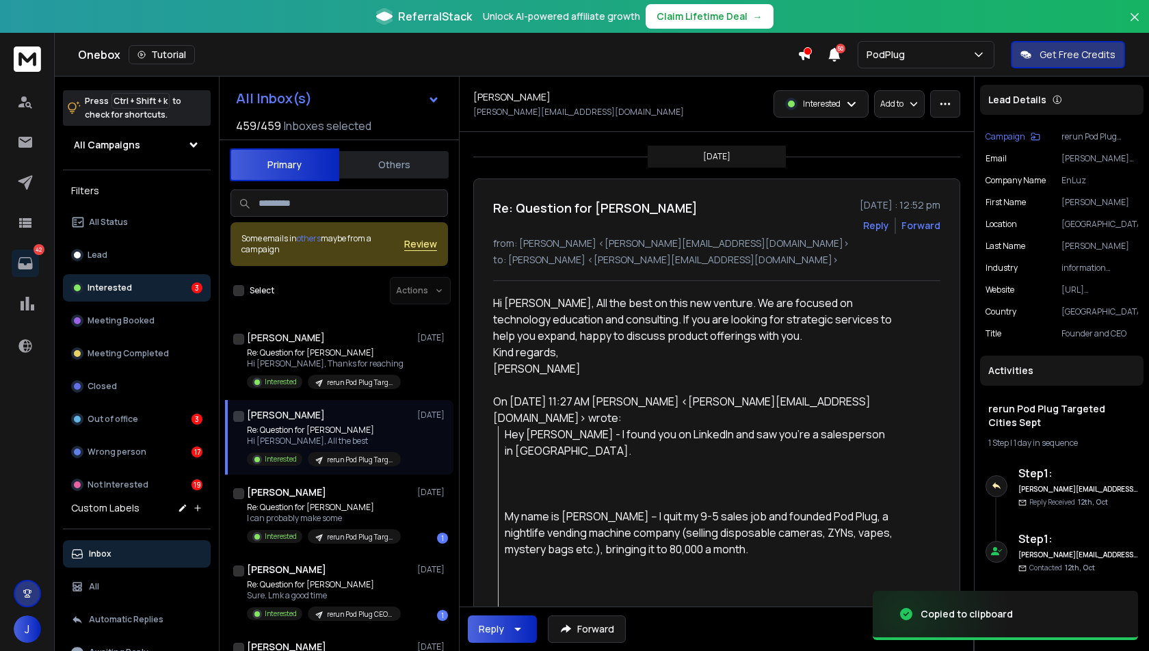
click at [923, 431] on div "Re: Question for [PERSON_NAME] [DATE] : 12:52 pm Reply Forward from: [PERSON_NA…" at bounding box center [716, 563] width 447 height 731
click at [583, 627] on button "Forward" at bounding box center [587, 629] width 78 height 27
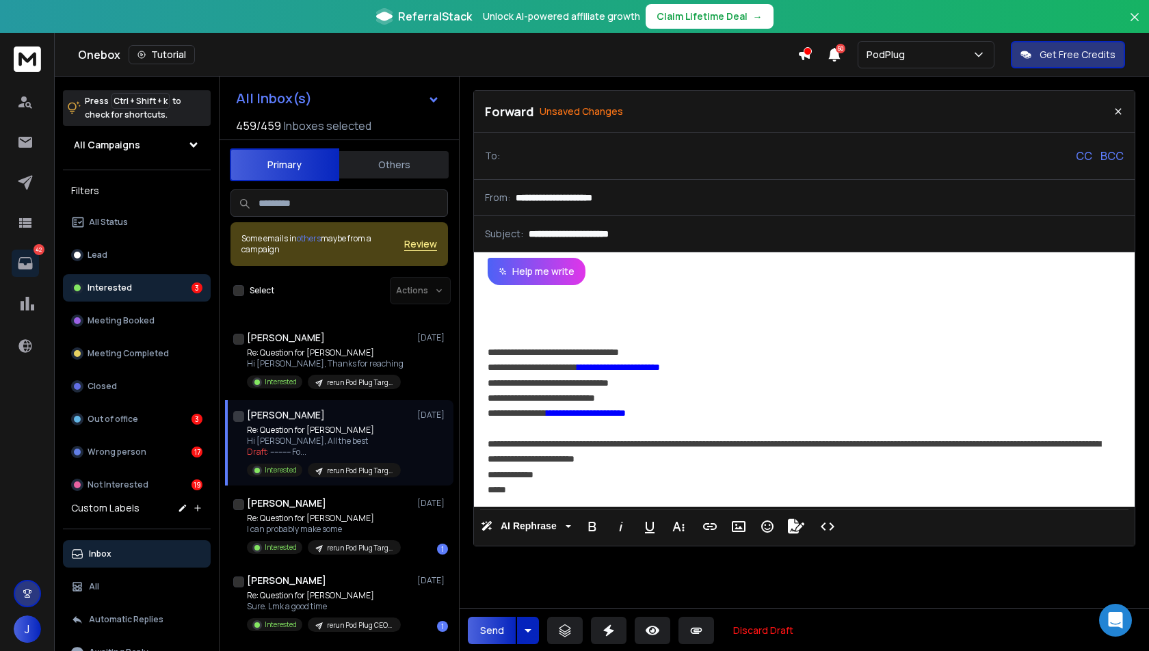
drag, startPoint x: 575, startPoint y: 168, endPoint x: 561, endPoint y: 148, distance: 24.5
click at [575, 168] on div "To: CC BCC" at bounding box center [804, 156] width 661 height 47
click at [561, 148] on input at bounding box center [553, 156] width 96 height 25
click at [547, 156] on input at bounding box center [553, 156] width 96 height 25
paste input "**********"
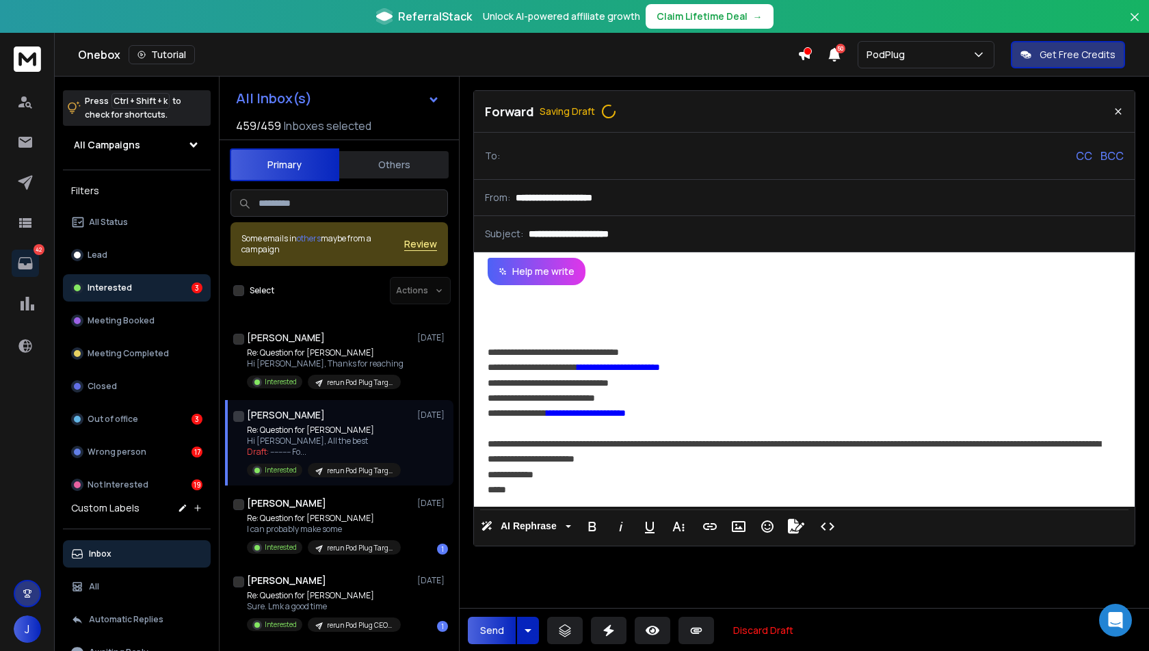
type input "**********"
click at [710, 151] on input at bounding box center [758, 156] width 96 height 25
paste input "**********"
type input "**********"
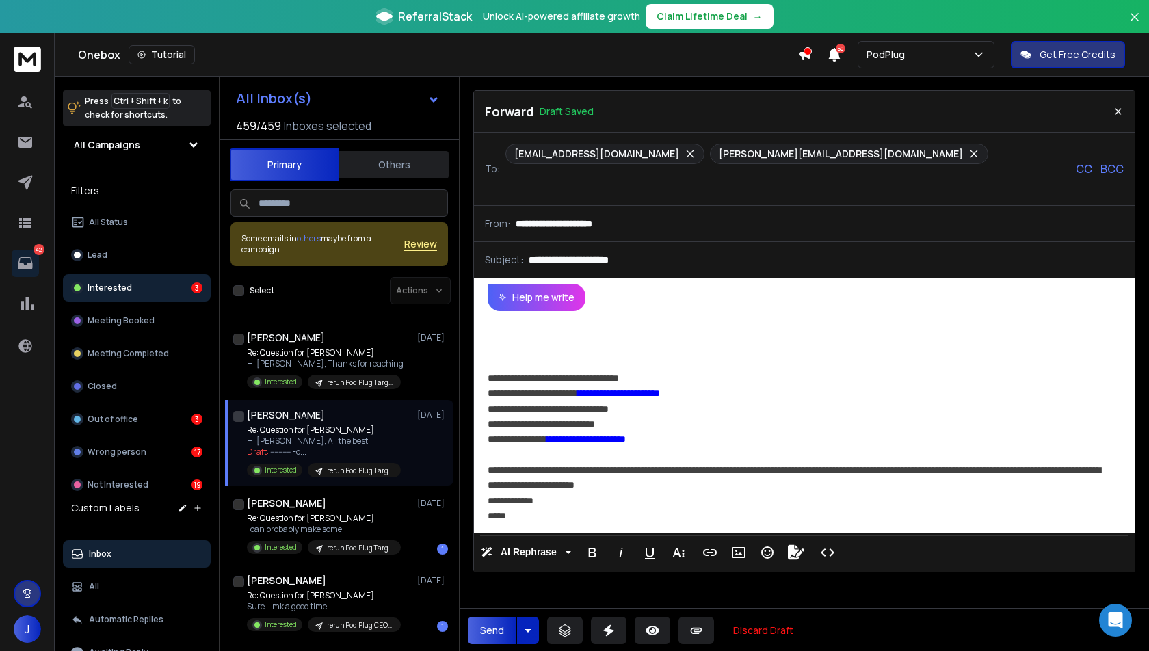
click at [512, 325] on div at bounding box center [804, 332] width 633 height 15
click at [501, 325] on div at bounding box center [804, 332] width 633 height 15
click at [488, 629] on button "Send" at bounding box center [492, 630] width 48 height 27
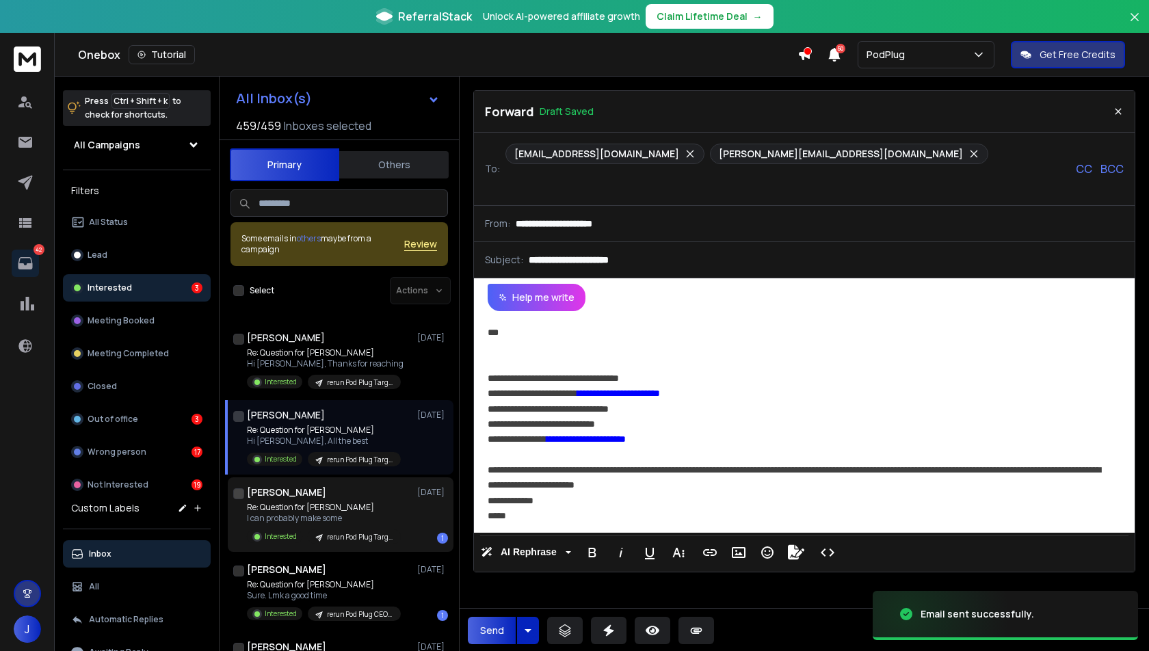
click at [335, 516] on p "I can probably make some" at bounding box center [324, 518] width 154 height 11
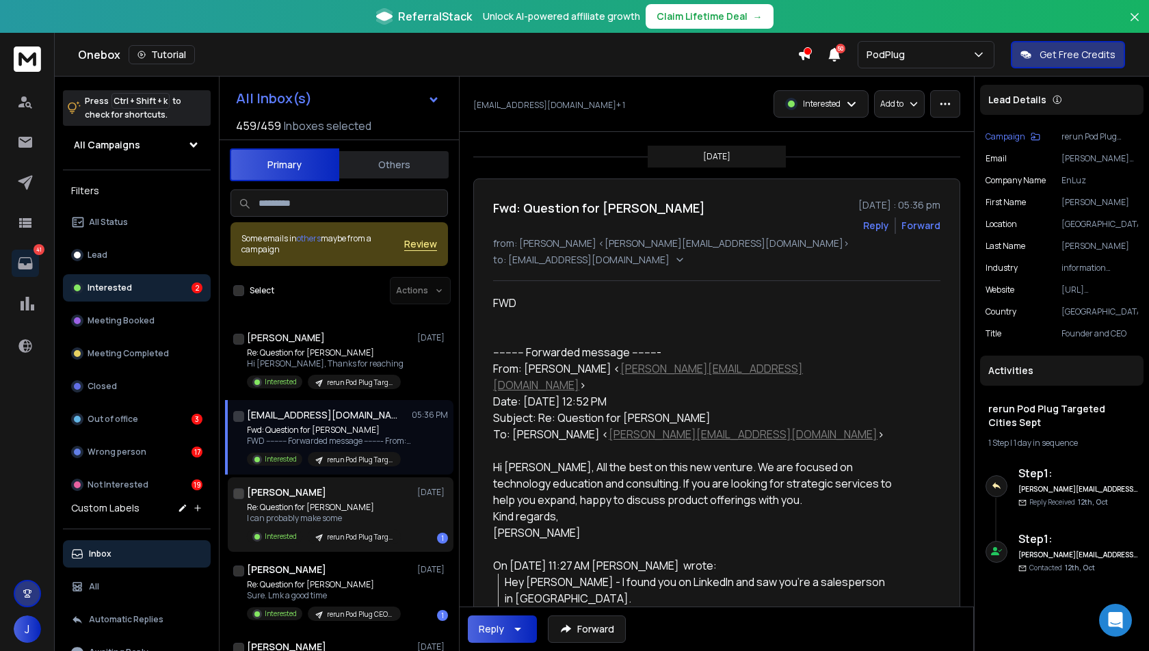
click at [296, 507] on p "Re: Question for [PERSON_NAME]" at bounding box center [324, 507] width 154 height 11
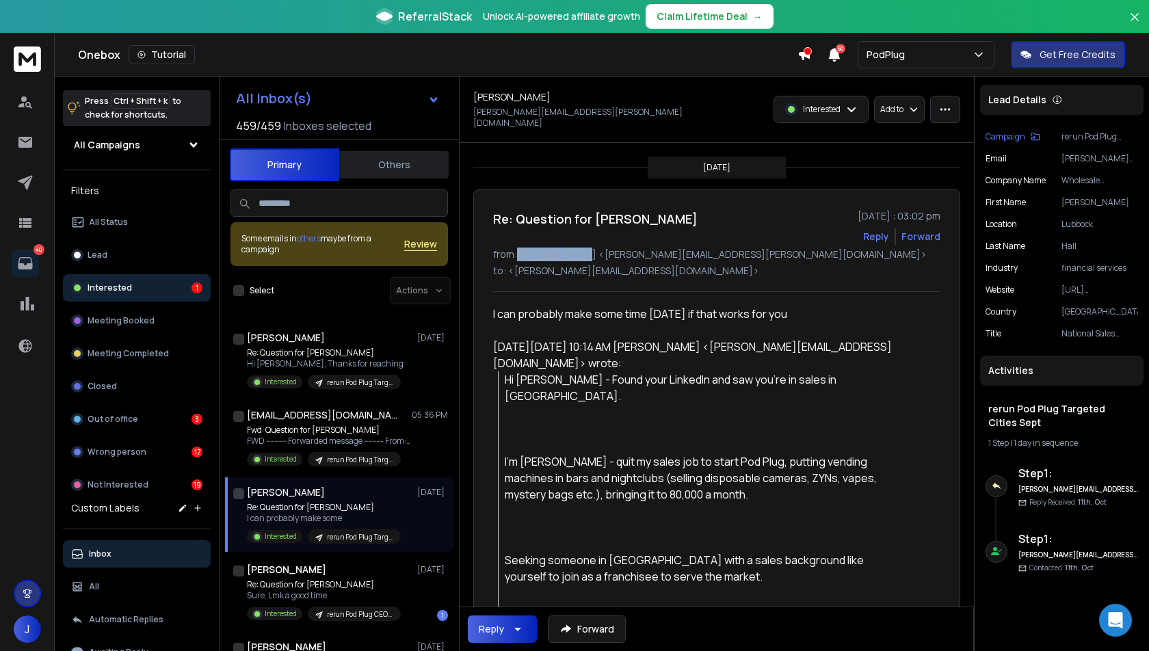
drag, startPoint x: 568, startPoint y: 241, endPoint x: 539, endPoint y: 219, distance: 36.1
click at [517, 248] on p "from: [PERSON_NAME] <[PERSON_NAME][EMAIL_ADDRESS][PERSON_NAME][DOMAIN_NAME]>" at bounding box center [716, 255] width 447 height 14
copy p "[PERSON_NAME]"
drag, startPoint x: 919, startPoint y: 345, endPoint x: 487, endPoint y: 476, distance: 451.5
click at [884, 353] on div "Re: Question for [PERSON_NAME] [DATE] : 03:02 pm Reply Forward from: [PERSON_NA…" at bounding box center [716, 566] width 447 height 715
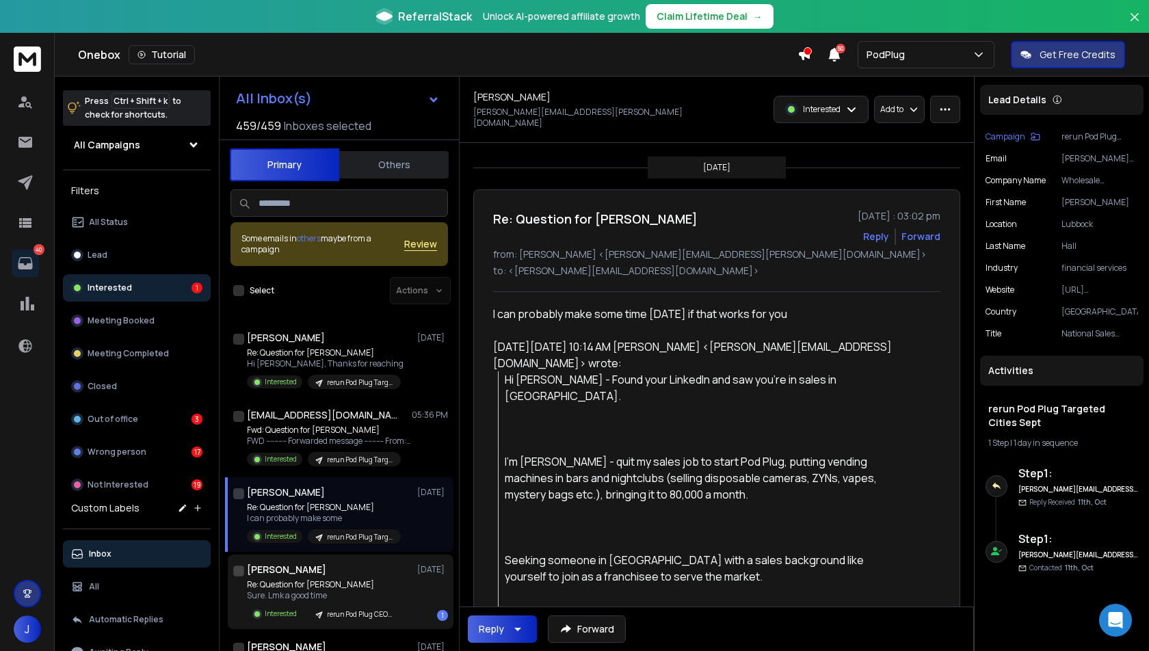
click at [298, 595] on p "Sure. Lmk a good time" at bounding box center [324, 595] width 154 height 11
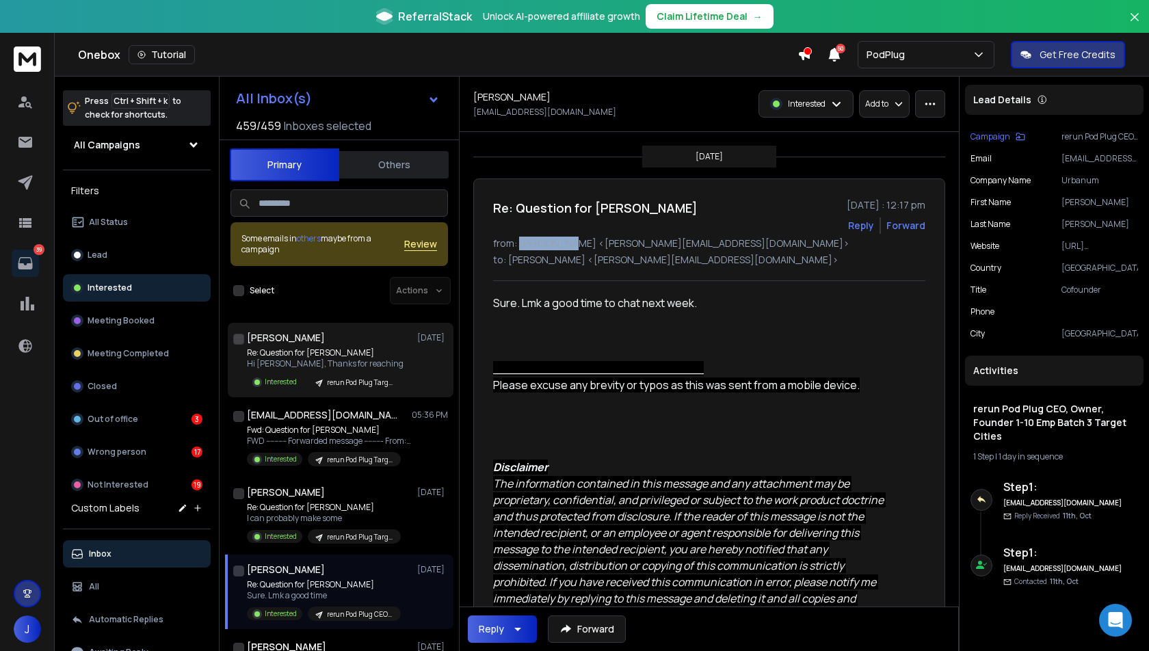
drag, startPoint x: 518, startPoint y: 242, endPoint x: 263, endPoint y: 348, distance: 276.2
click at [566, 245] on p "from: [PERSON_NAME] <[PERSON_NAME][EMAIL_ADDRESS][DOMAIN_NAME]>" at bounding box center [709, 244] width 432 height 14
copy p "[PERSON_NAME]"
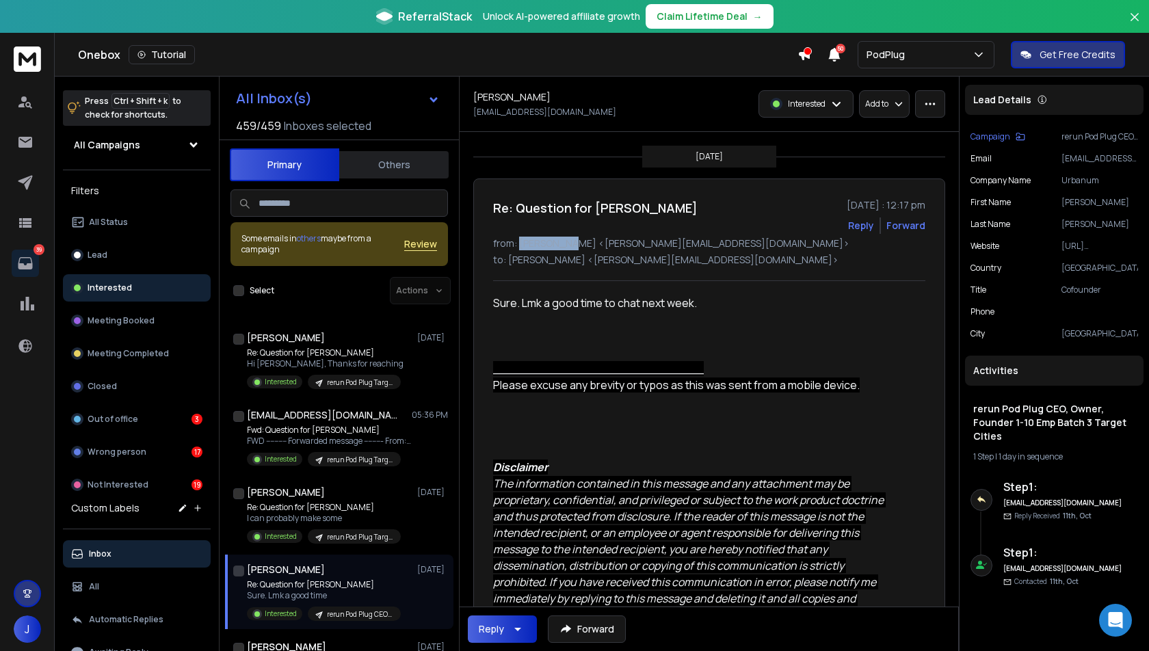
click at [945, 461] on div "Re: Question for [PERSON_NAME] [DATE] : 12:17 pm Reply Forward from: [PERSON_NA…" at bounding box center [709, 613] width 472 height 869
click at [594, 633] on button "Forward" at bounding box center [587, 629] width 78 height 27
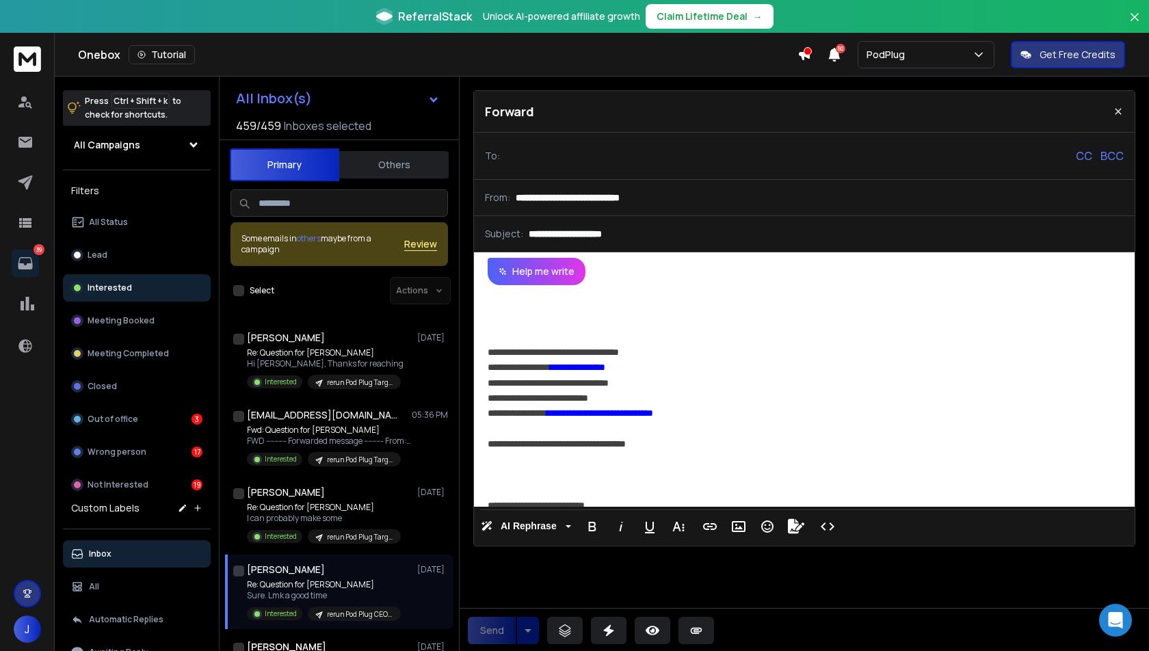
drag, startPoint x: 1074, startPoint y: 155, endPoint x: 1147, endPoint y: 168, distance: 74.4
click at [1076, 156] on p "CC" at bounding box center [1084, 156] width 16 height 16
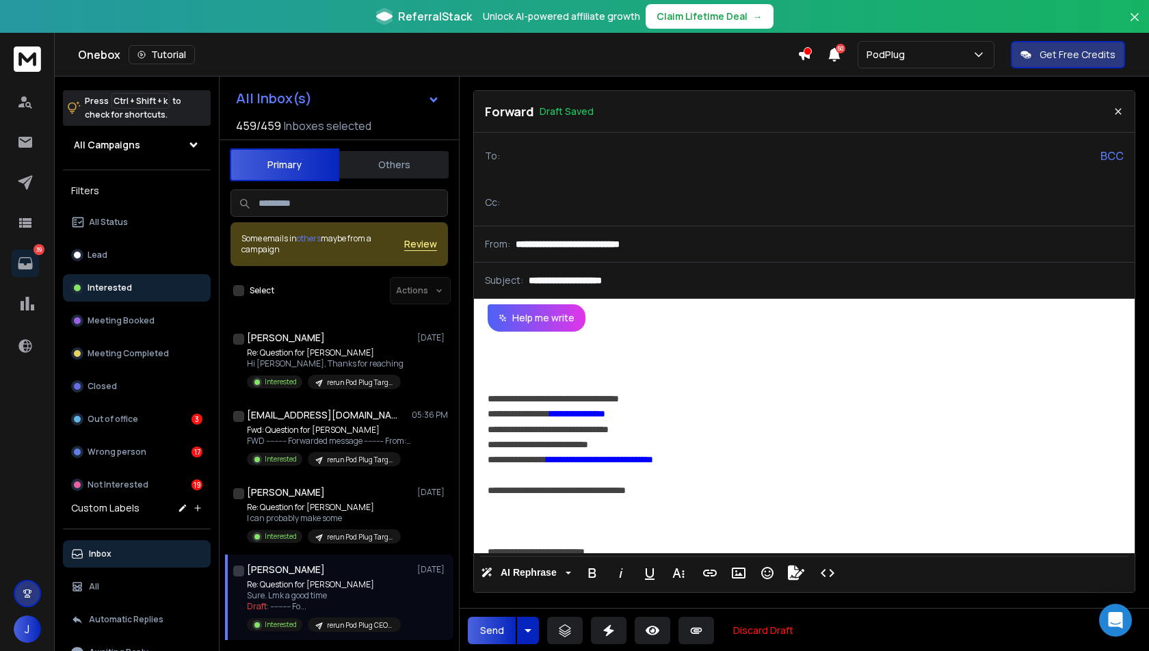
click at [559, 152] on input at bounding box center [553, 156] width 96 height 25
paste input "**********"
type input "**********"
click at [679, 143] on div "To: [PERSON_NAME][EMAIL_ADDRESS][DOMAIN_NAME] BCC" at bounding box center [804, 156] width 661 height 47
click at [710, 151] on input at bounding box center [758, 156] width 96 height 25
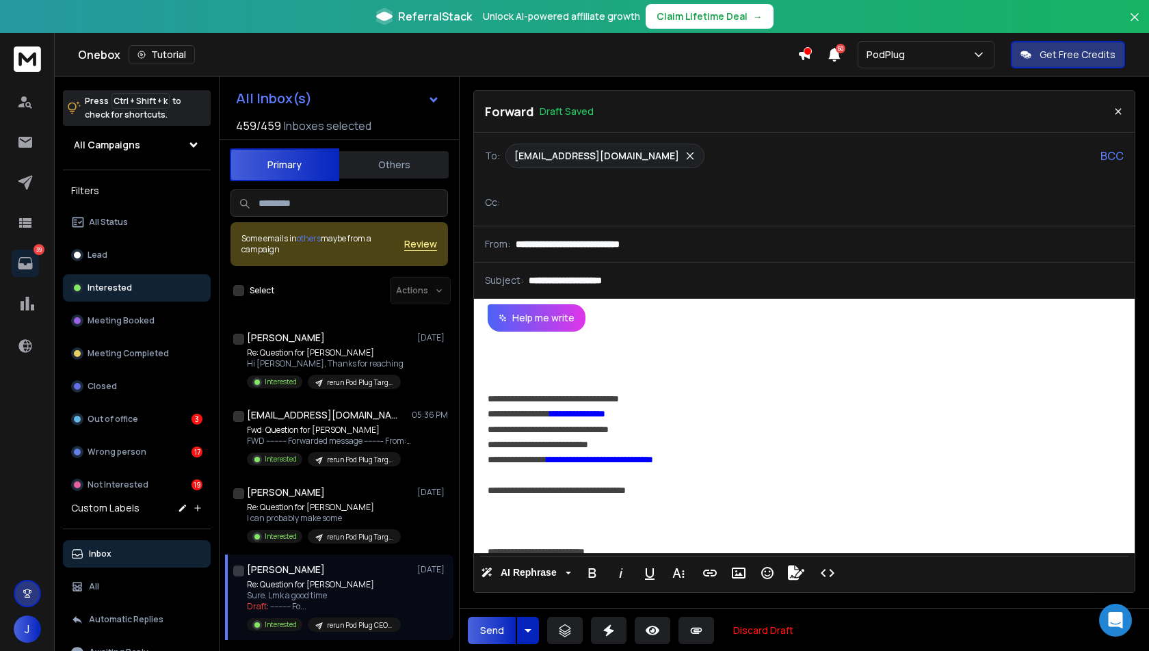
paste input "**********"
type input "**********"
click at [581, 356] on div "**********" at bounding box center [804, 443] width 661 height 222
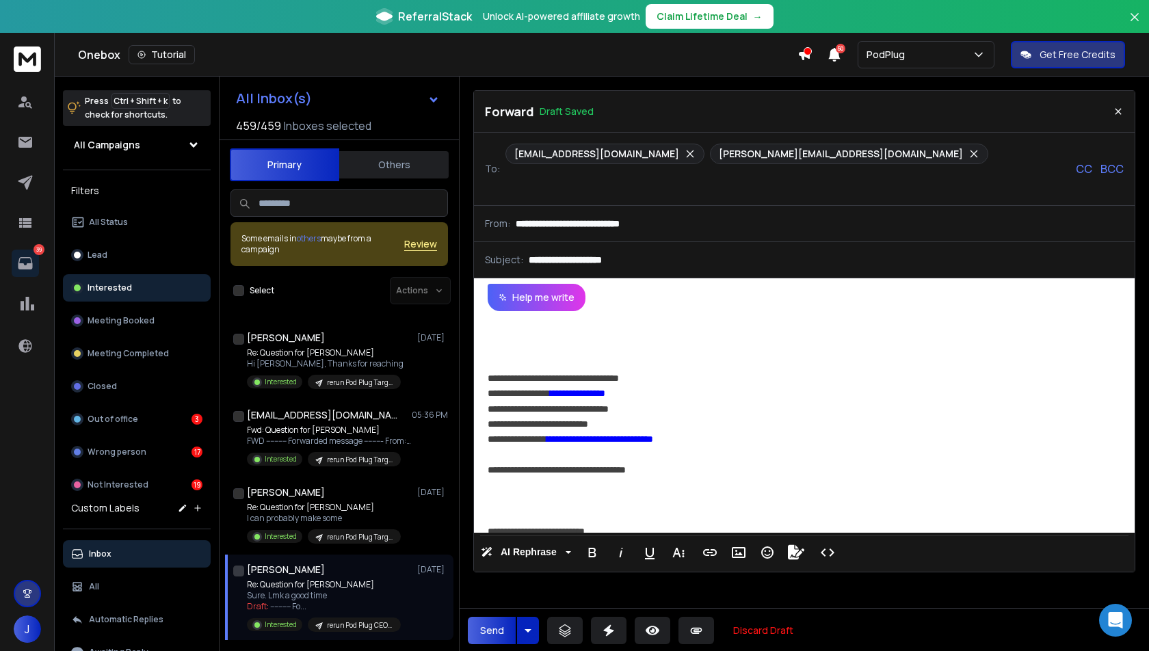
click at [510, 325] on div at bounding box center [804, 332] width 633 height 15
copy link "**********"
drag, startPoint x: 583, startPoint y: 369, endPoint x: 635, endPoint y: 372, distance: 52.0
click at [605, 388] on link "**********" at bounding box center [577, 393] width 55 height 10
copy link "**********"
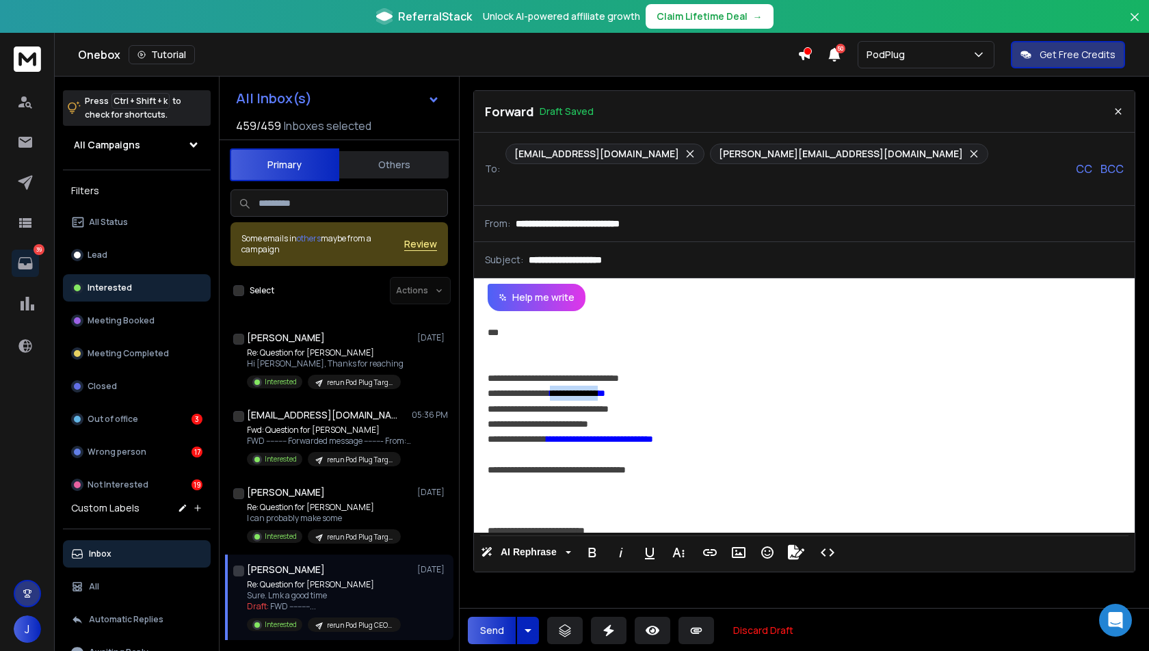
click at [492, 630] on button "Send" at bounding box center [492, 630] width 48 height 27
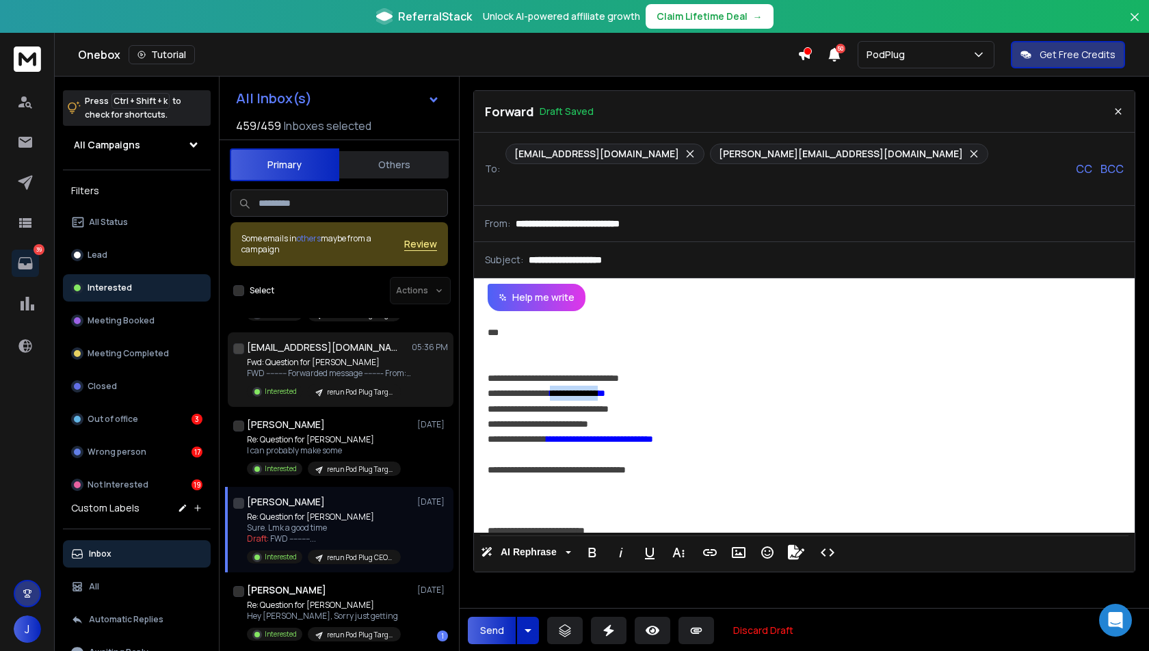
scroll to position [901, 0]
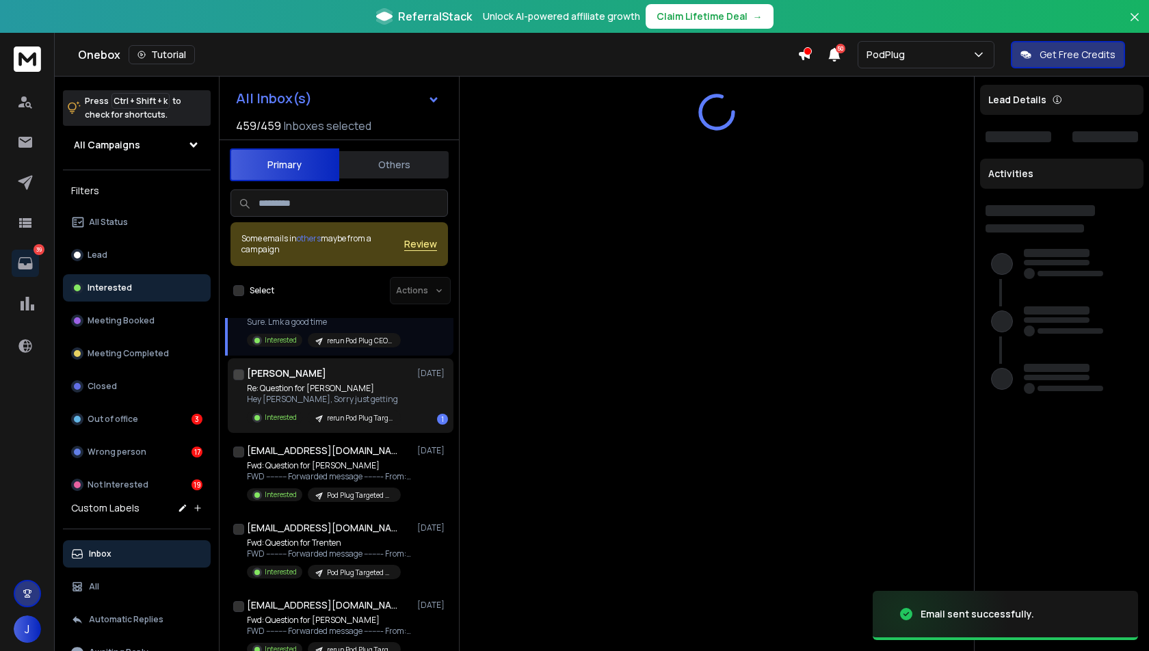
click at [293, 402] on p "Hey [PERSON_NAME], Sorry just getting" at bounding box center [324, 399] width 154 height 11
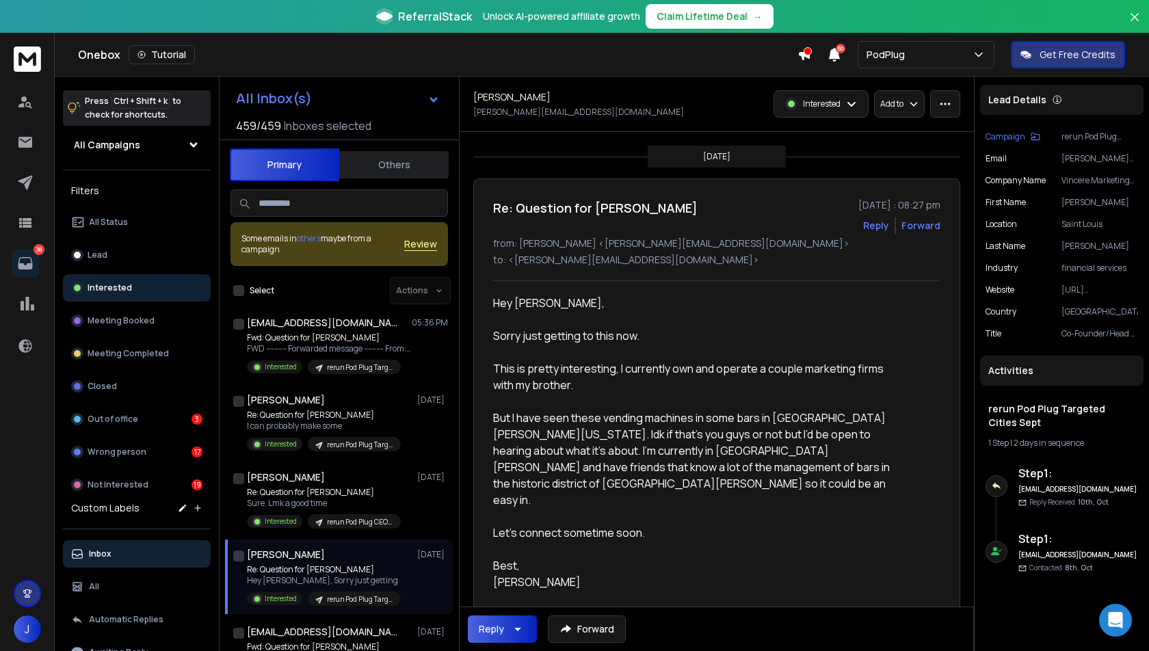
scroll to position [718, 0]
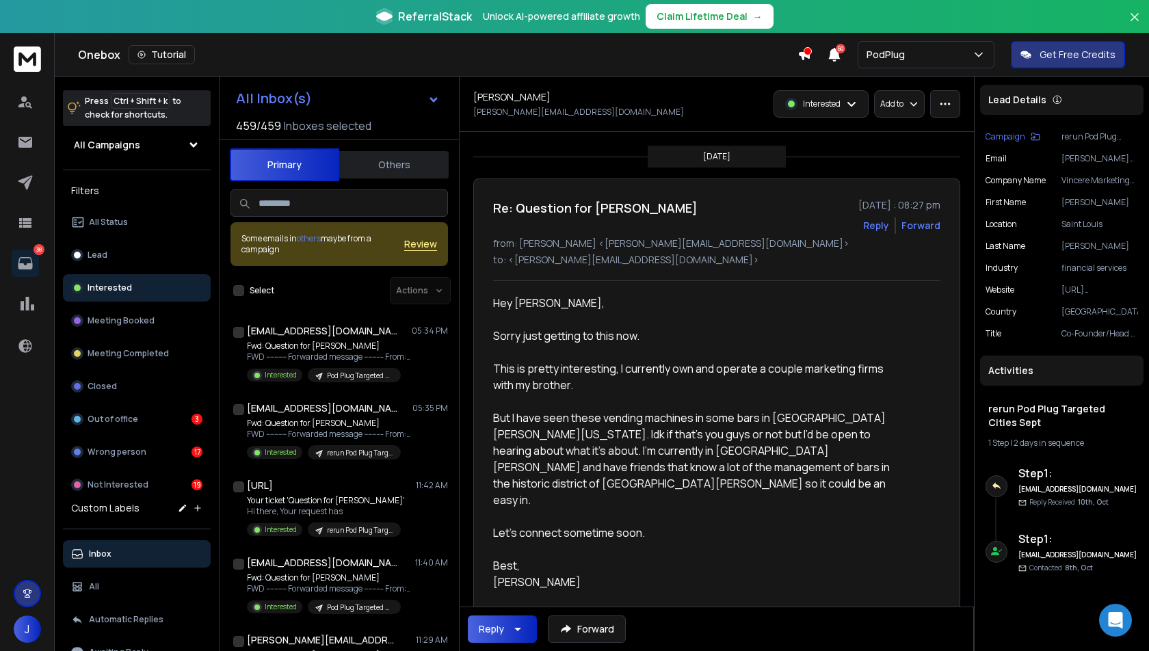
scroll to position [0, 0]
